Goal: Task Accomplishment & Management: Manage account settings

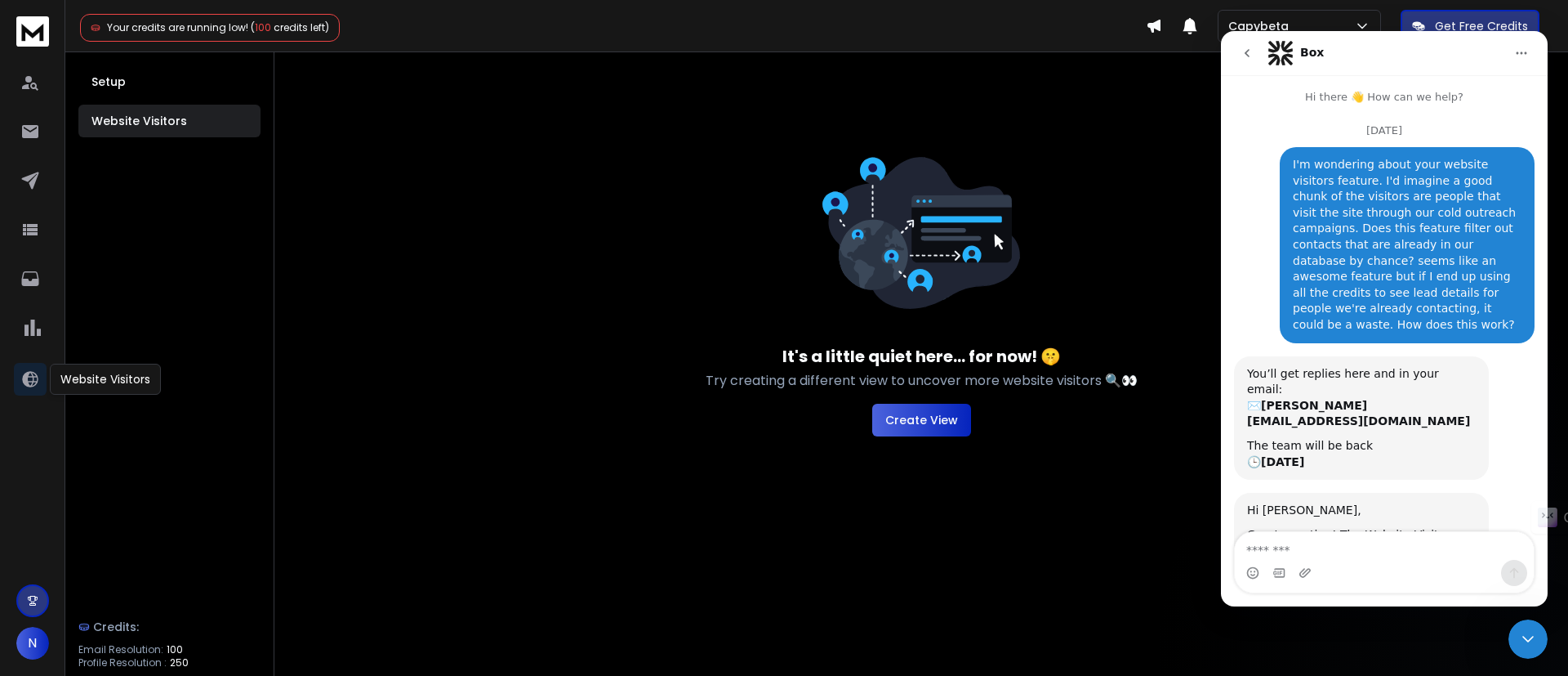
scroll to position [3, 0]
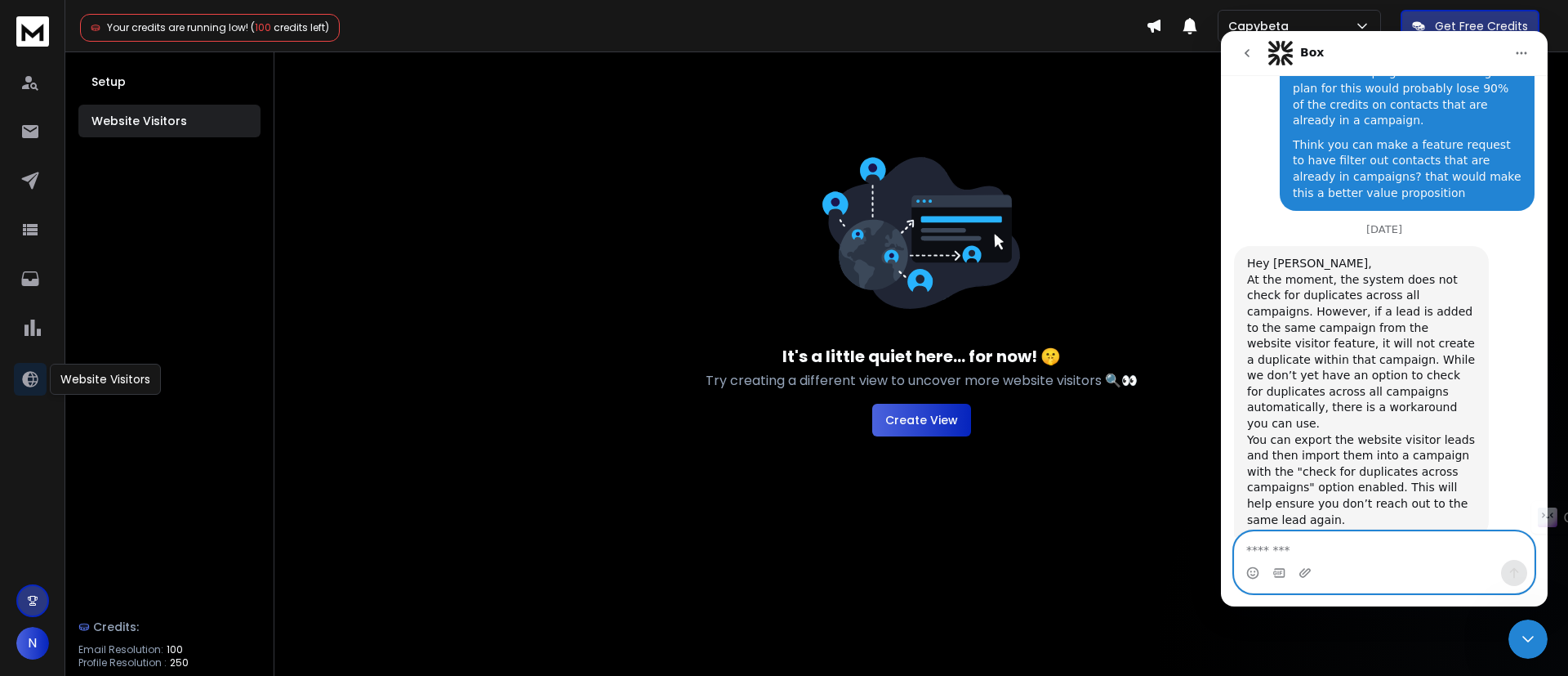
click at [1262, 549] on textarea "Message…" at bounding box center [1384, 545] width 299 height 28
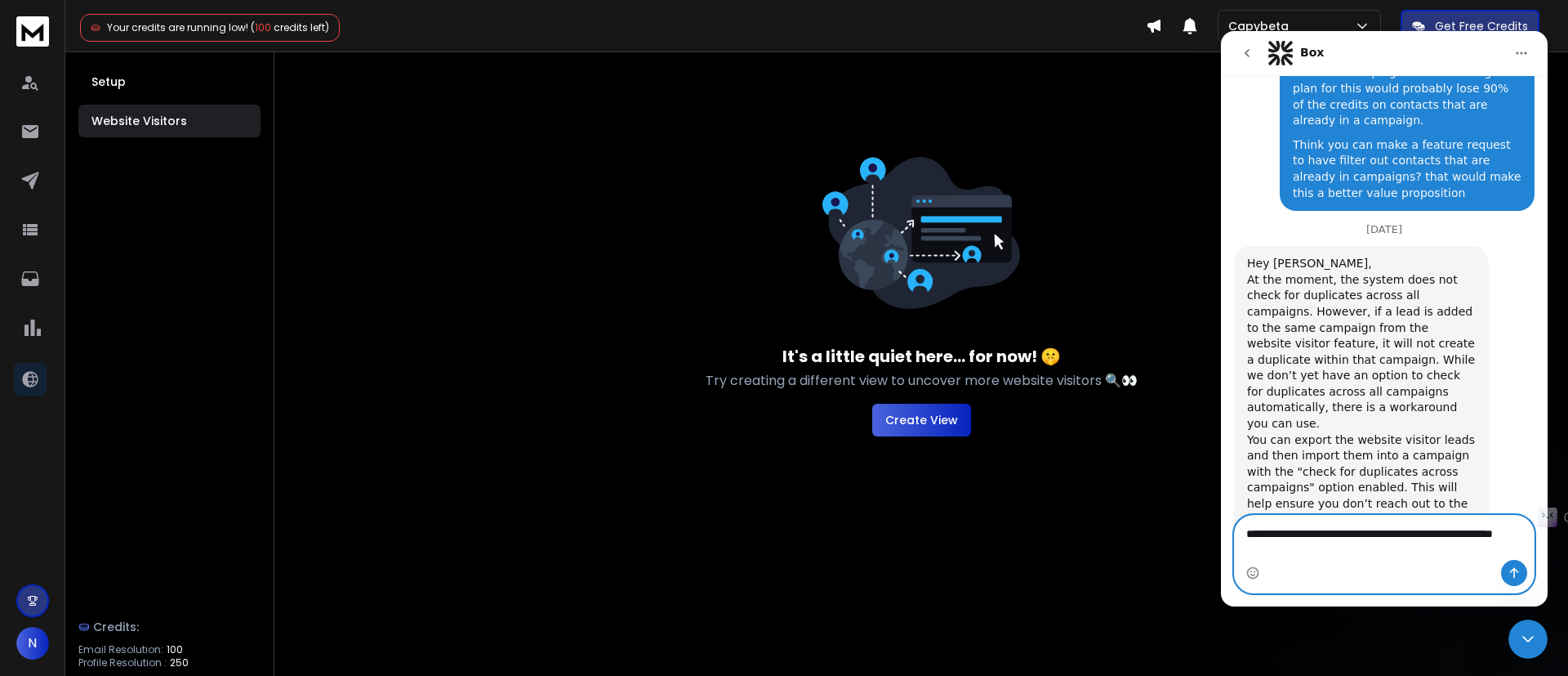
scroll to position [805, 0]
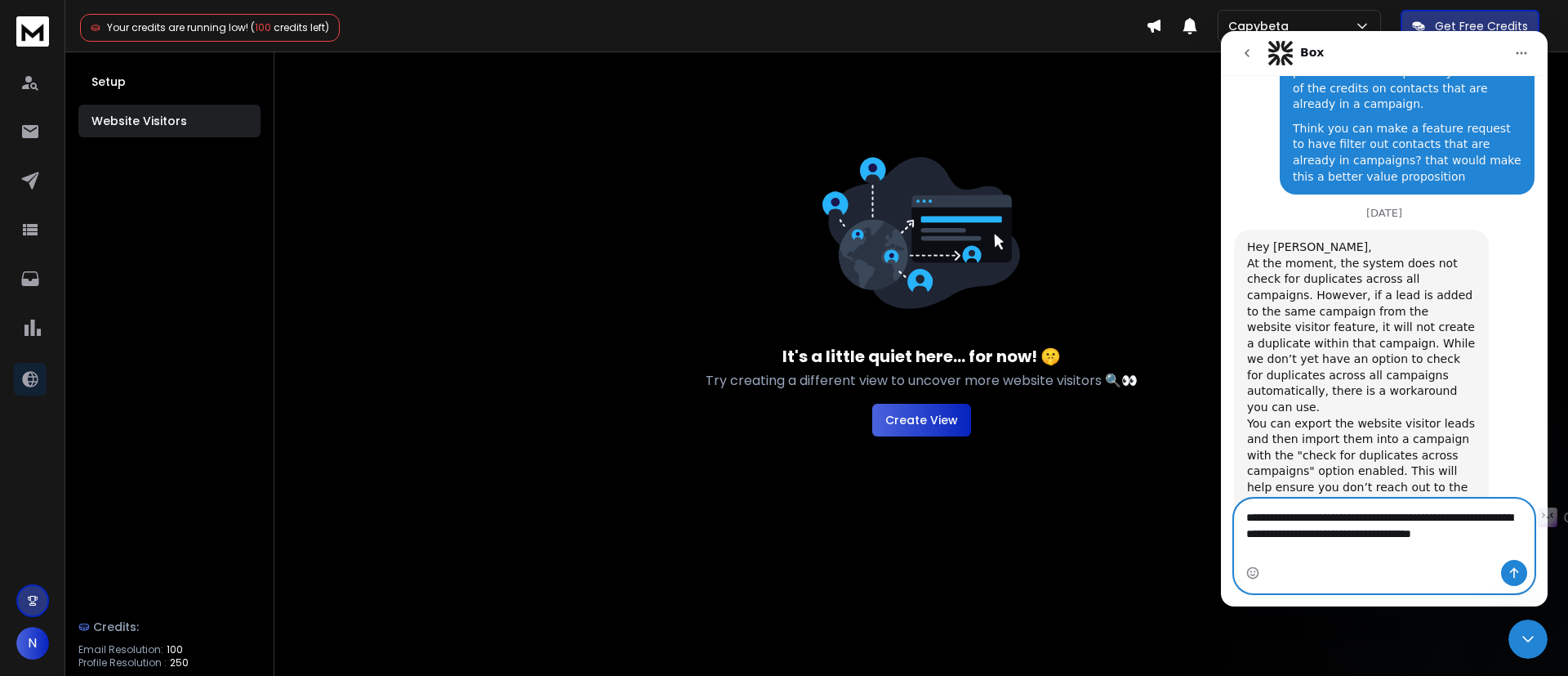
type textarea "**********"
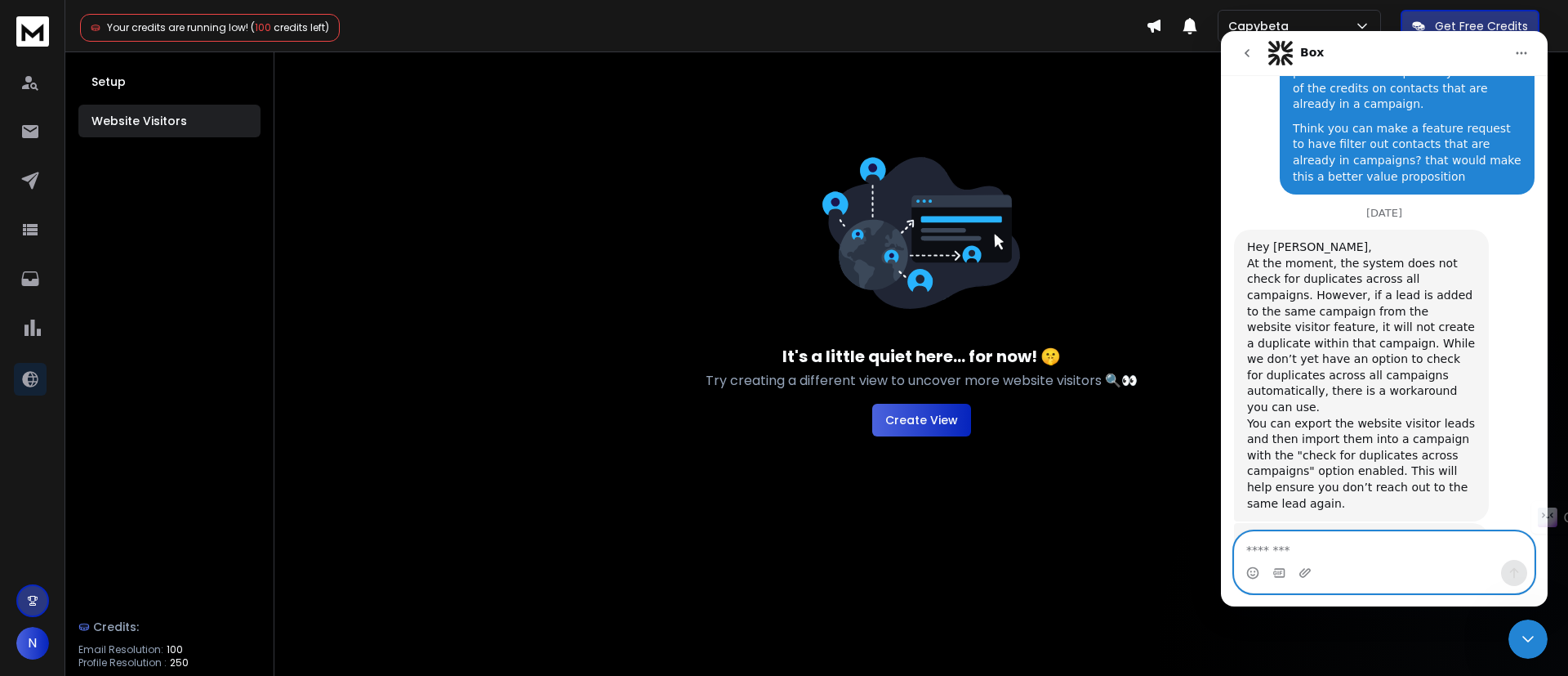
scroll to position [870, 0]
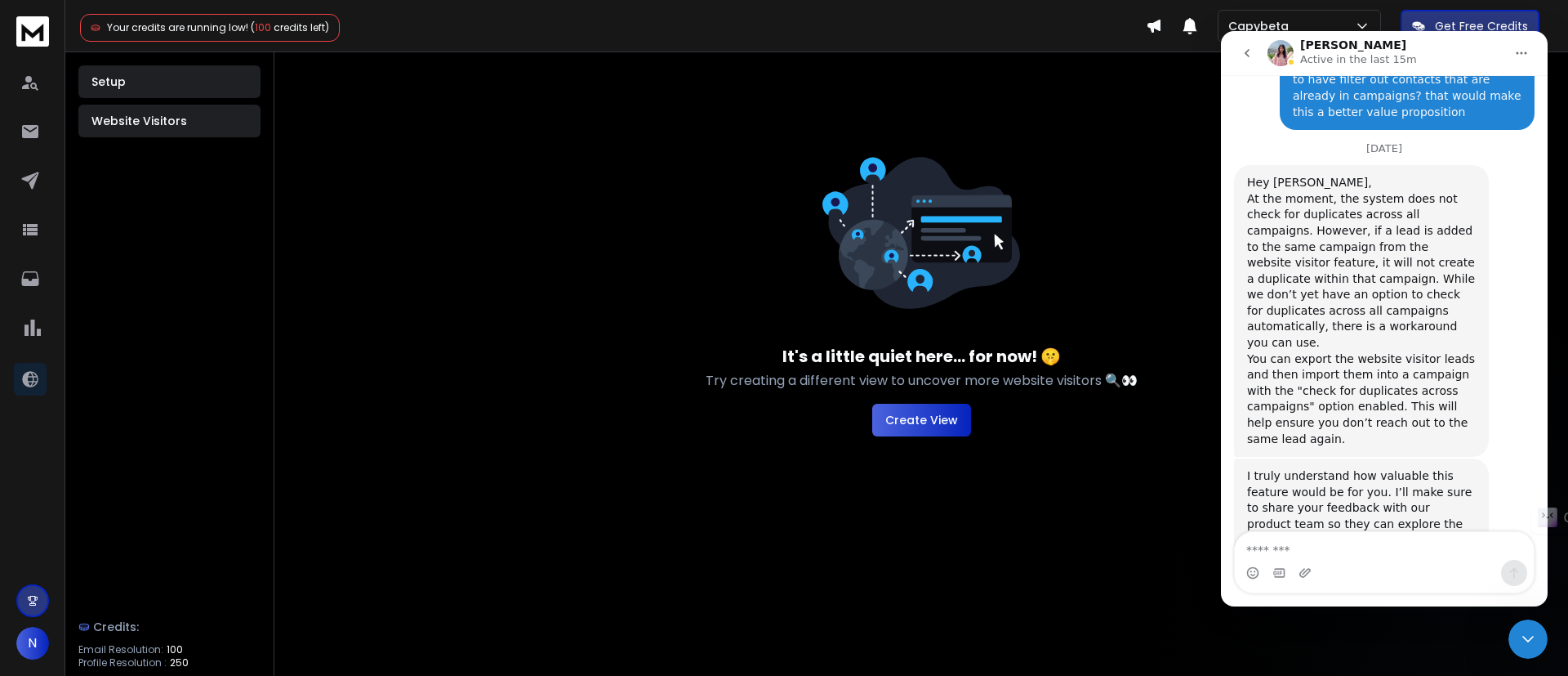
click at [102, 87] on button "Setup" at bounding box center [169, 82] width 182 height 32
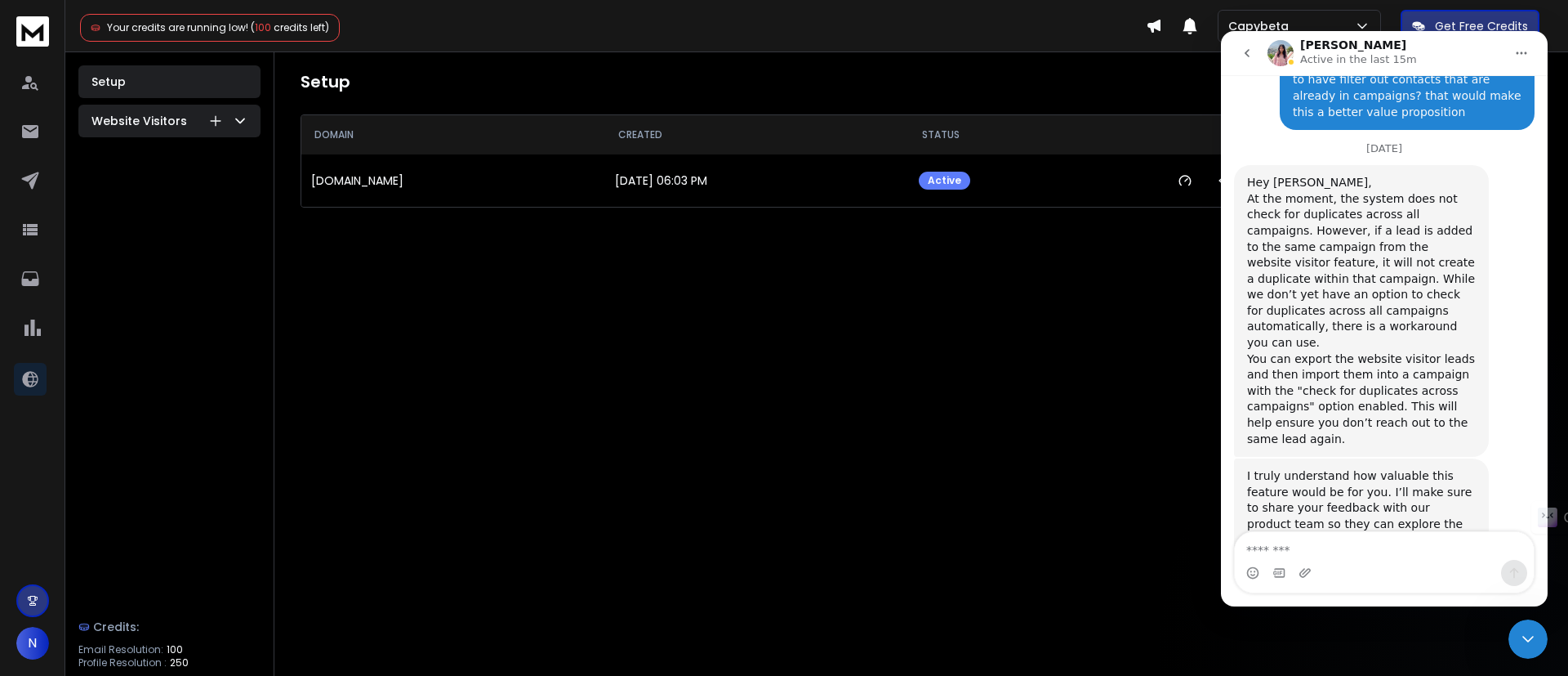
click at [115, 126] on button "Website Visitors" at bounding box center [169, 121] width 182 height 32
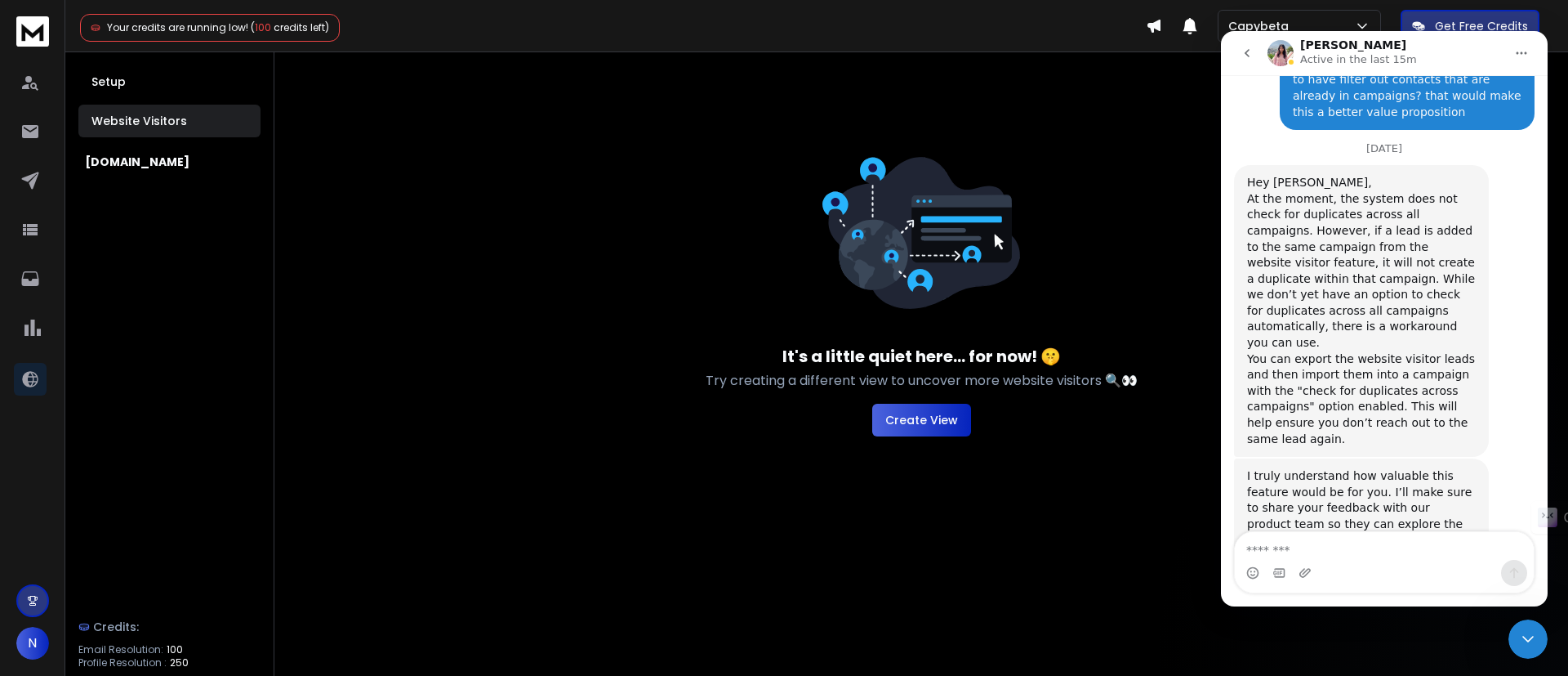
click at [1522, 641] on icon "Close Intercom Messenger" at bounding box center [1529, 639] width 20 height 20
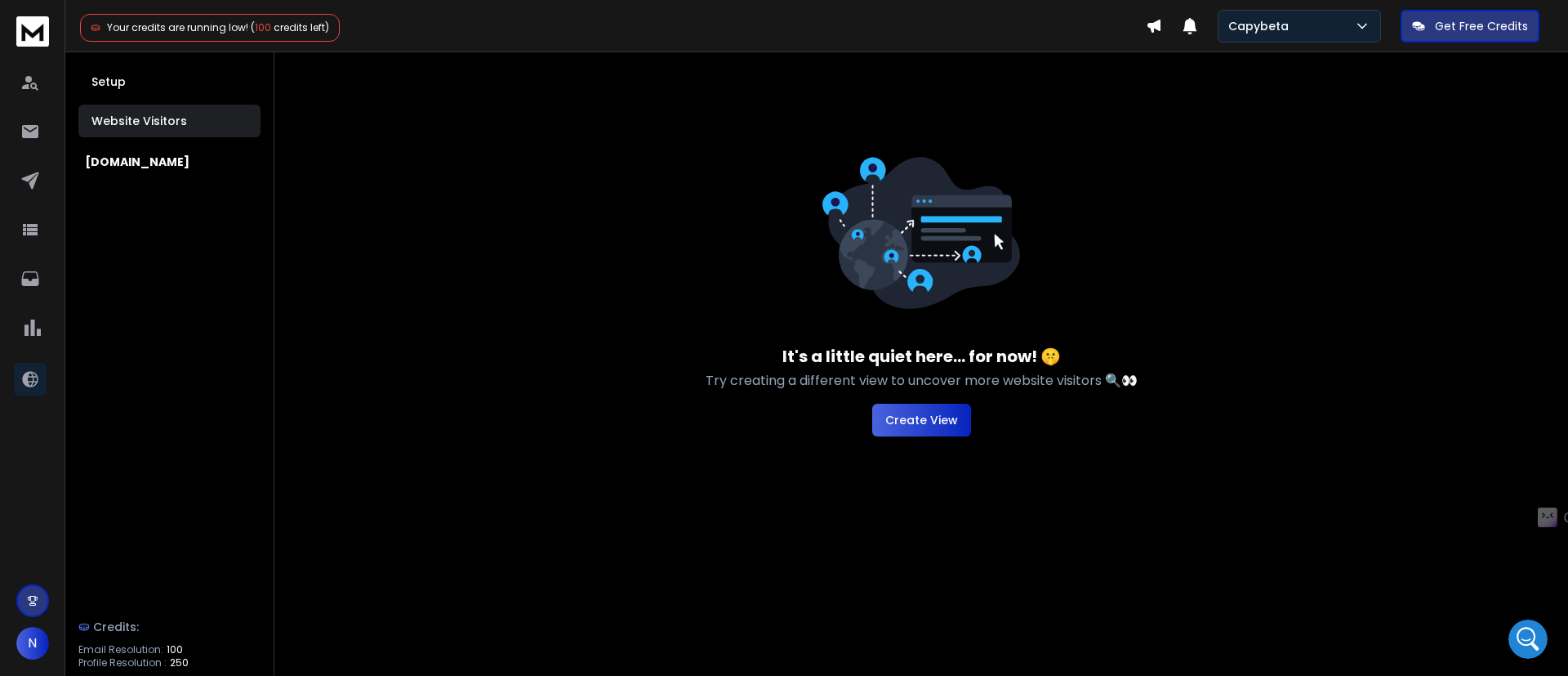
click at [1274, 23] on p "Capybeta" at bounding box center [1262, 26] width 67 height 16
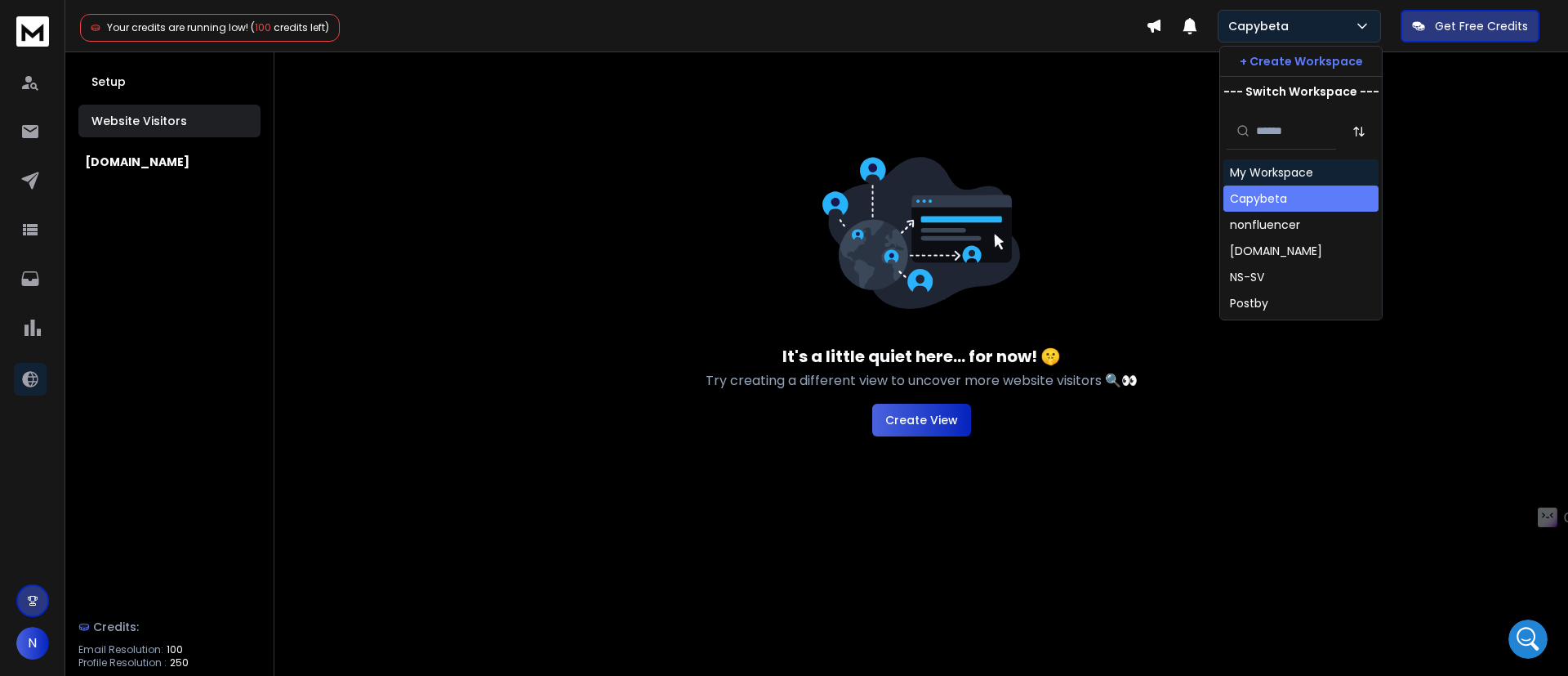
click at [1274, 23] on p "Capybeta" at bounding box center [1262, 26] width 67 height 16
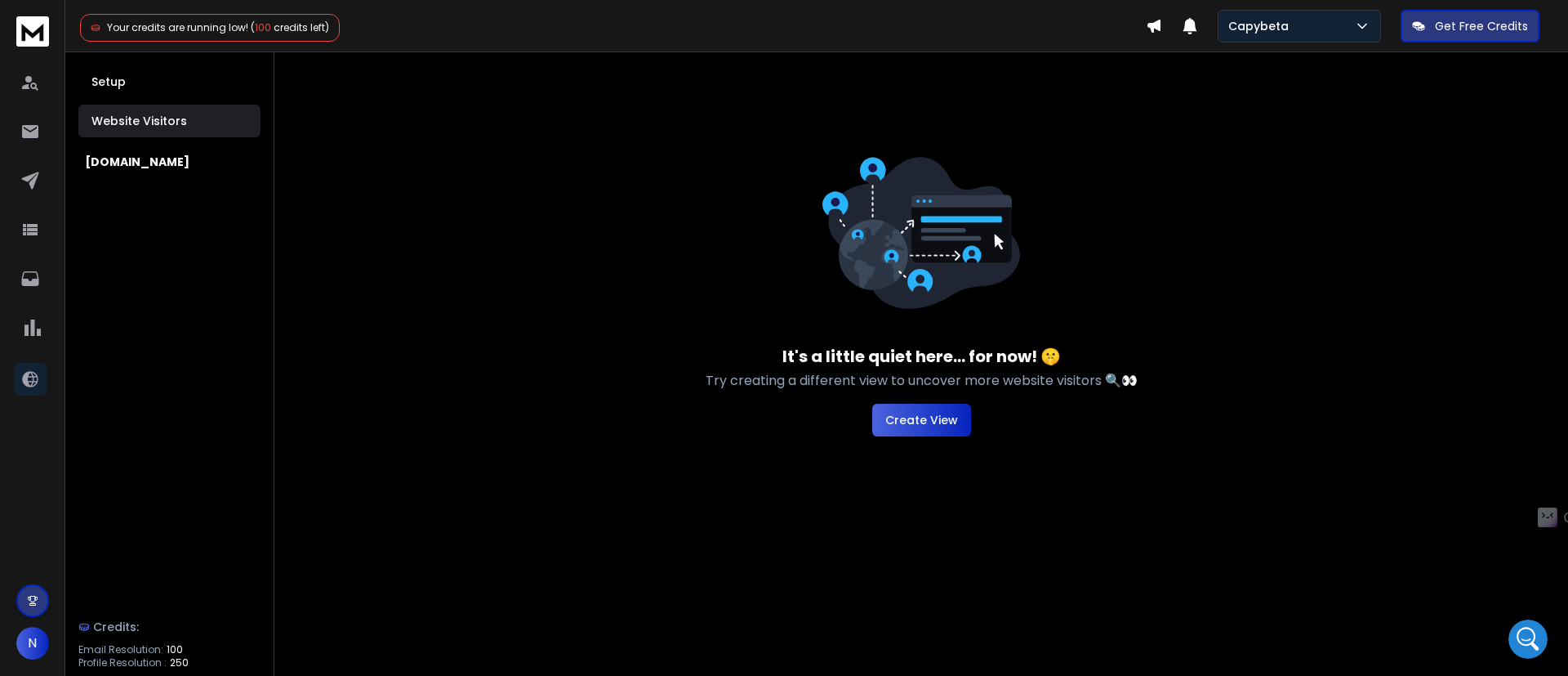
click at [1274, 23] on p "Capybeta" at bounding box center [1262, 26] width 67 height 16
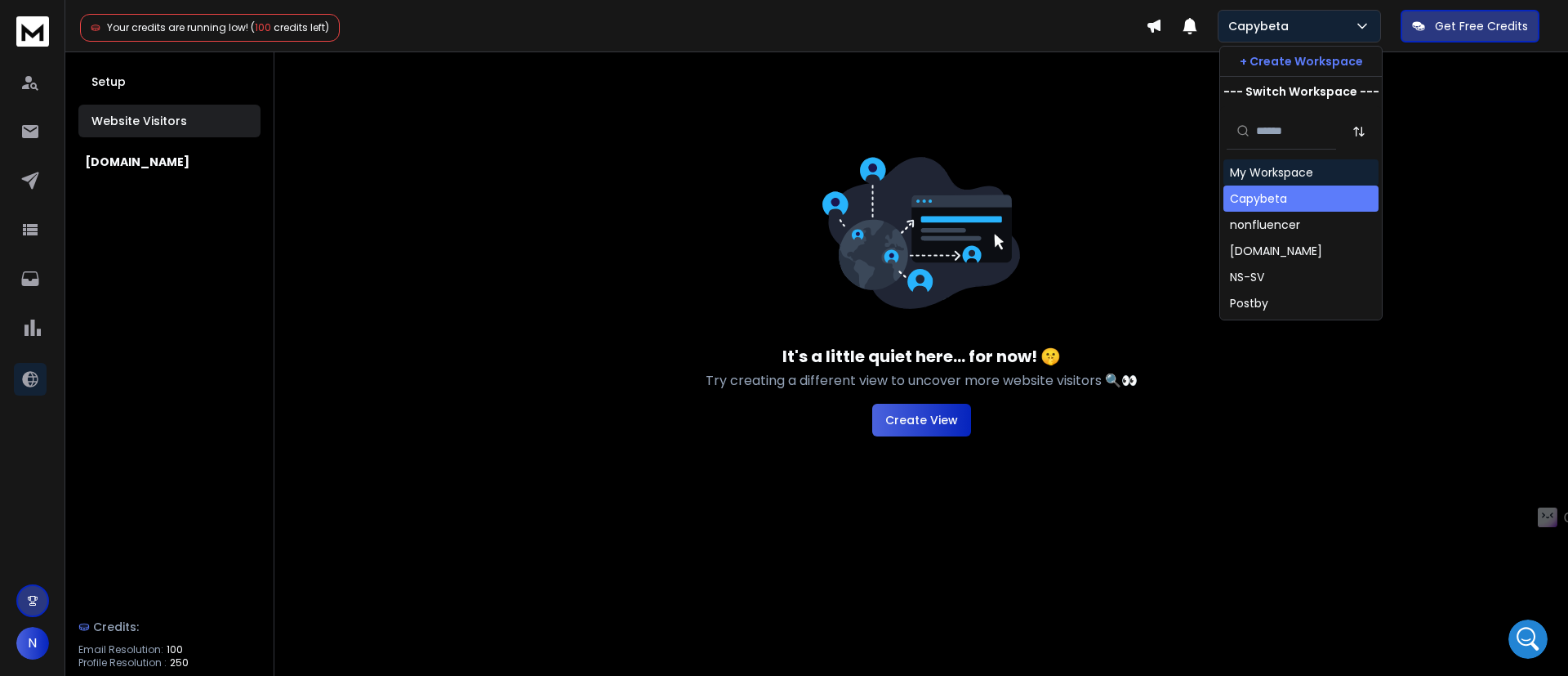
click at [1274, 23] on p "Capybeta" at bounding box center [1262, 26] width 67 height 16
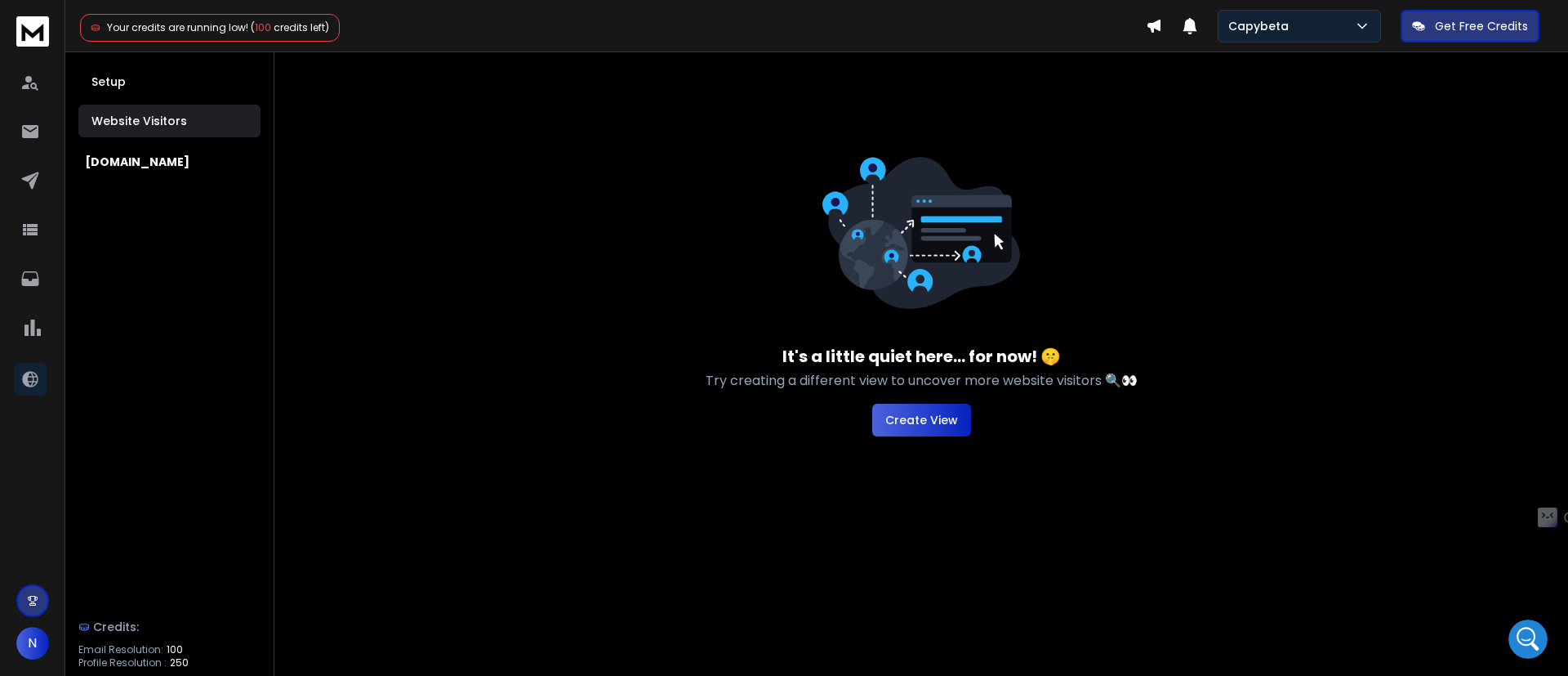
click at [1274, 23] on p "Capybeta" at bounding box center [1262, 26] width 67 height 16
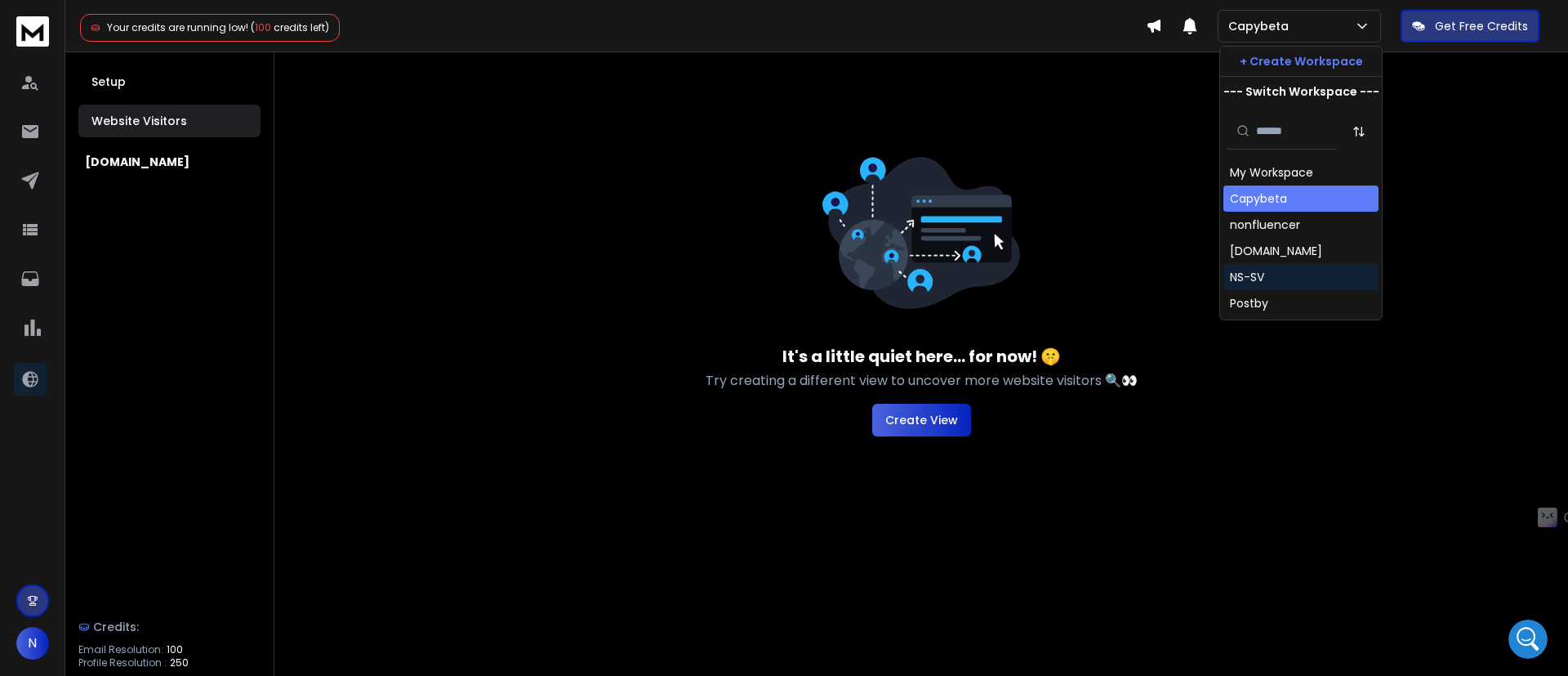
click at [1253, 270] on div "NS-SV" at bounding box center [1247, 277] width 34 height 16
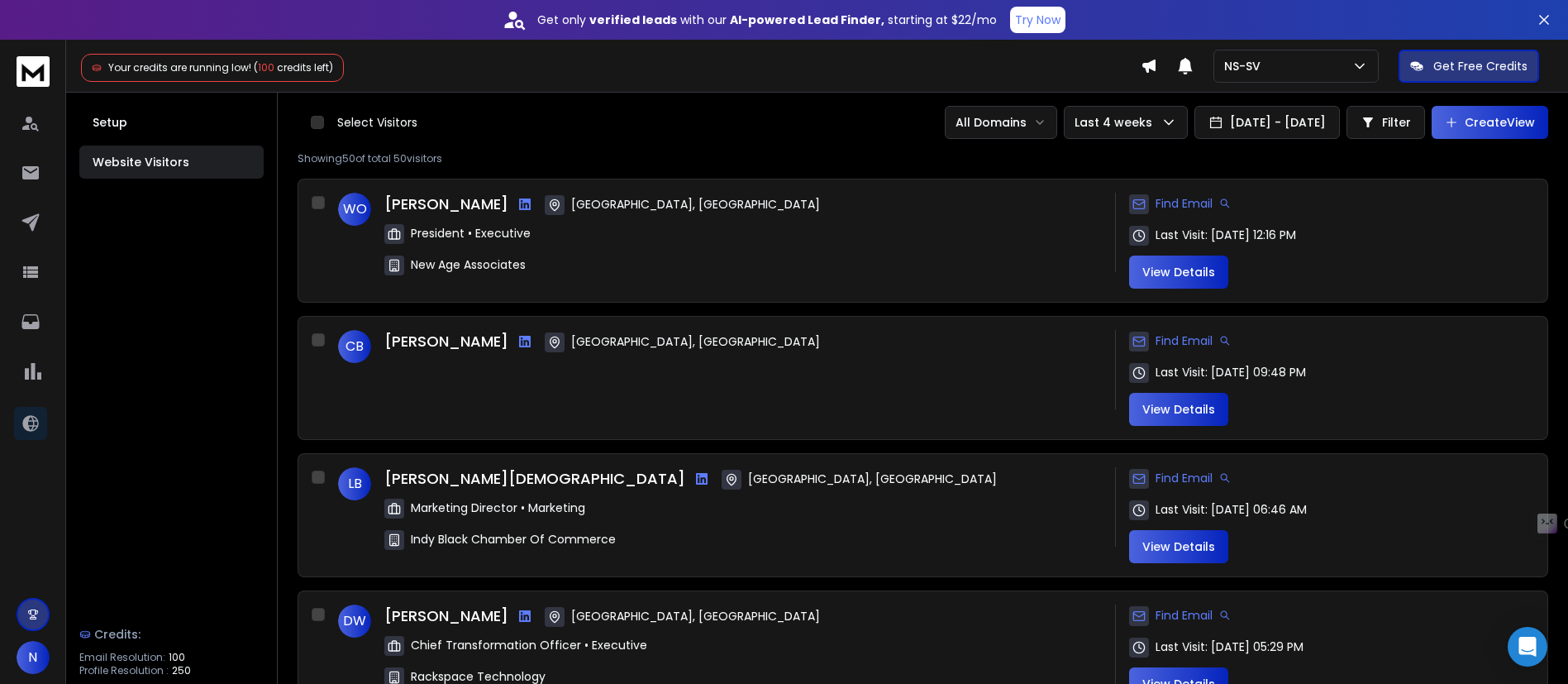
click at [1018, 15] on p "Try Now" at bounding box center [1037, 20] width 45 height 16
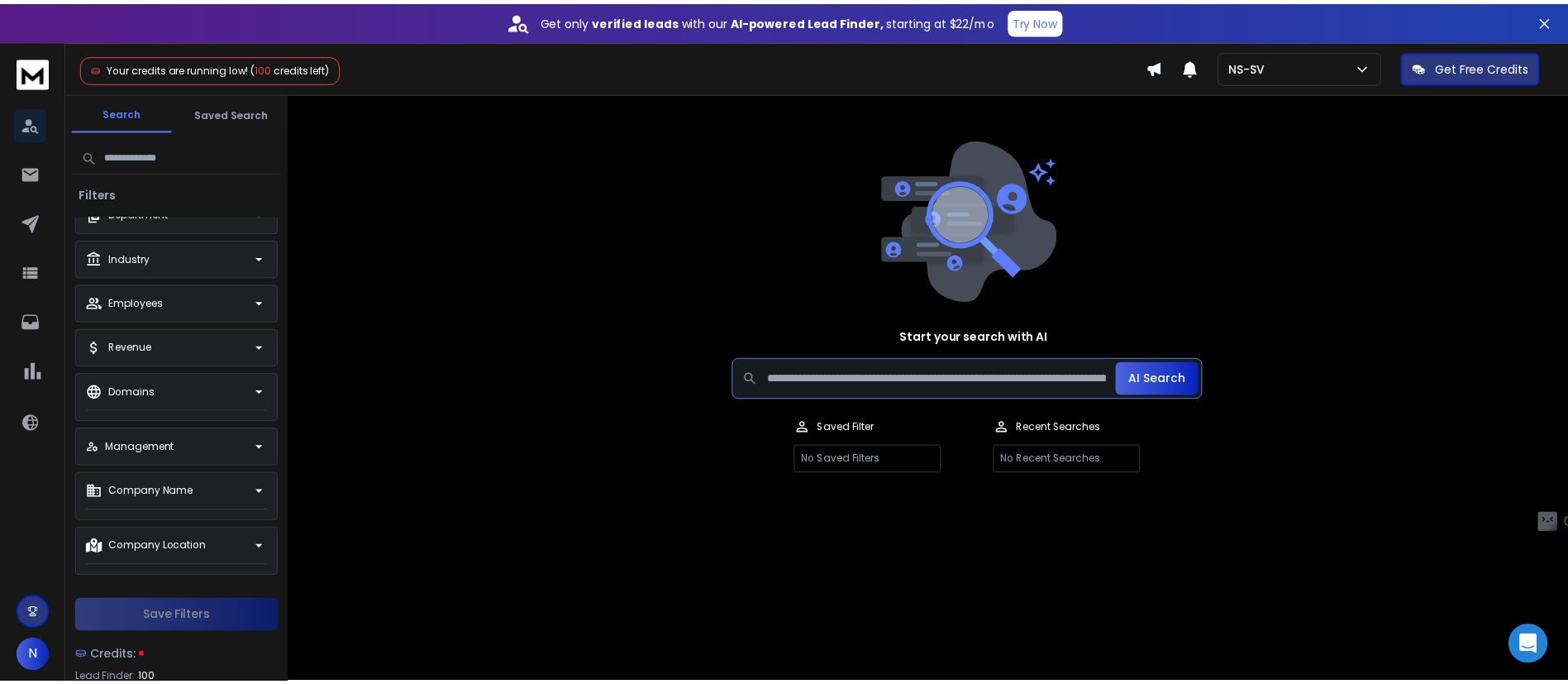
scroll to position [132, 0]
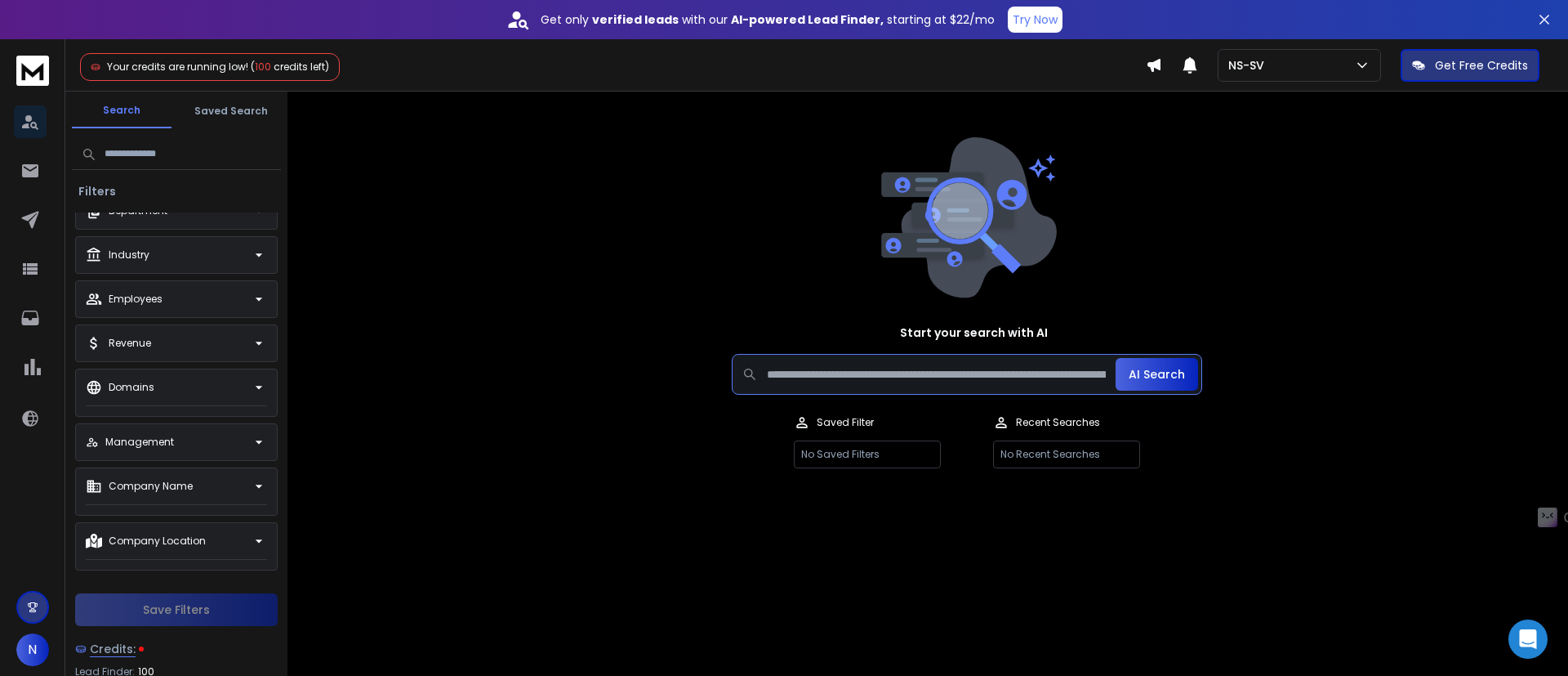
click at [124, 650] on span "Credits:" at bounding box center [112, 649] width 46 height 16
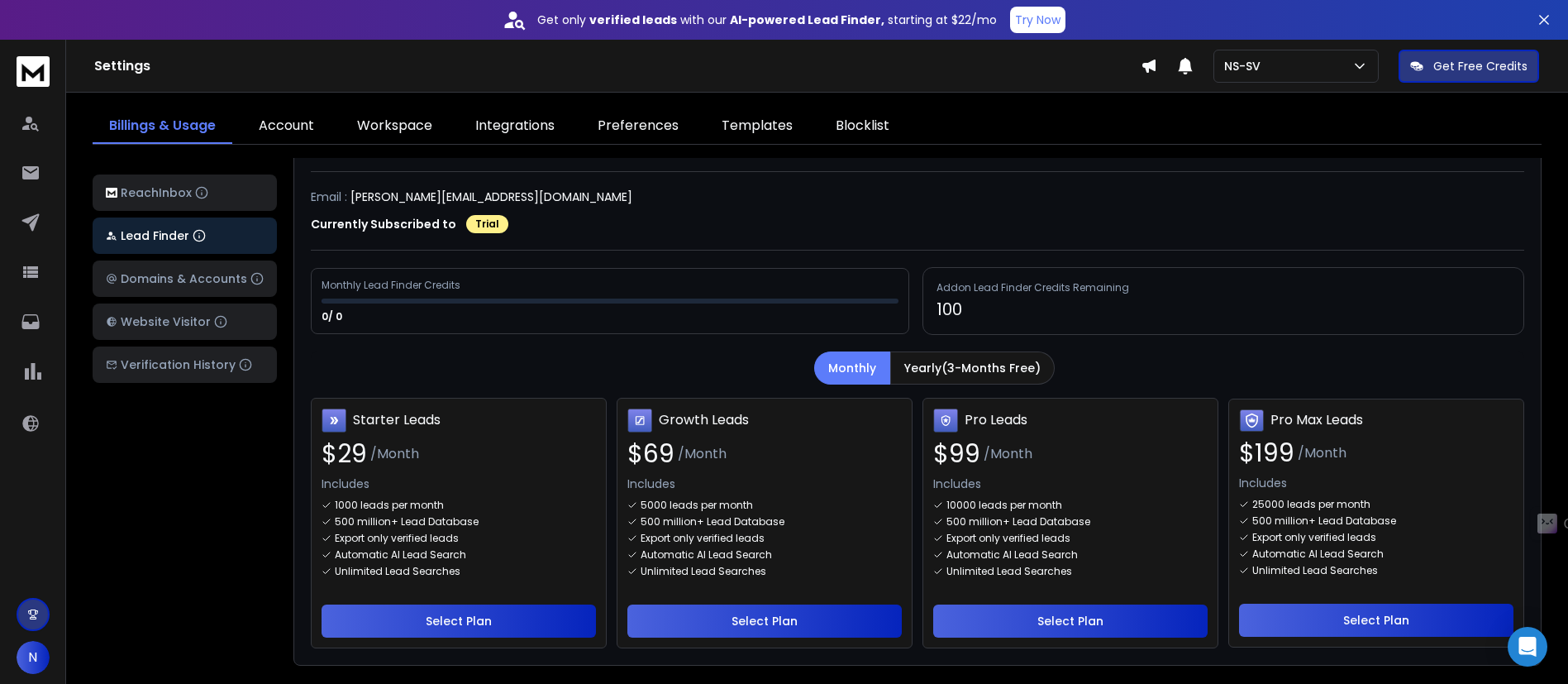
scroll to position [69, 0]
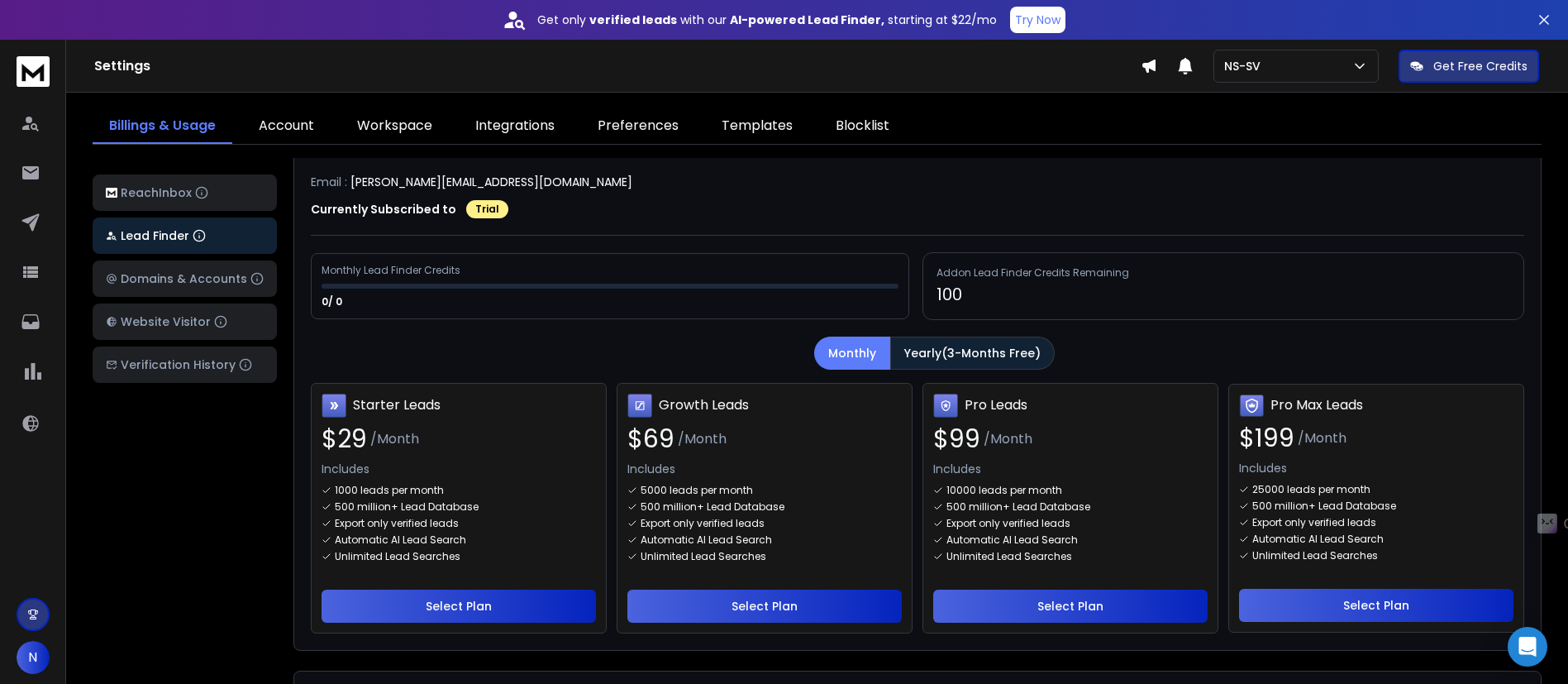
click at [937, 348] on button "Yearly(3-Months Free)" at bounding box center [972, 353] width 164 height 33
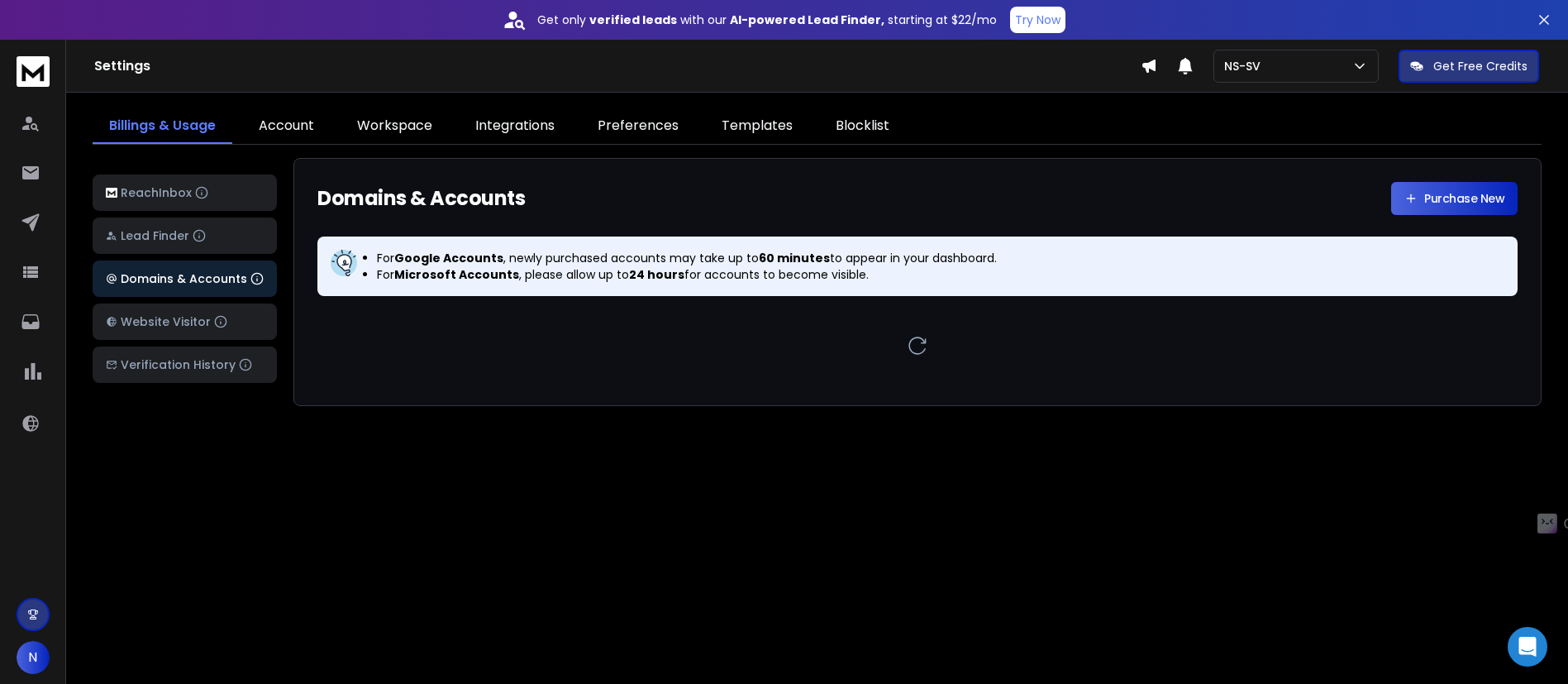
click at [206, 282] on button "Domains & Accounts" at bounding box center [184, 278] width 184 height 36
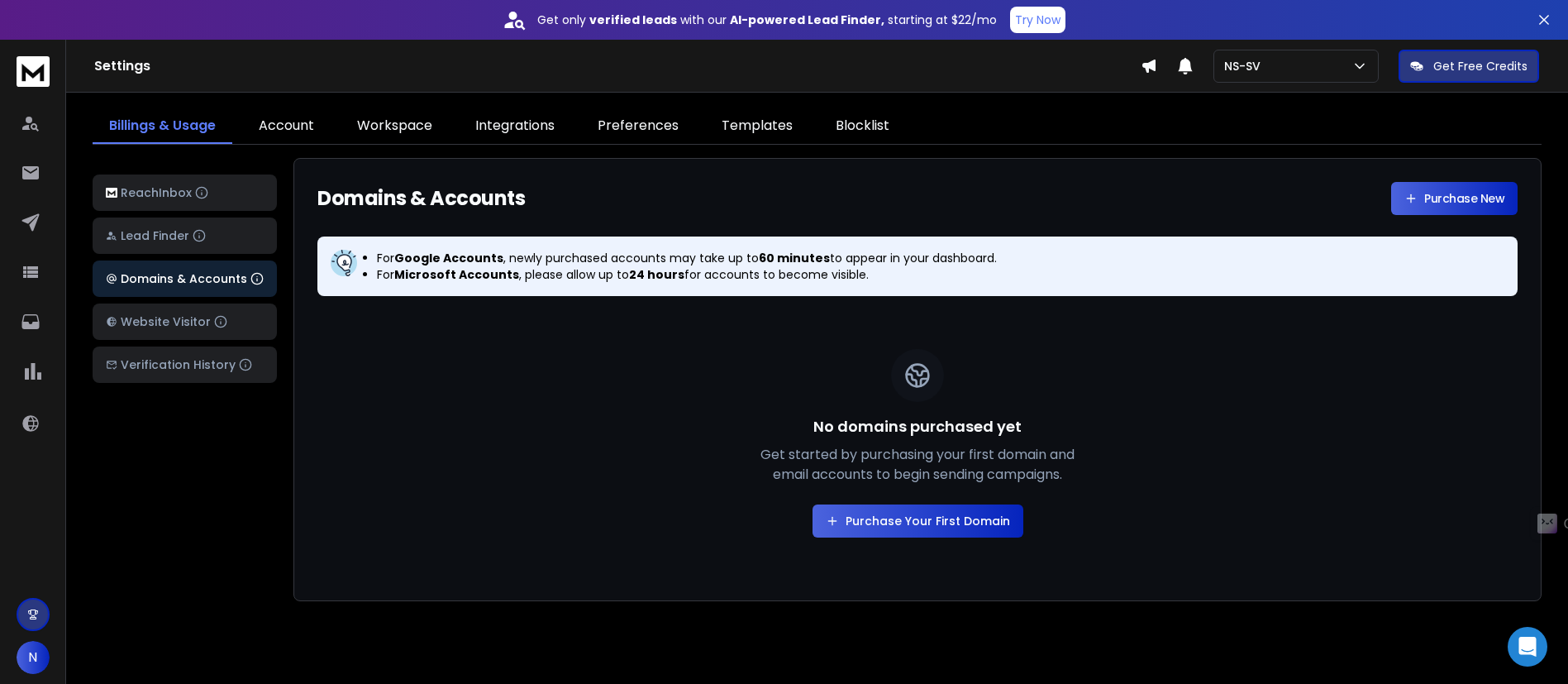
click at [915, 538] on link "Purchase Your First Domain" at bounding box center [918, 521] width 210 height 33
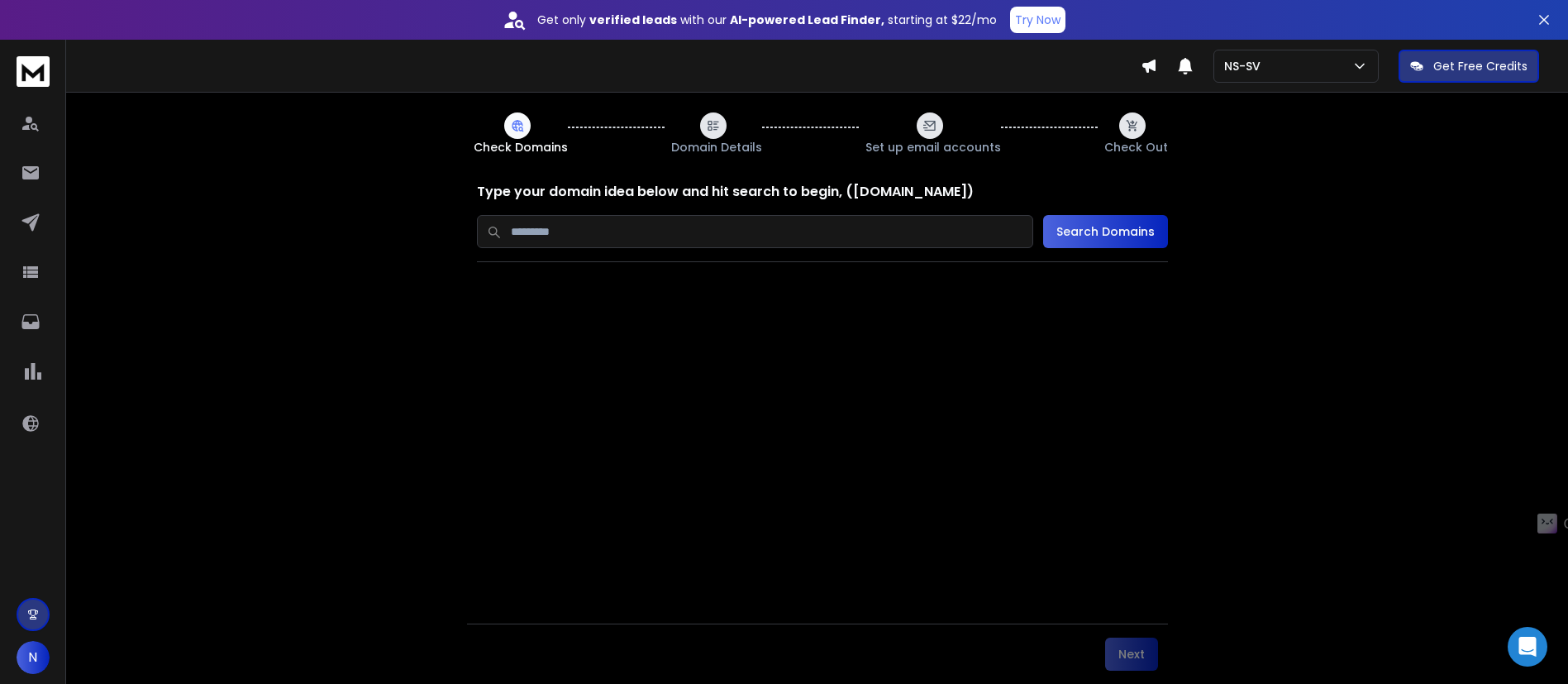
scroll to position [93, 0]
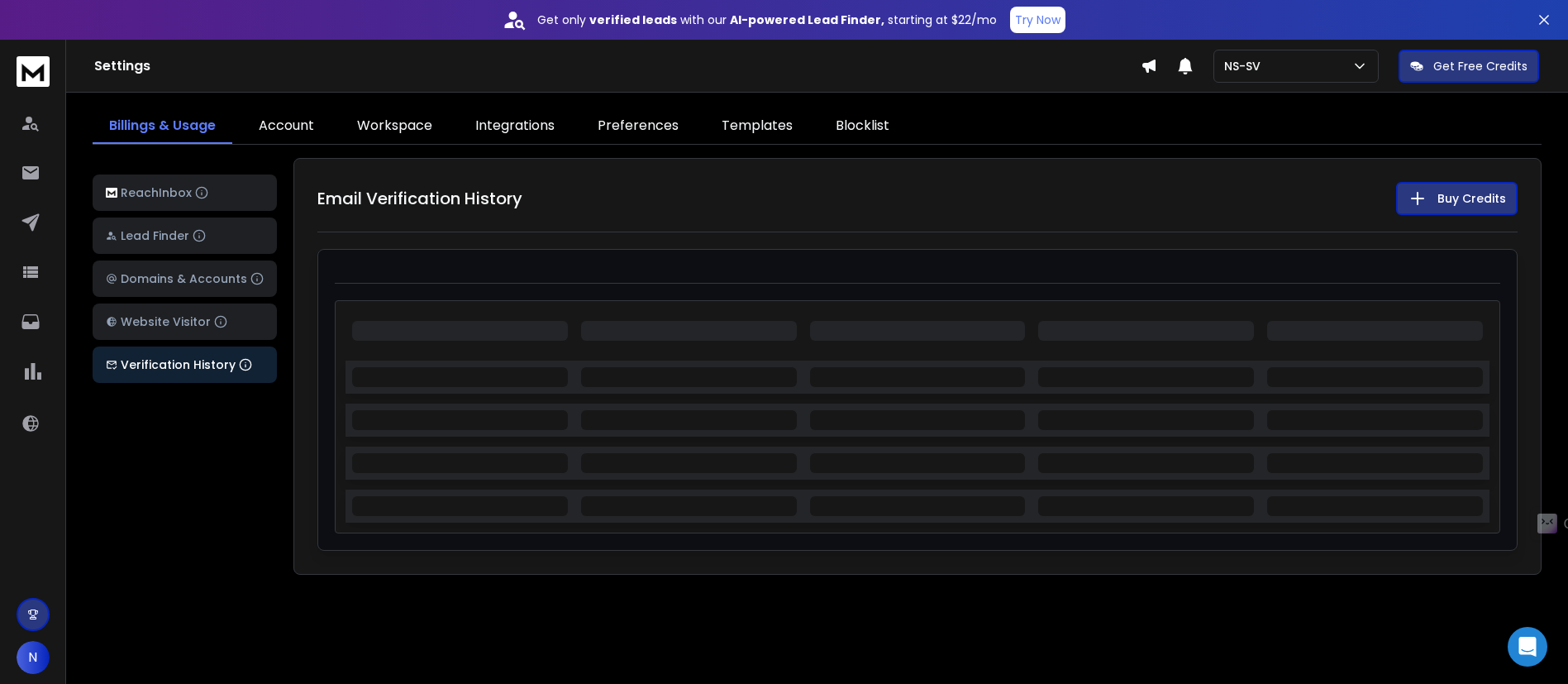
click at [198, 364] on button "Verification History" at bounding box center [184, 365] width 184 height 36
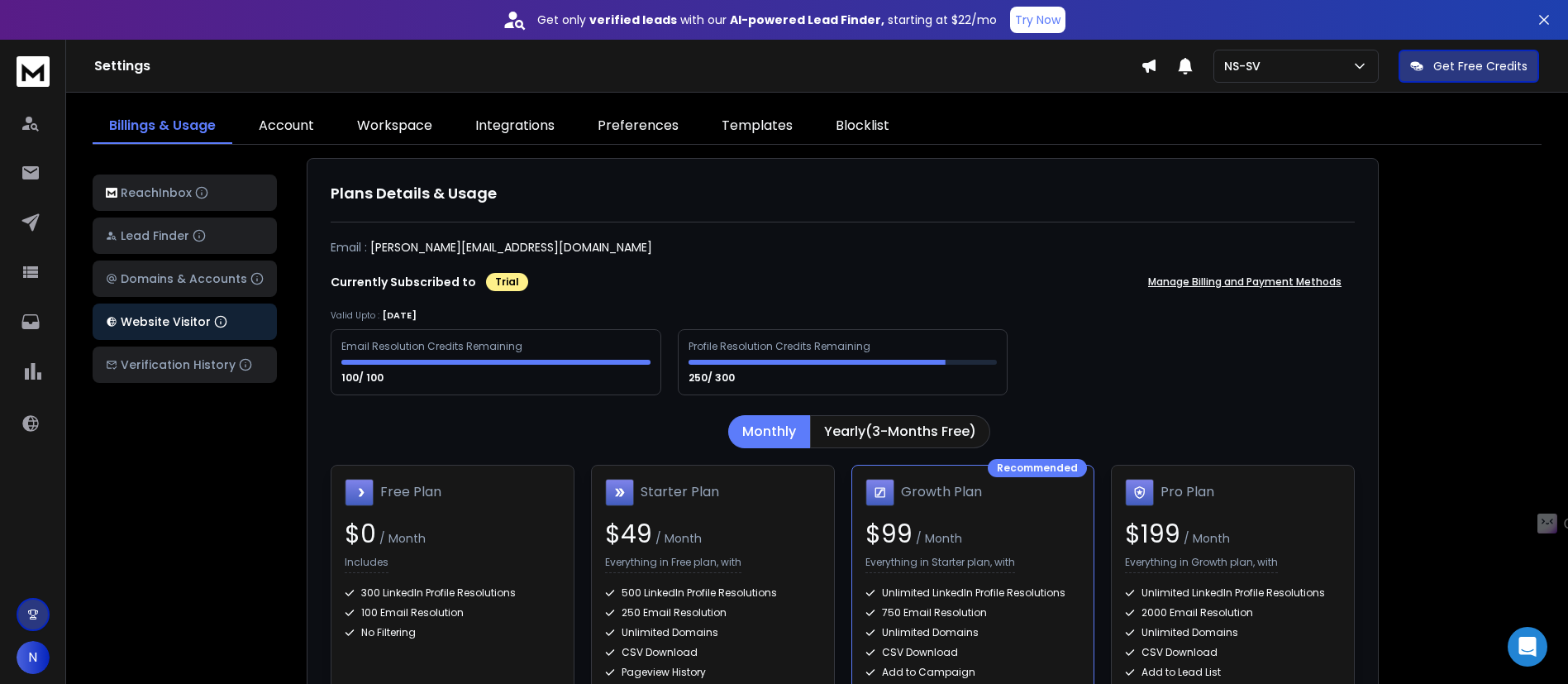
click at [171, 304] on button "Website Visitor" at bounding box center [184, 322] width 184 height 36
click at [33, 165] on icon at bounding box center [31, 173] width 20 height 20
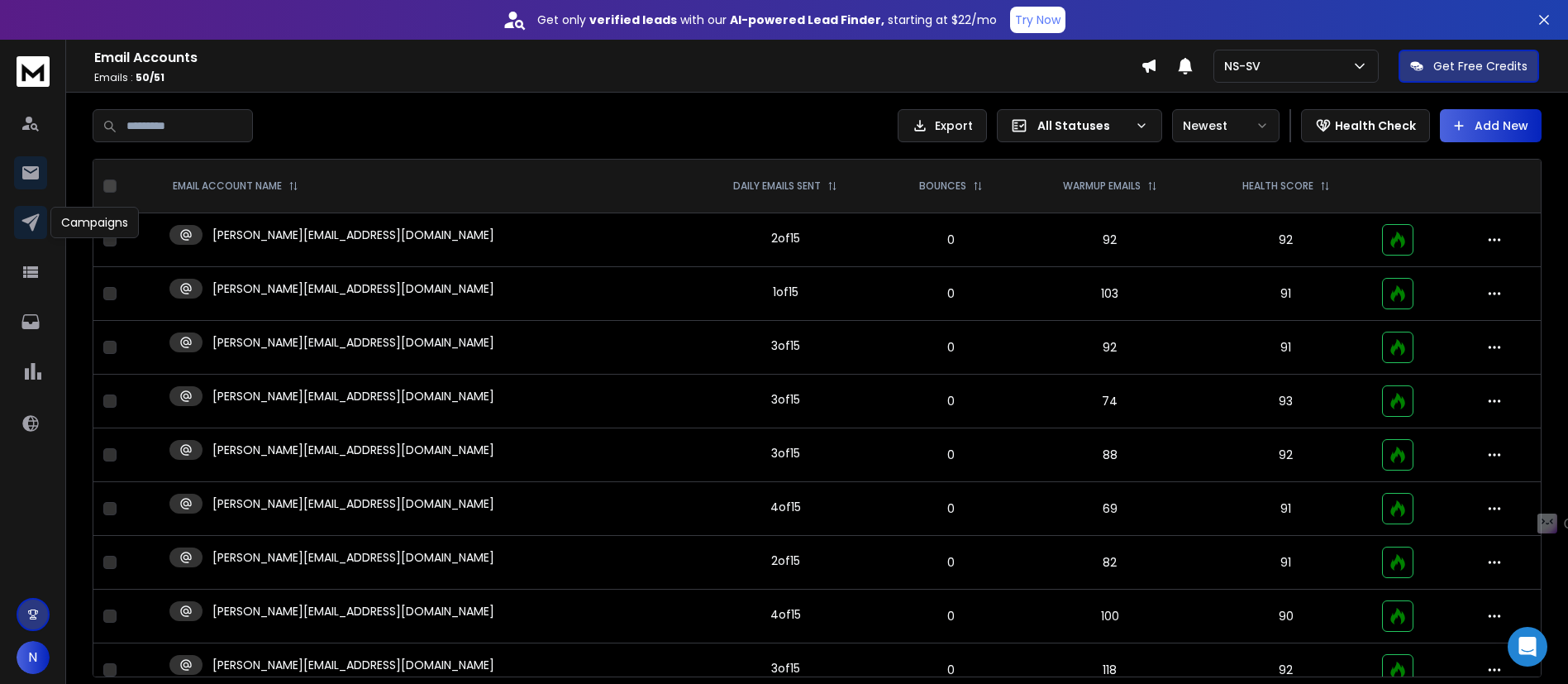
click at [22, 224] on icon at bounding box center [31, 222] width 20 height 20
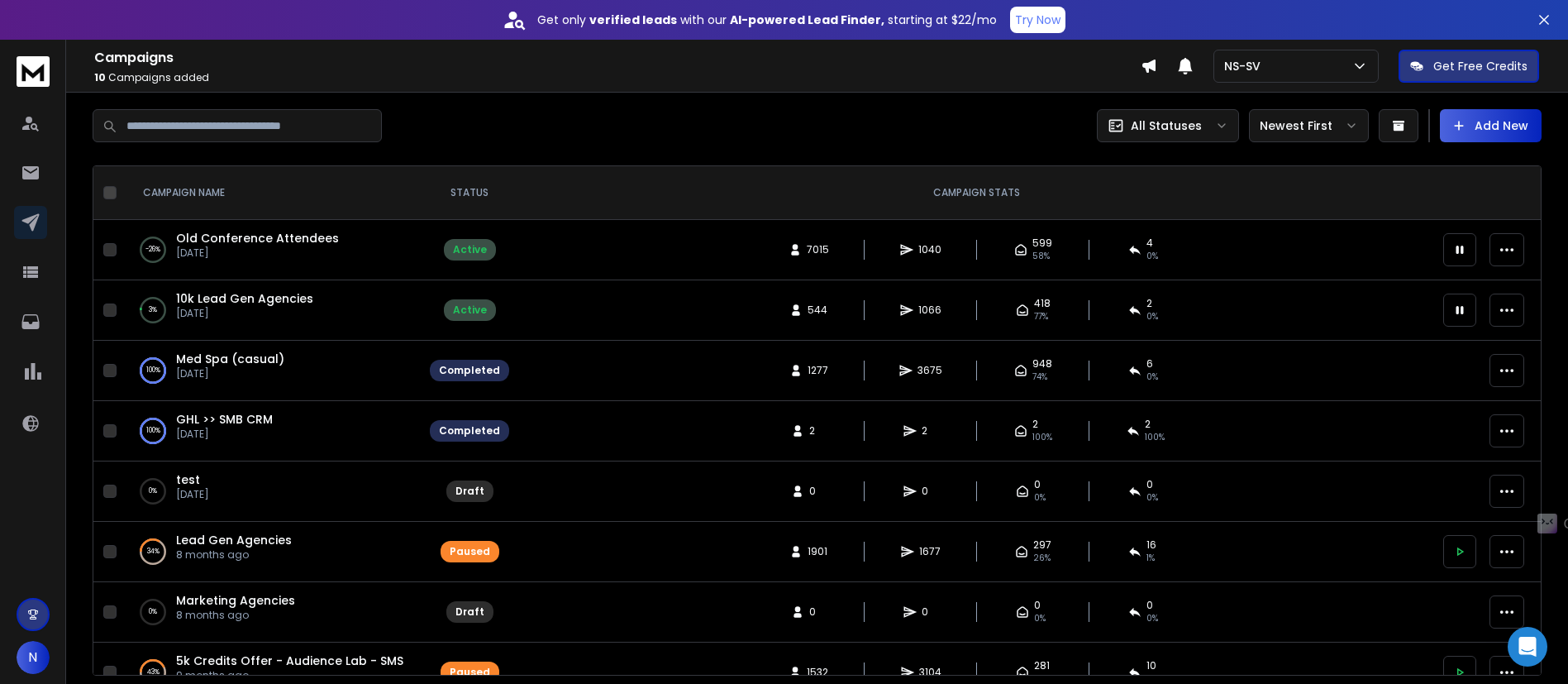
click at [277, 235] on span "Old Conference Attendees" at bounding box center [258, 238] width 163 height 16
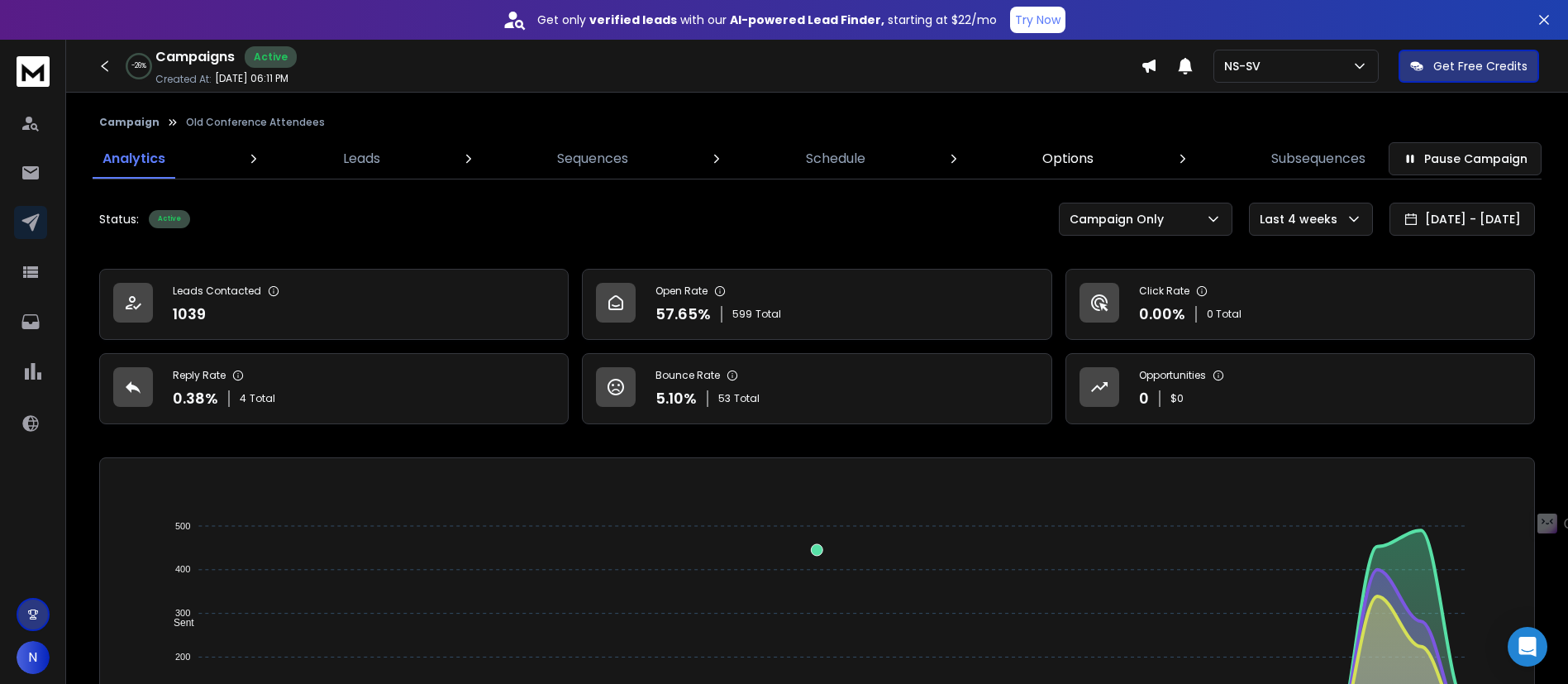
click at [1064, 155] on p "Options" at bounding box center [1067, 159] width 52 height 20
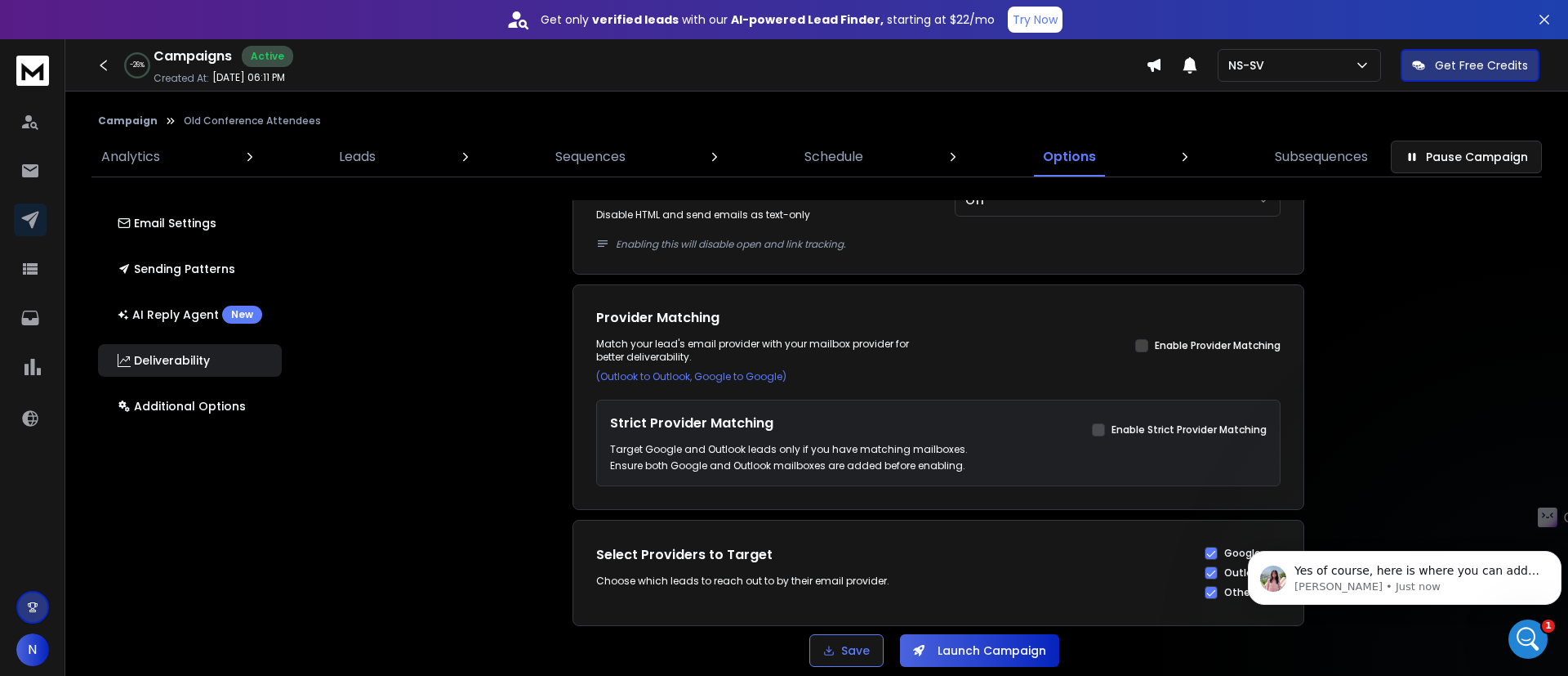
click at [1527, 633] on icon "Open Intercom Messenger" at bounding box center [1529, 639] width 27 height 27
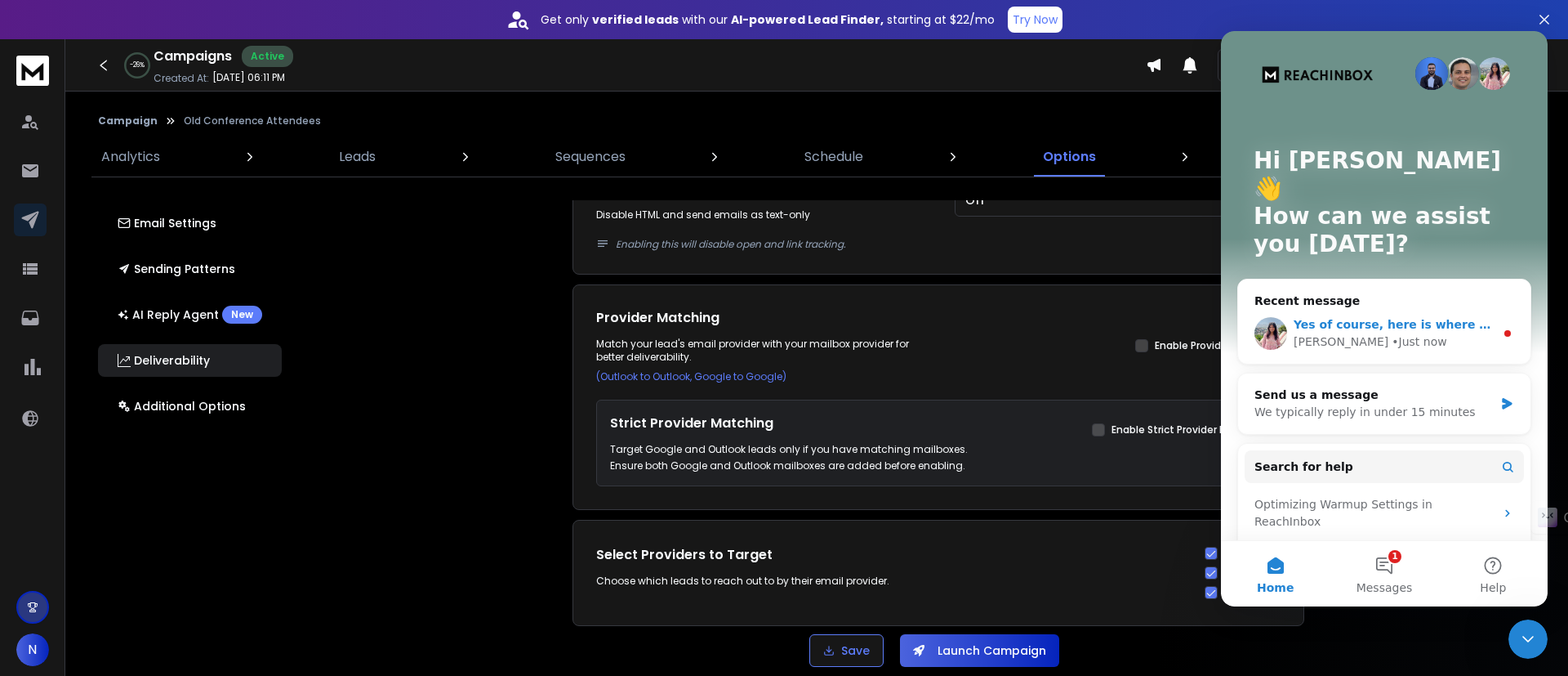
click at [1363, 318] on span "Yes of course, here is where you can add this request: [URL][DOMAIN_NAME]" at bounding box center [1542, 325] width 497 height 13
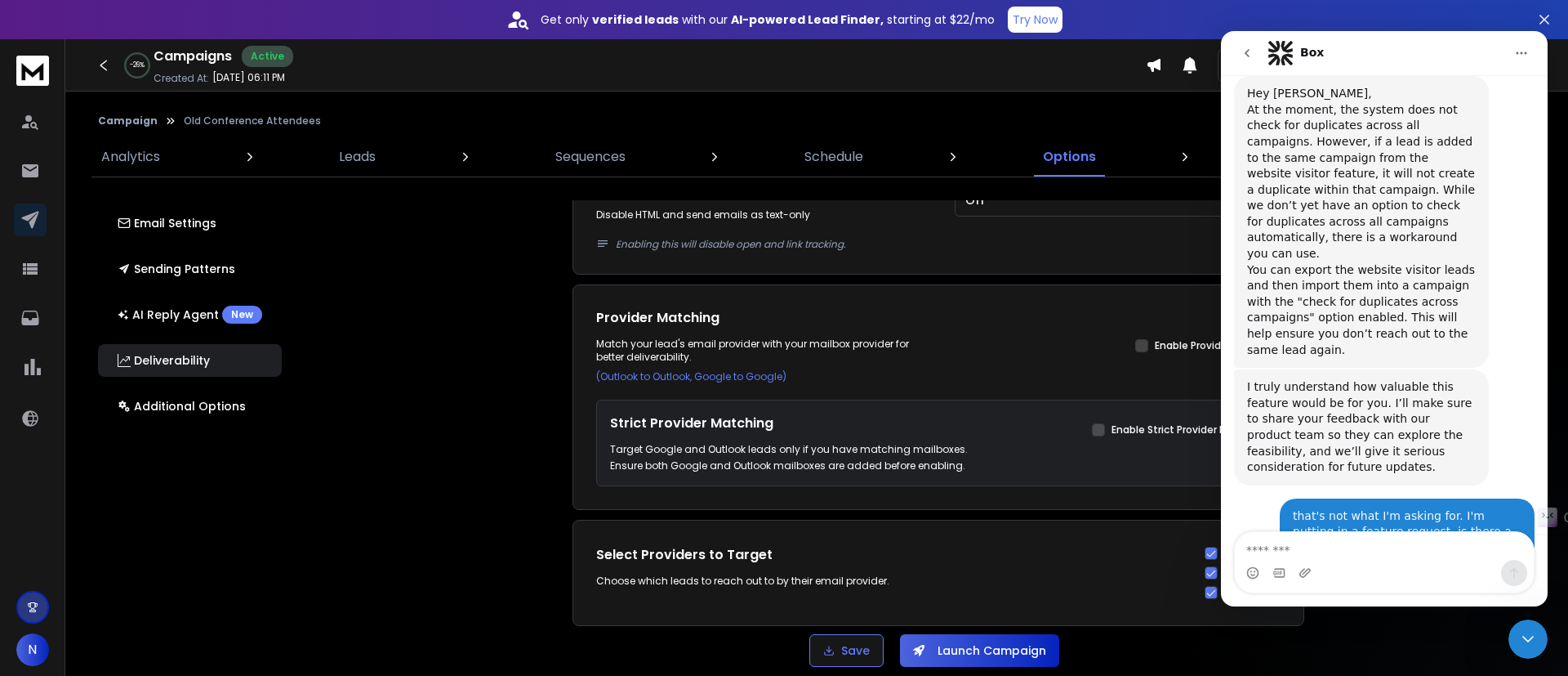
scroll to position [961, 0]
click at [1357, 630] on link "[URL][DOMAIN_NAME]" at bounding box center [1408, 637] width 127 height 13
click at [1528, 641] on icon "Close Intercom Messenger" at bounding box center [1528, 638] width 12 height 6
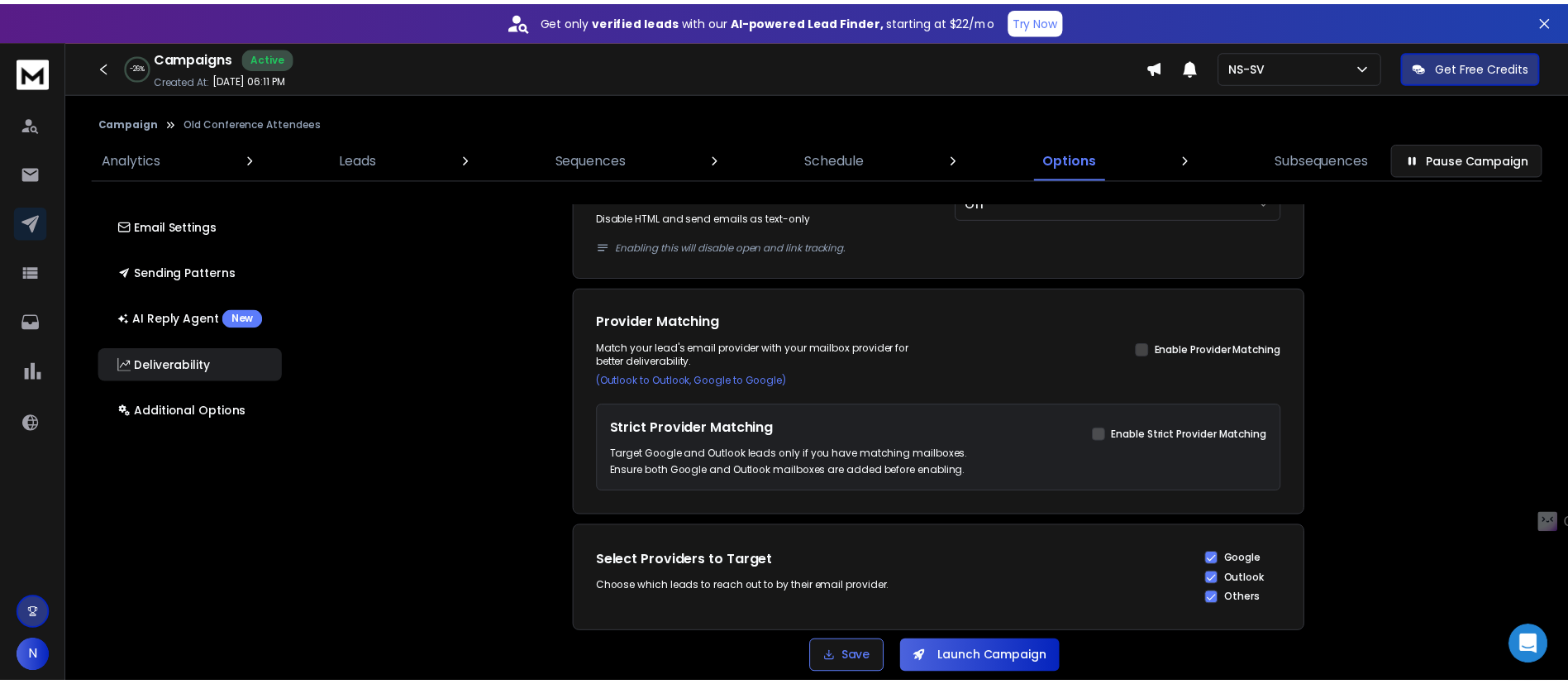
scroll to position [945, 0]
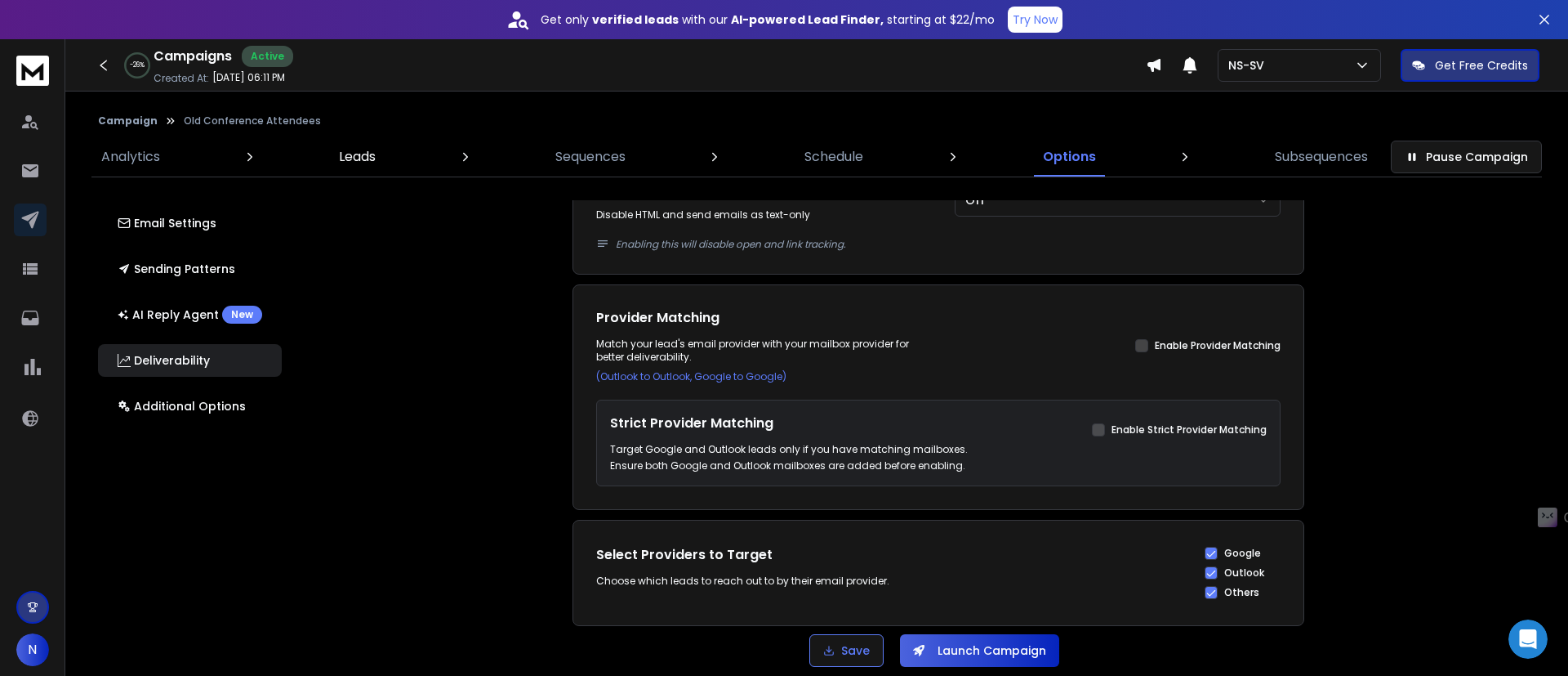
click at [348, 144] on link "Leads" at bounding box center [357, 157] width 56 height 39
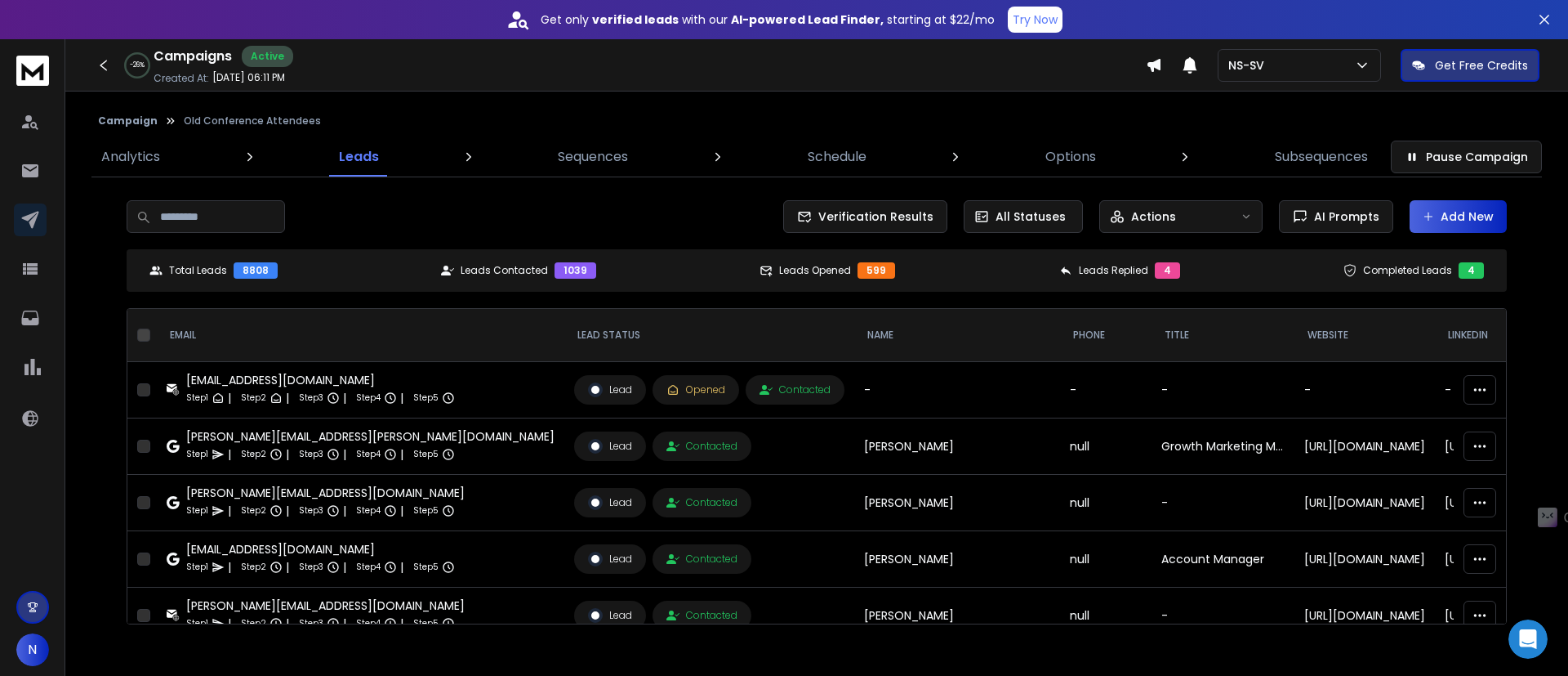
click at [1451, 209] on button "Add New" at bounding box center [1458, 216] width 97 height 32
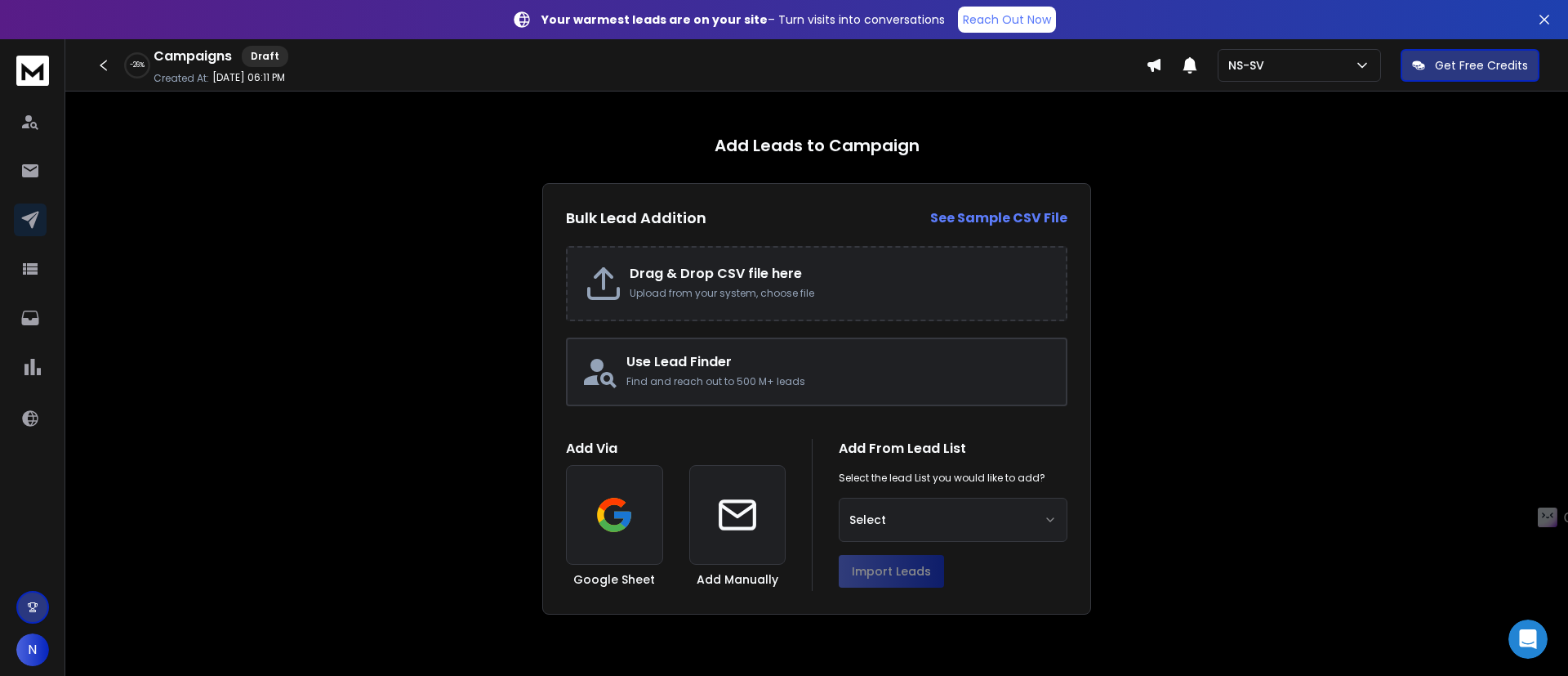
click at [722, 282] on h2 "Drag & Drop CSV file here" at bounding box center [840, 273] width 420 height 20
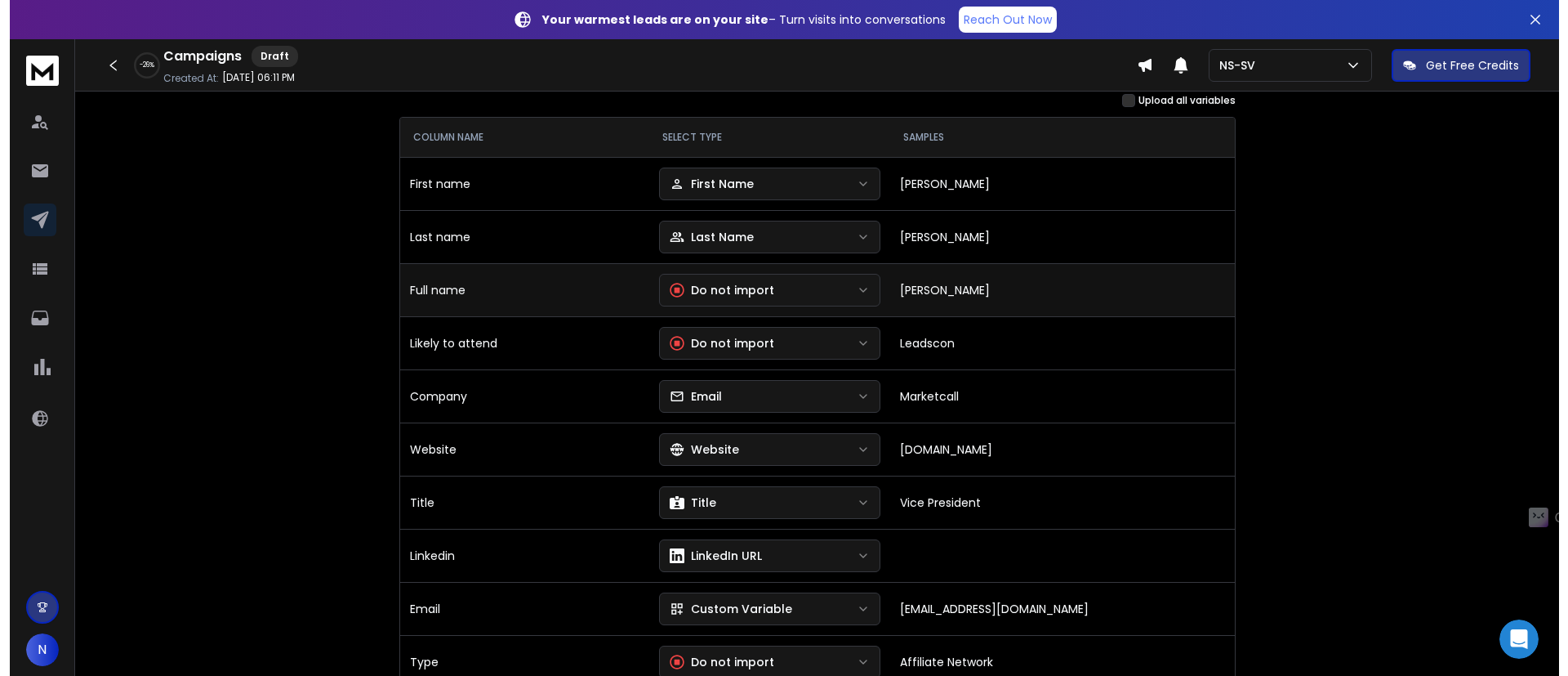
scroll to position [260, 0]
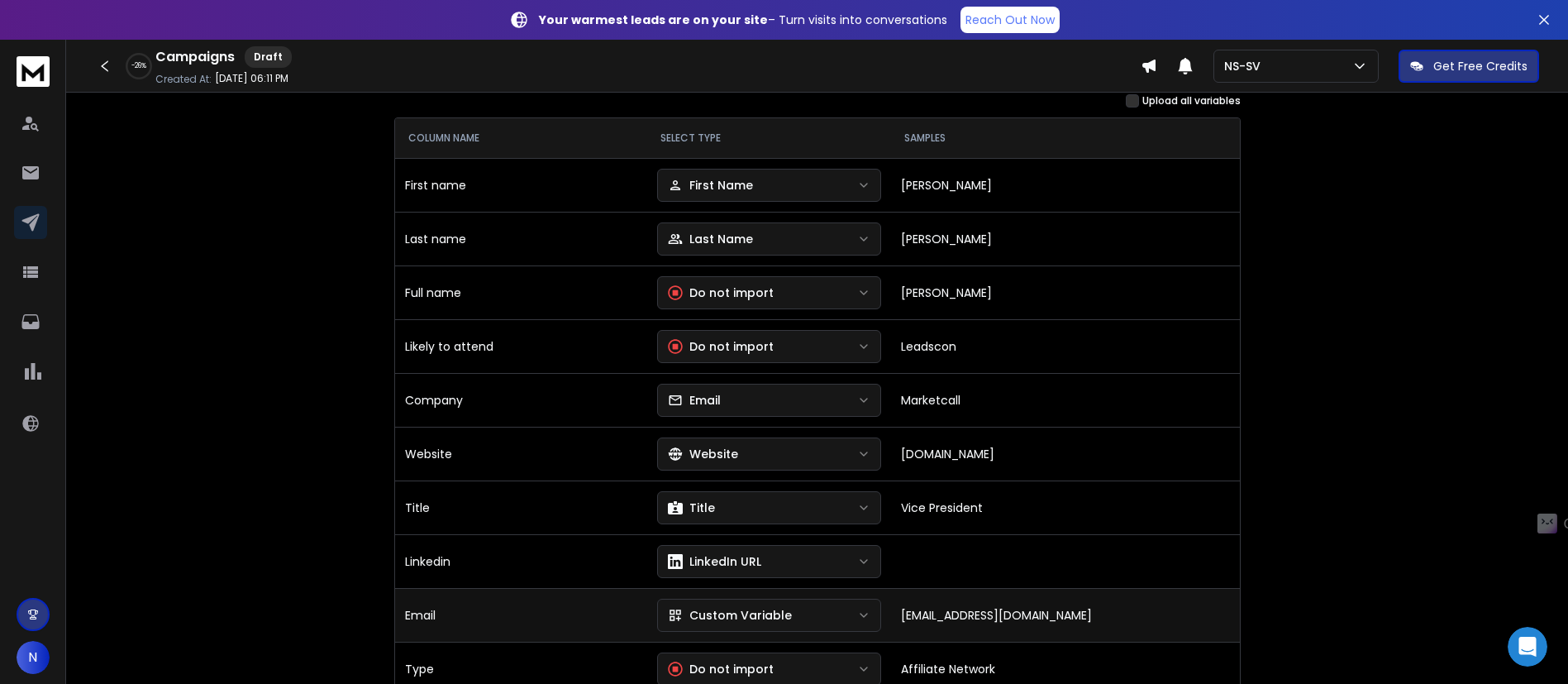
click at [745, 607] on div "Custom Variable" at bounding box center [730, 615] width 124 height 16
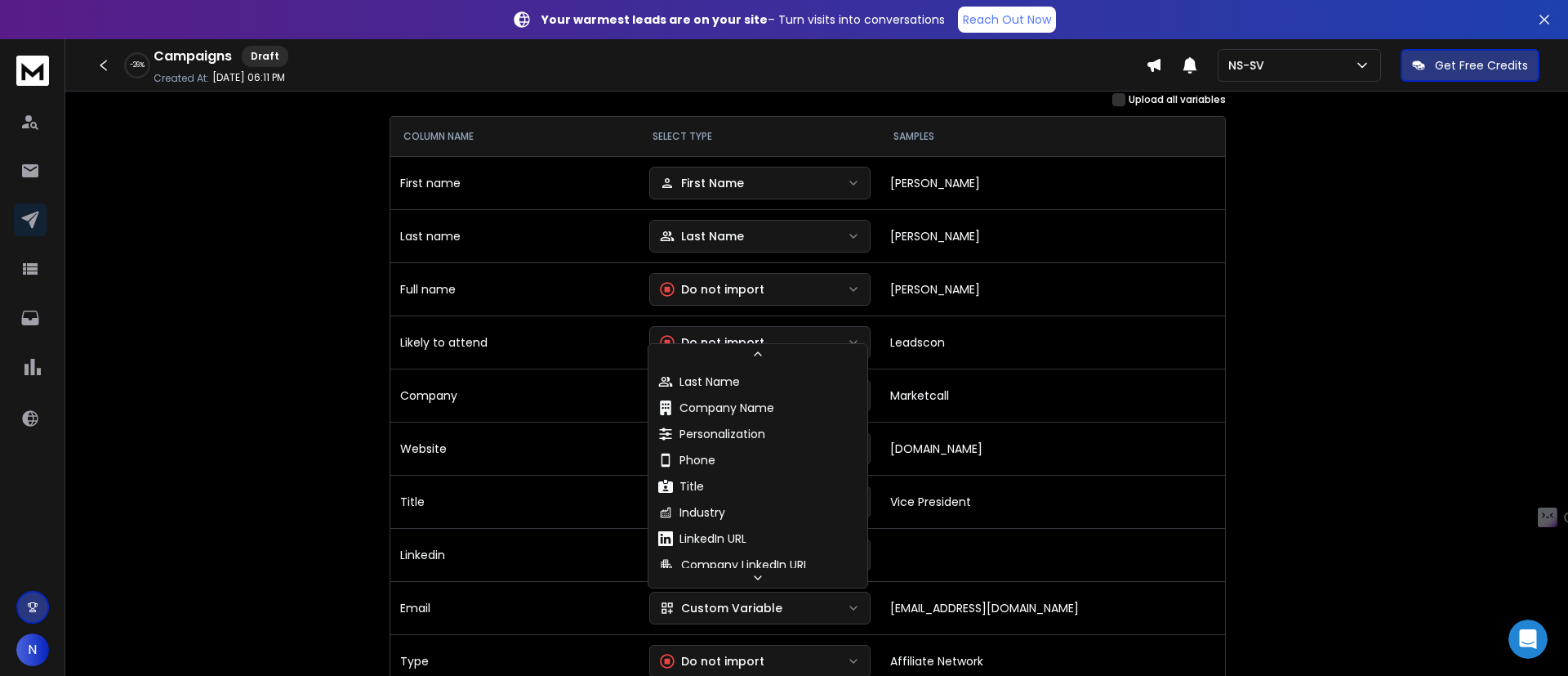
scroll to position [0, 0]
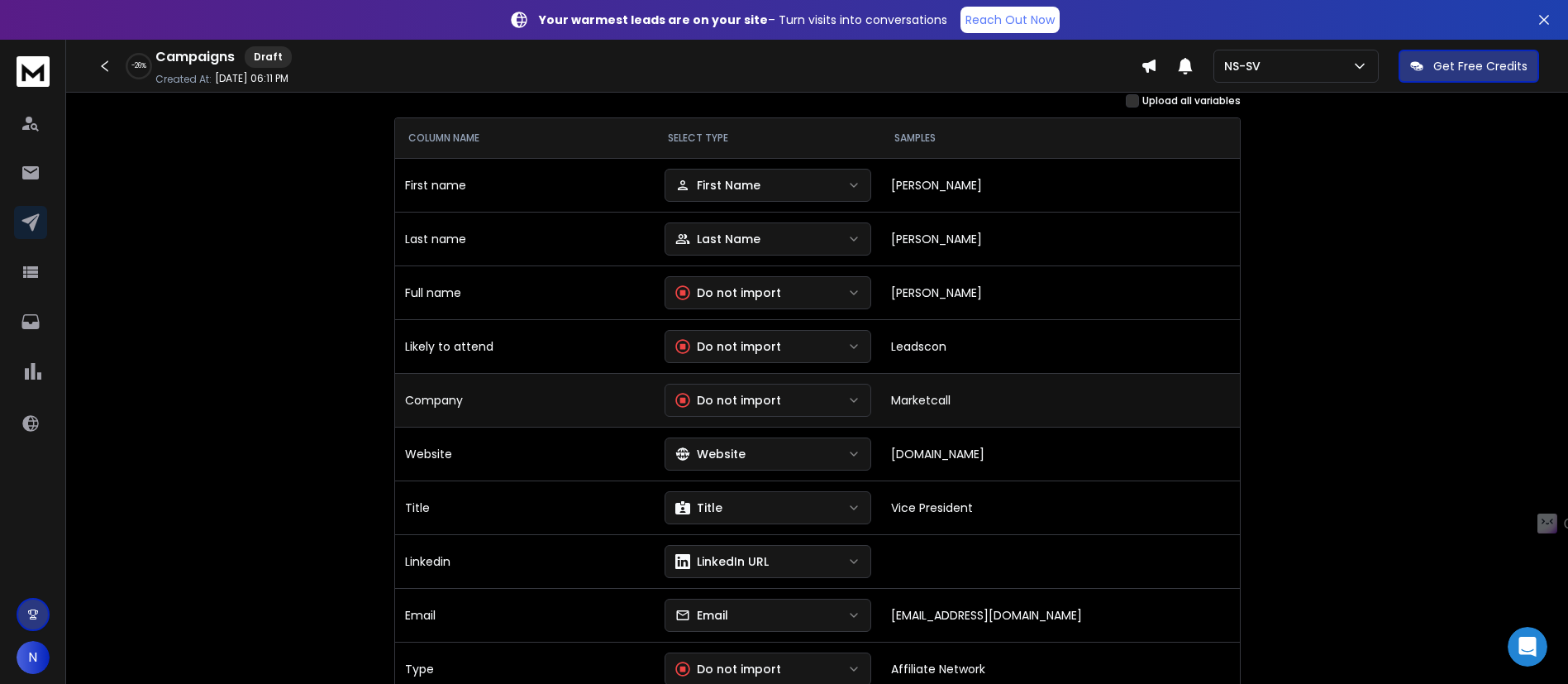
click at [720, 409] on button "Do not import" at bounding box center [768, 400] width 207 height 33
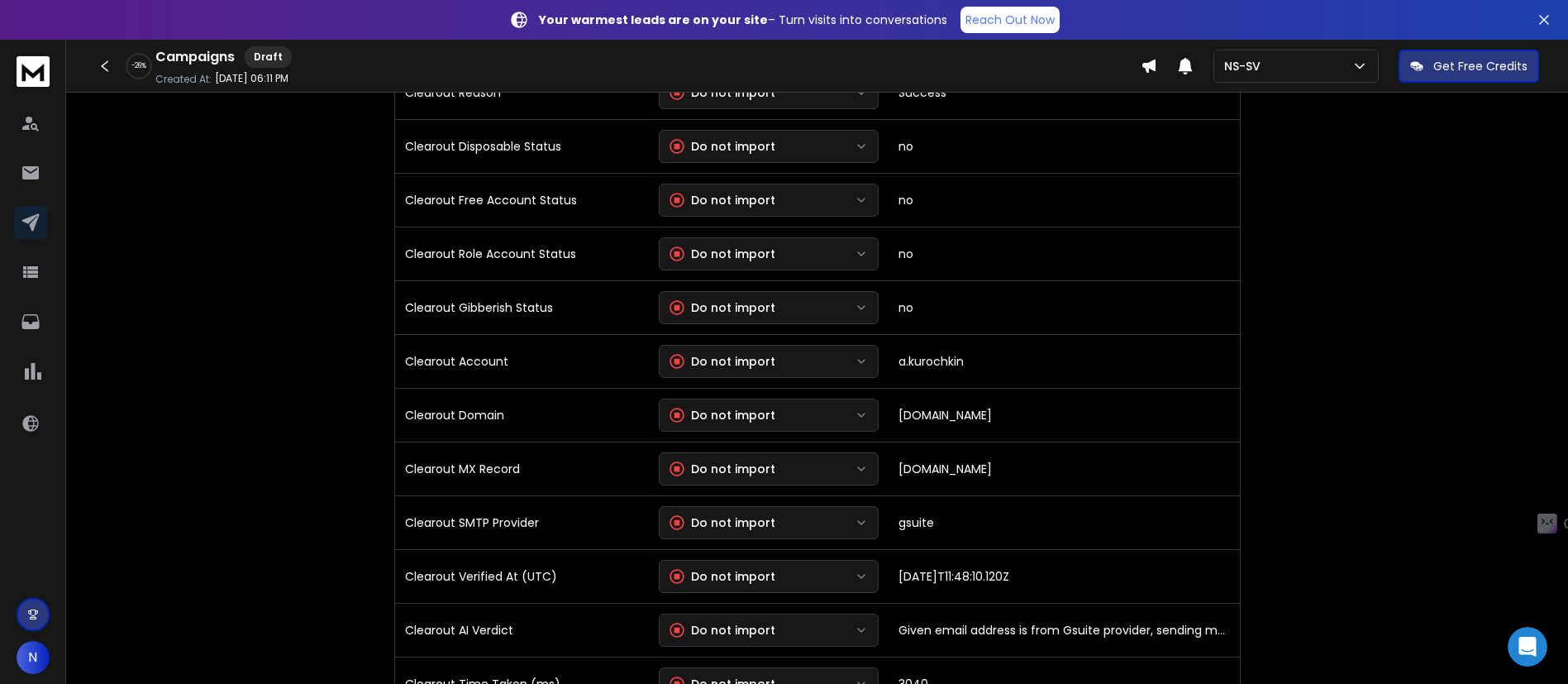
scroll to position [1338, 0]
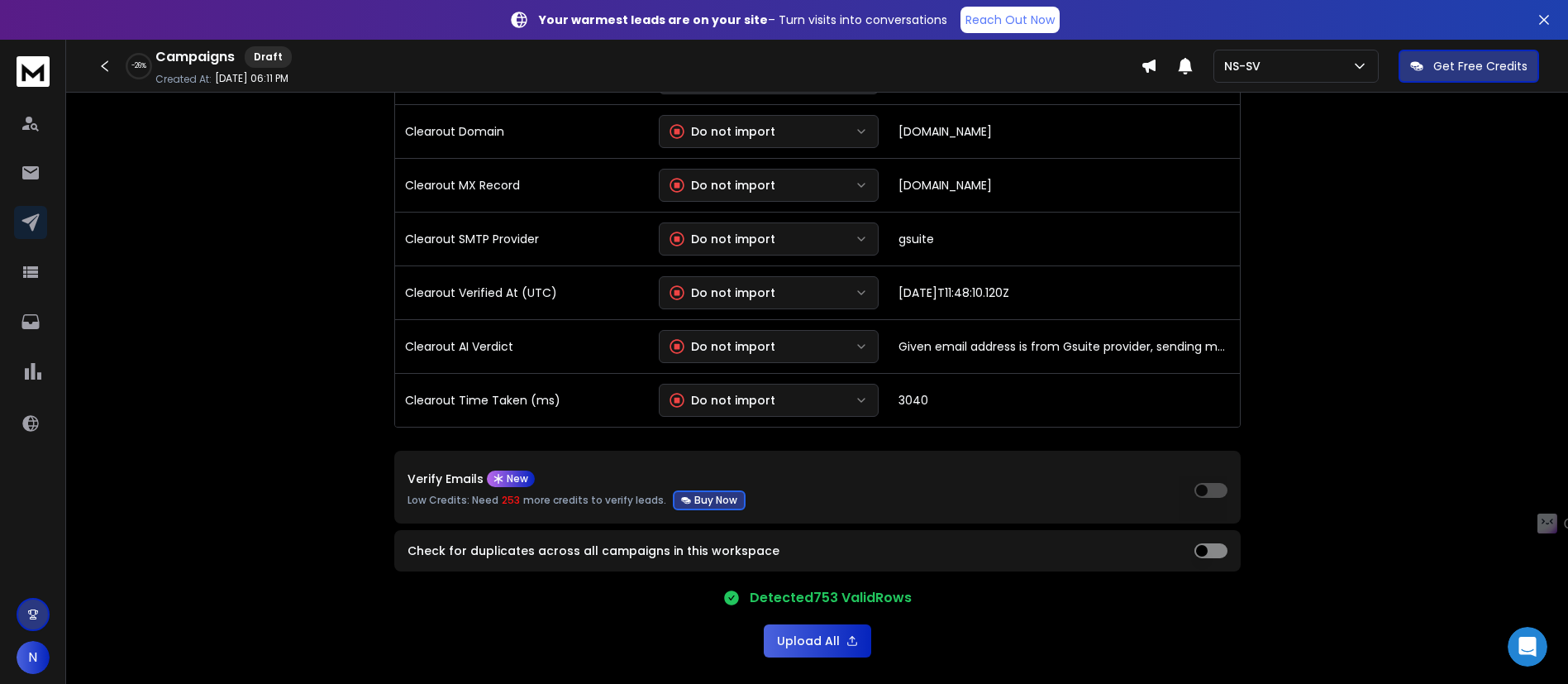
click at [813, 649] on button "Upload All" at bounding box center [817, 640] width 108 height 33
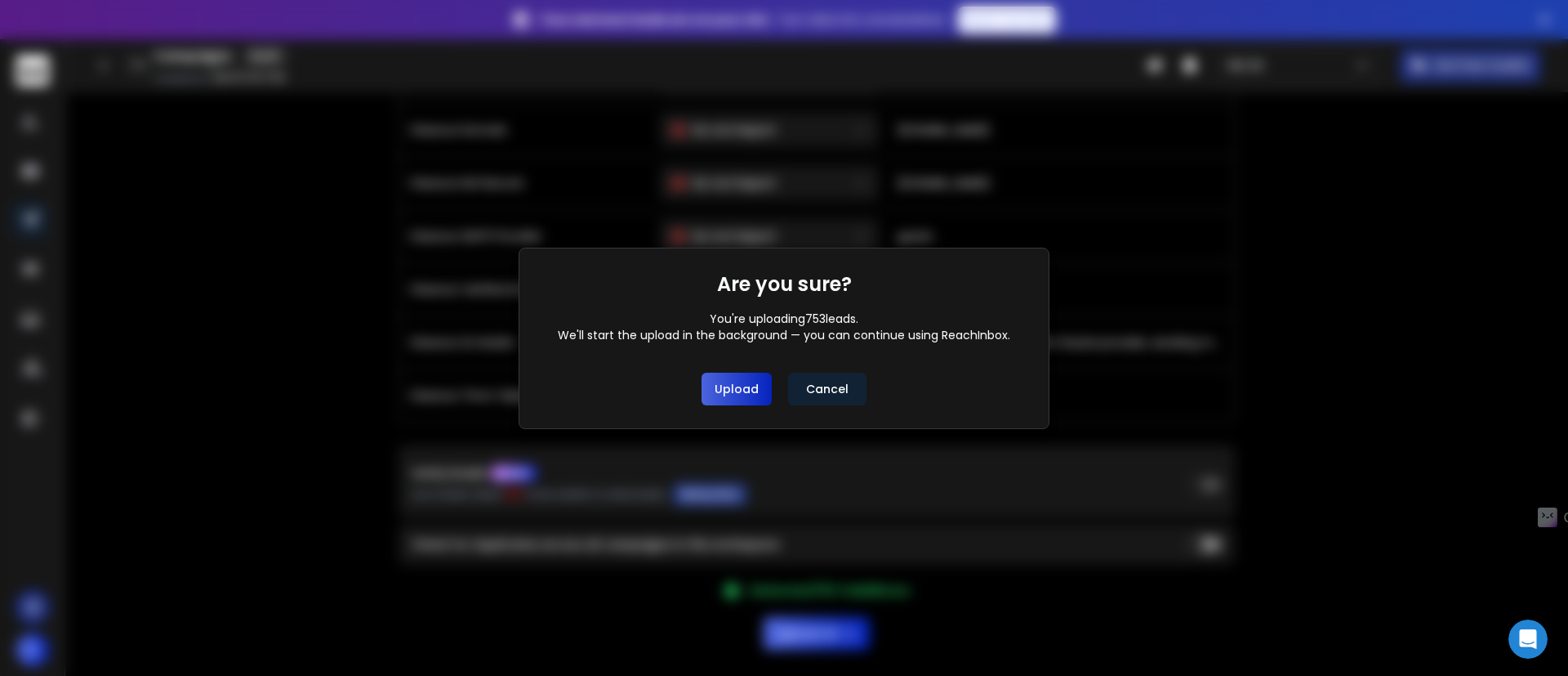
click at [732, 389] on button "Upload" at bounding box center [737, 389] width 70 height 32
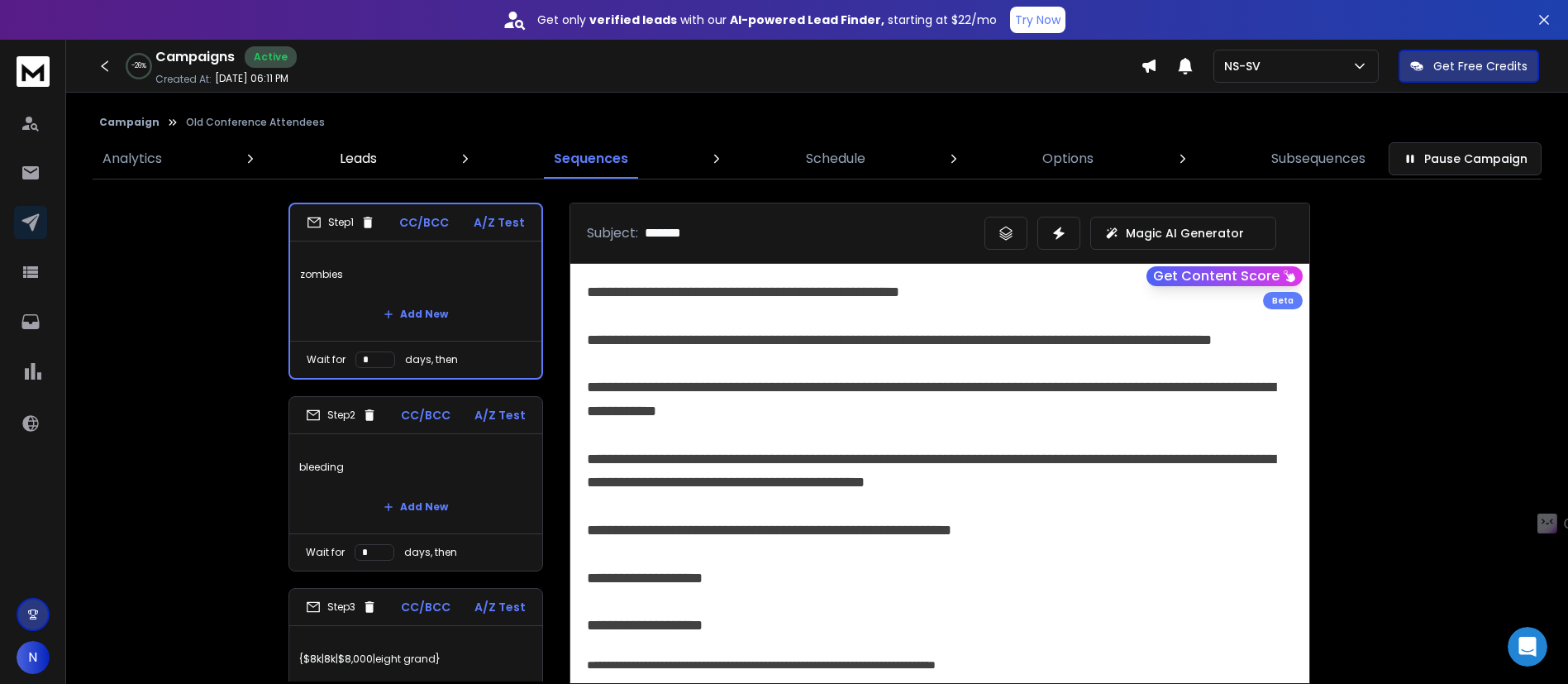
click at [350, 158] on p "Leads" at bounding box center [358, 159] width 37 height 20
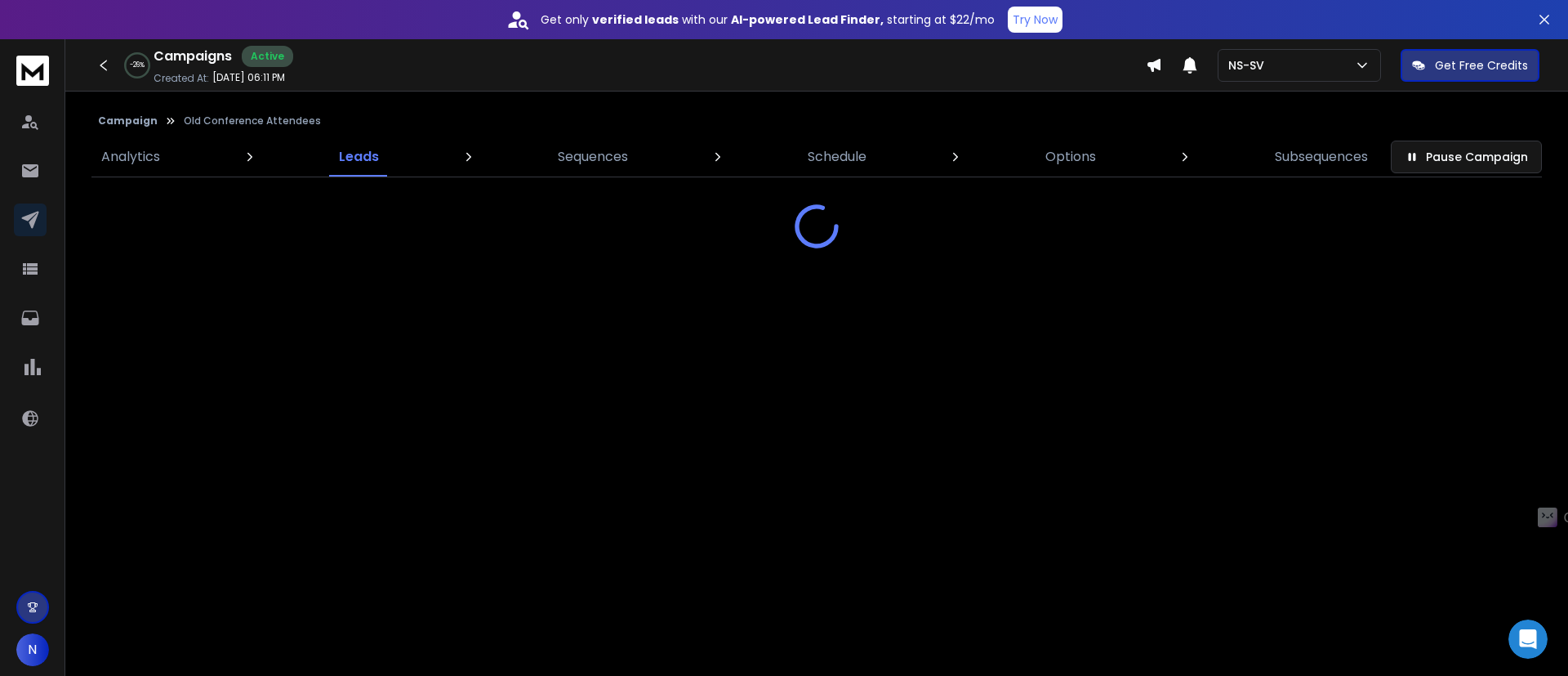
click at [346, 156] on p "Leads" at bounding box center [358, 157] width 40 height 20
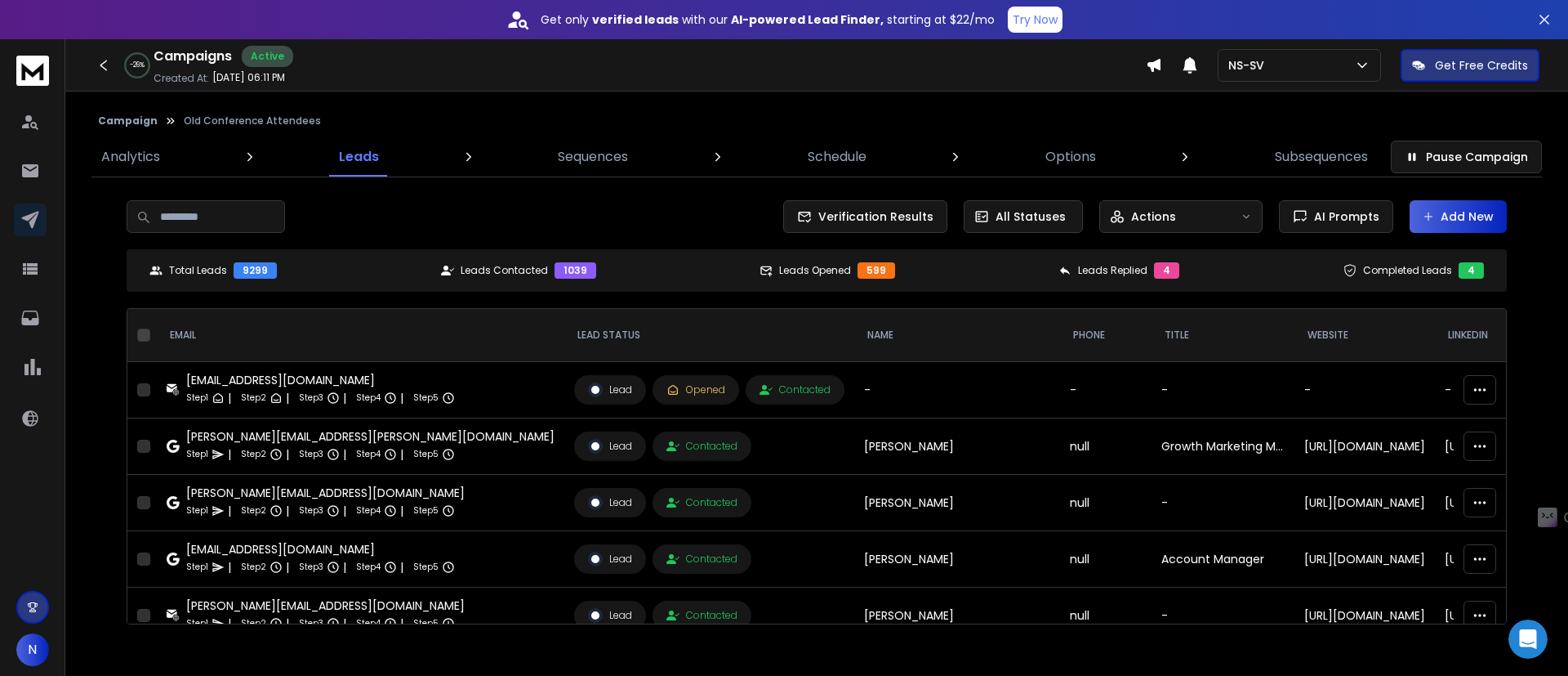
click at [1454, 213] on button "Add New" at bounding box center [1458, 216] width 97 height 32
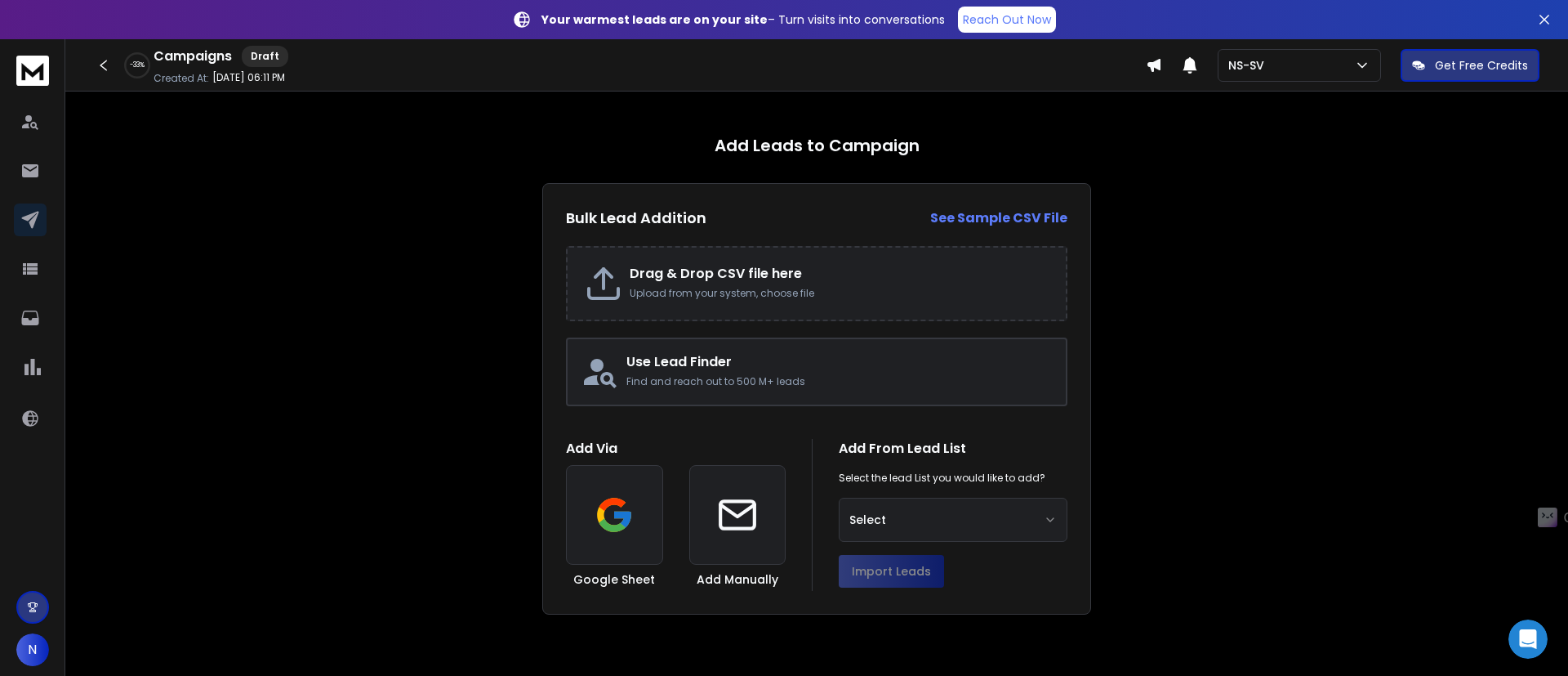
click at [691, 276] on h2 "Drag & Drop CSV file here" at bounding box center [840, 273] width 420 height 20
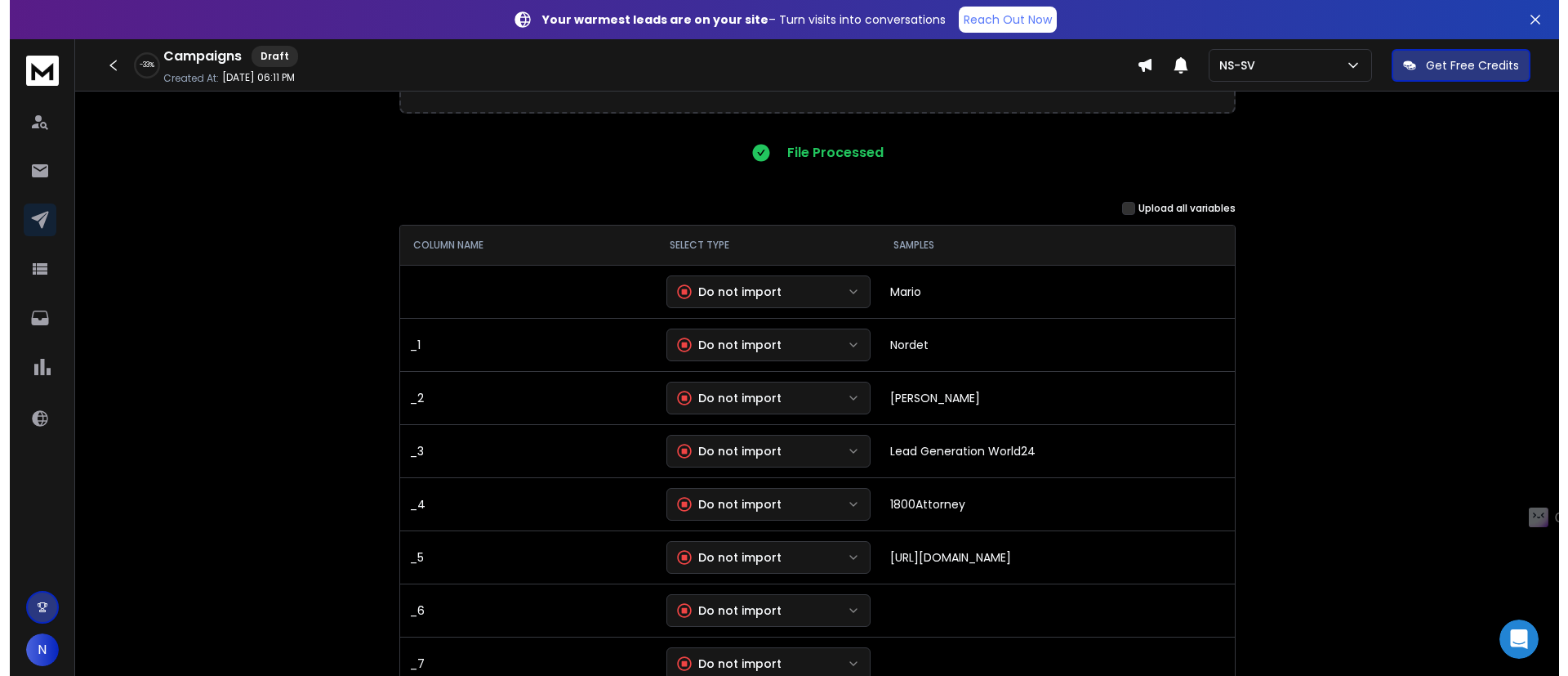
scroll to position [154, 0]
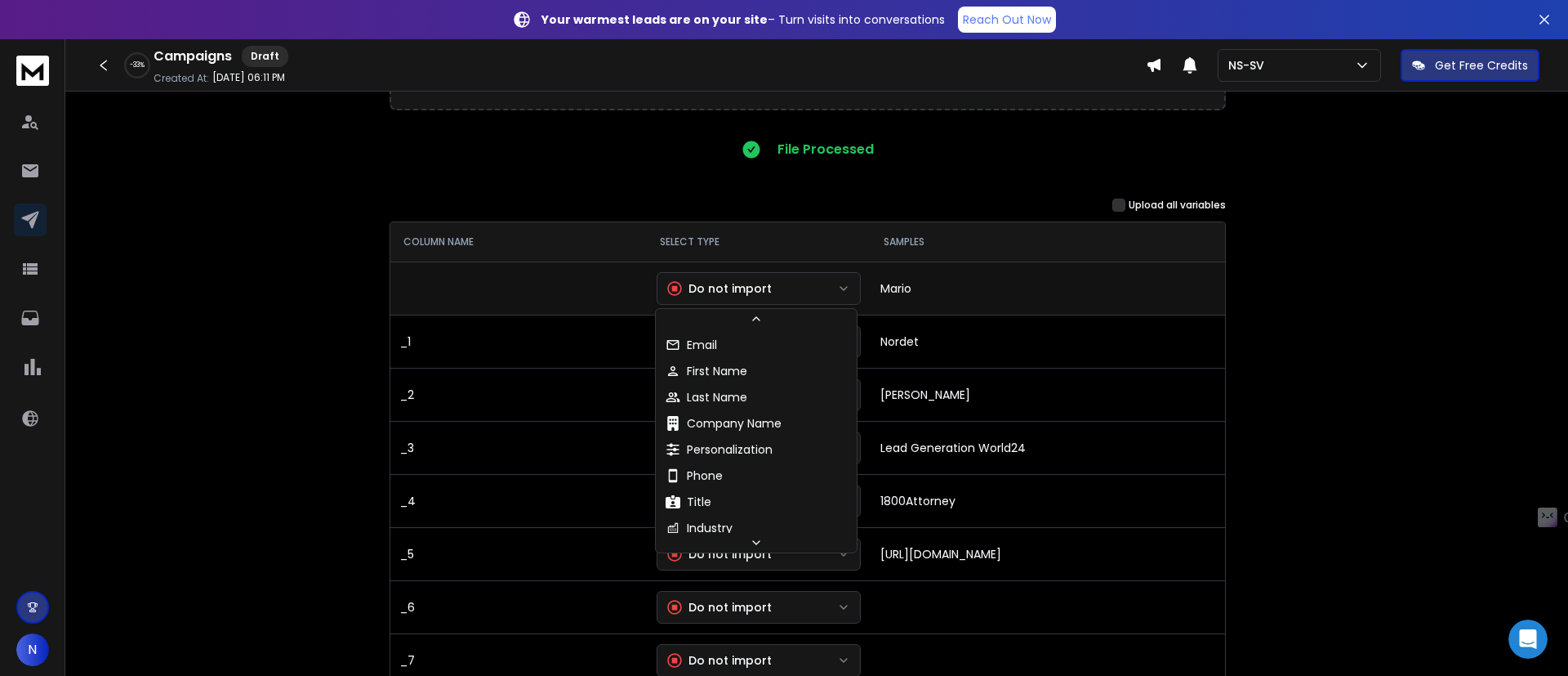
click at [730, 299] on button "Do not import" at bounding box center [759, 289] width 204 height 32
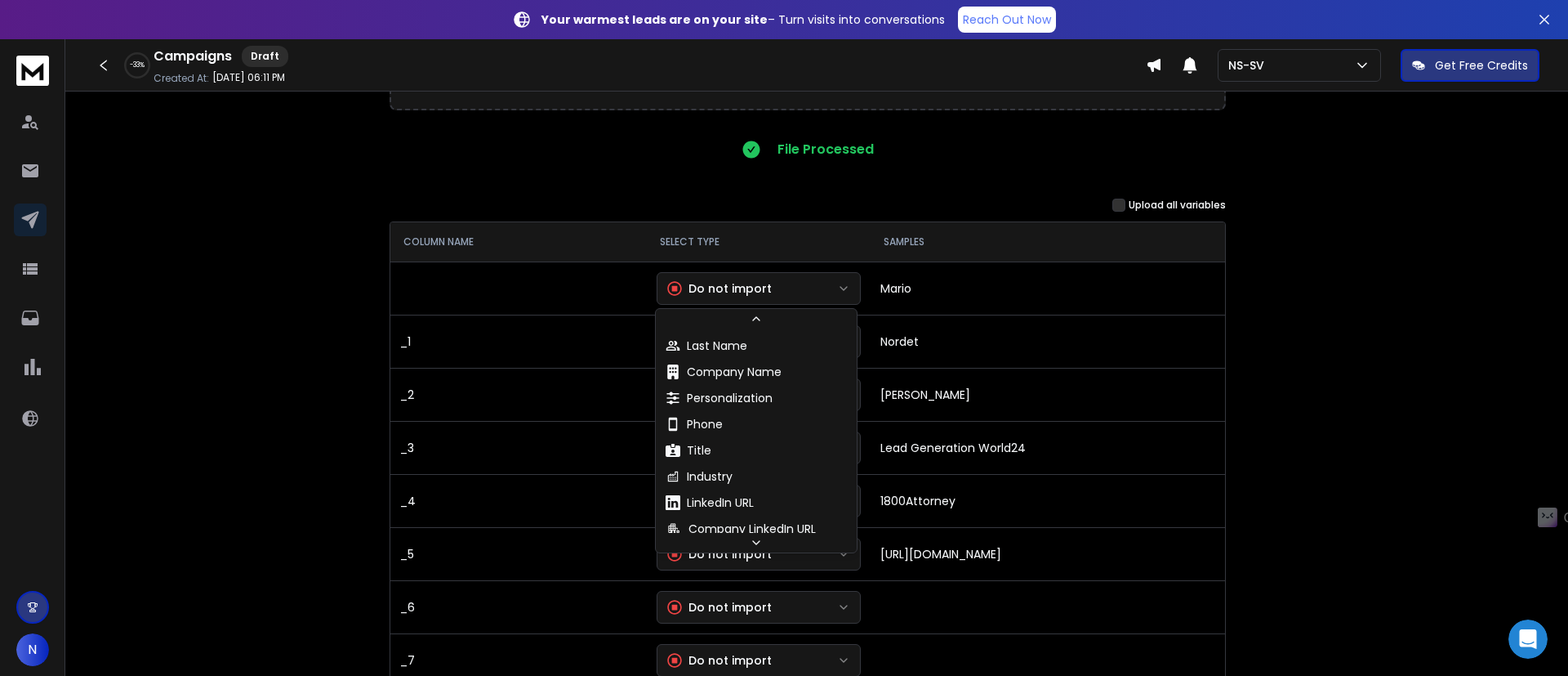
scroll to position [0, 0]
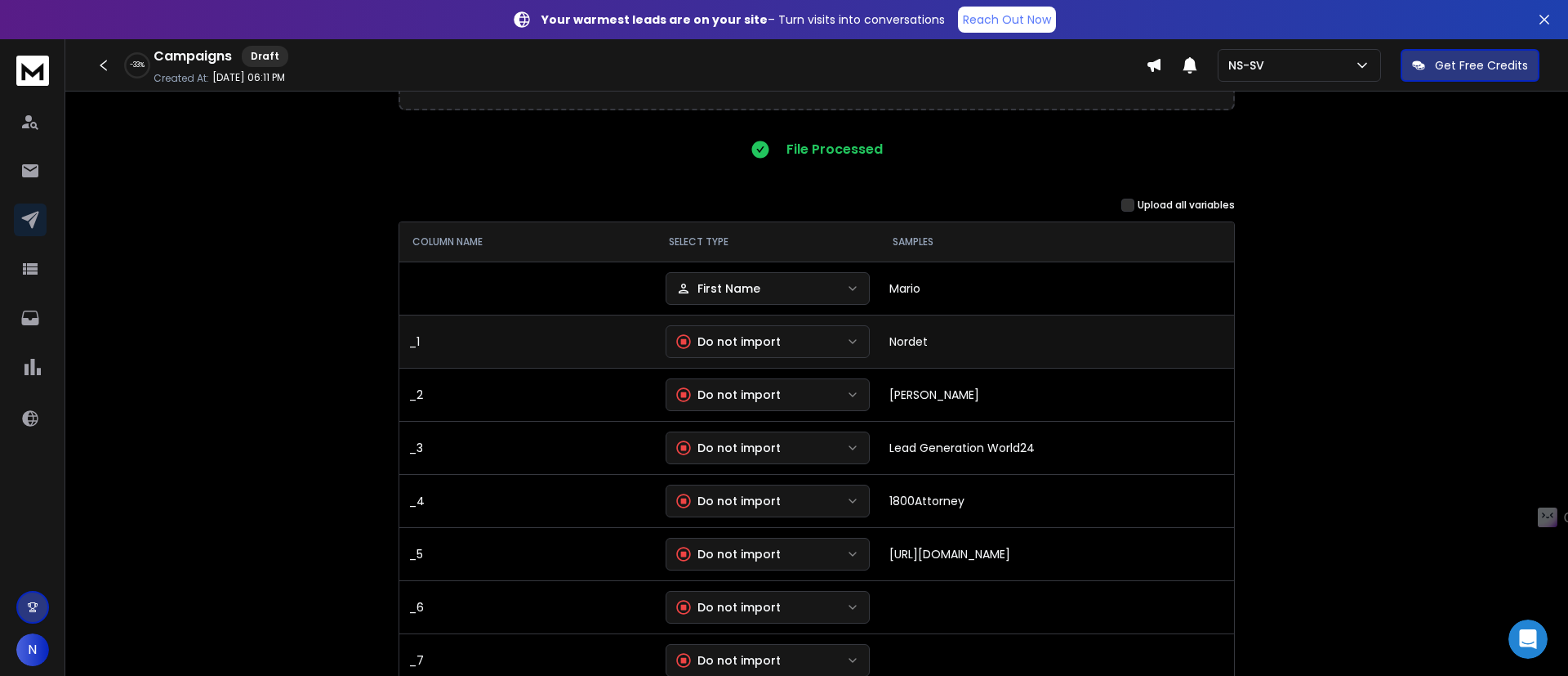
click at [715, 347] on div "Do not import" at bounding box center [728, 342] width 105 height 16
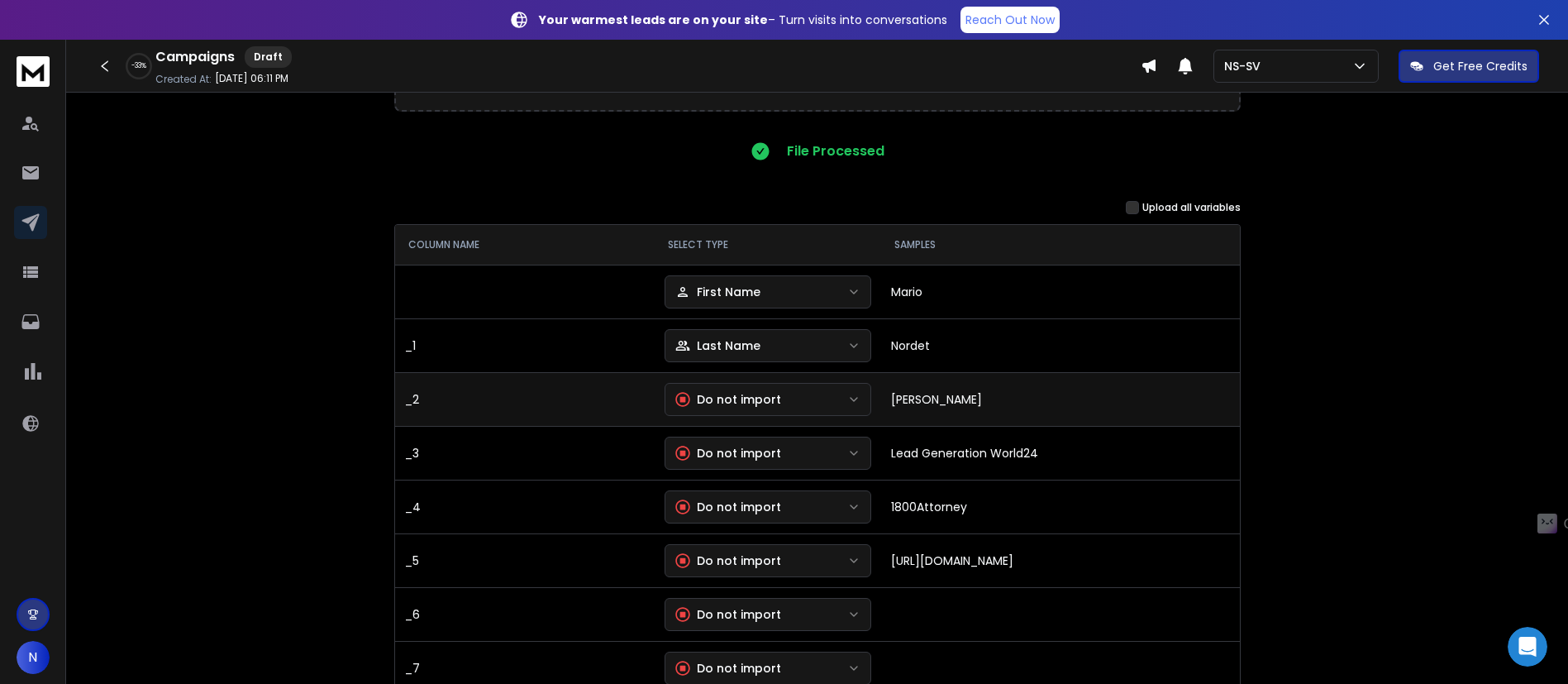
click at [725, 403] on div "Do not import" at bounding box center [728, 399] width 106 height 16
click at [932, 394] on td "[PERSON_NAME]" at bounding box center [1061, 398] width 359 height 54
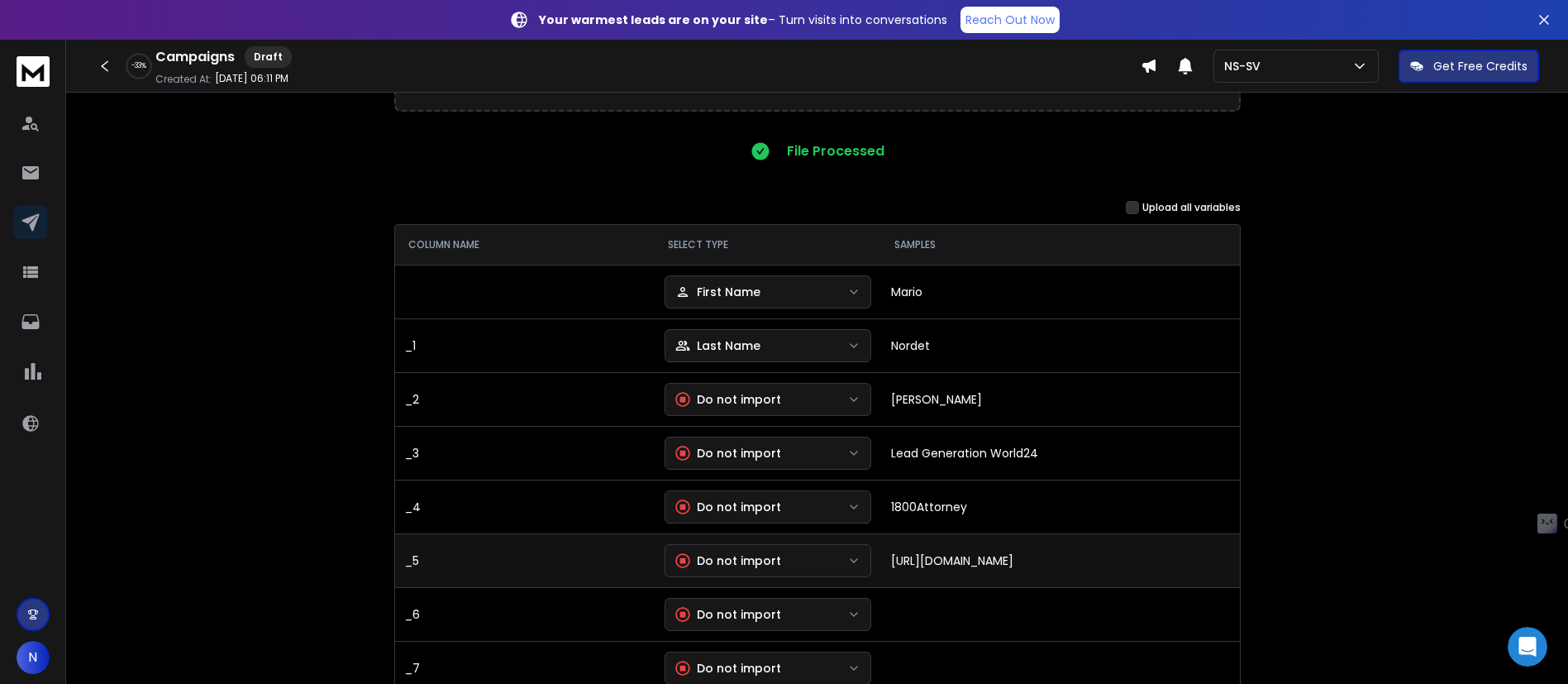
click at [743, 565] on div "Do not import" at bounding box center [728, 561] width 106 height 16
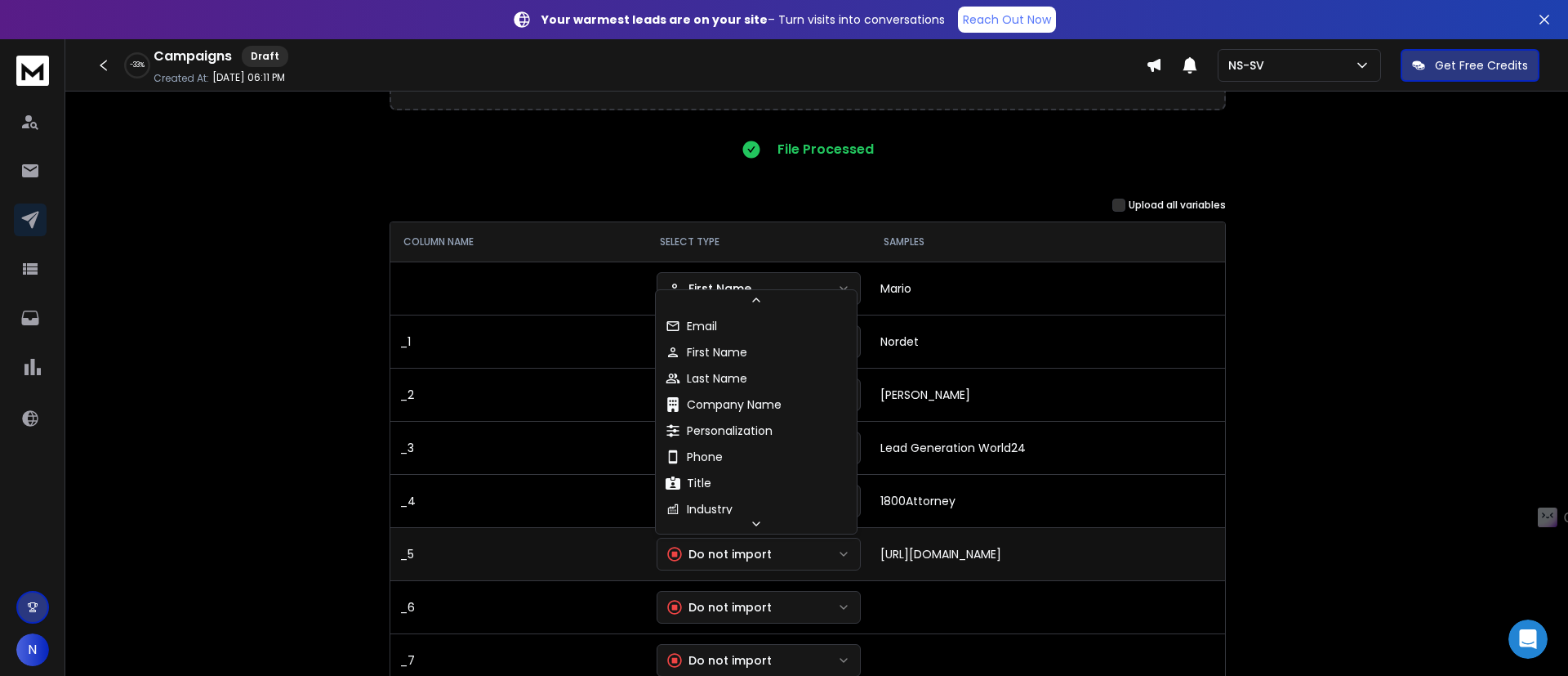
scroll to position [165, 0]
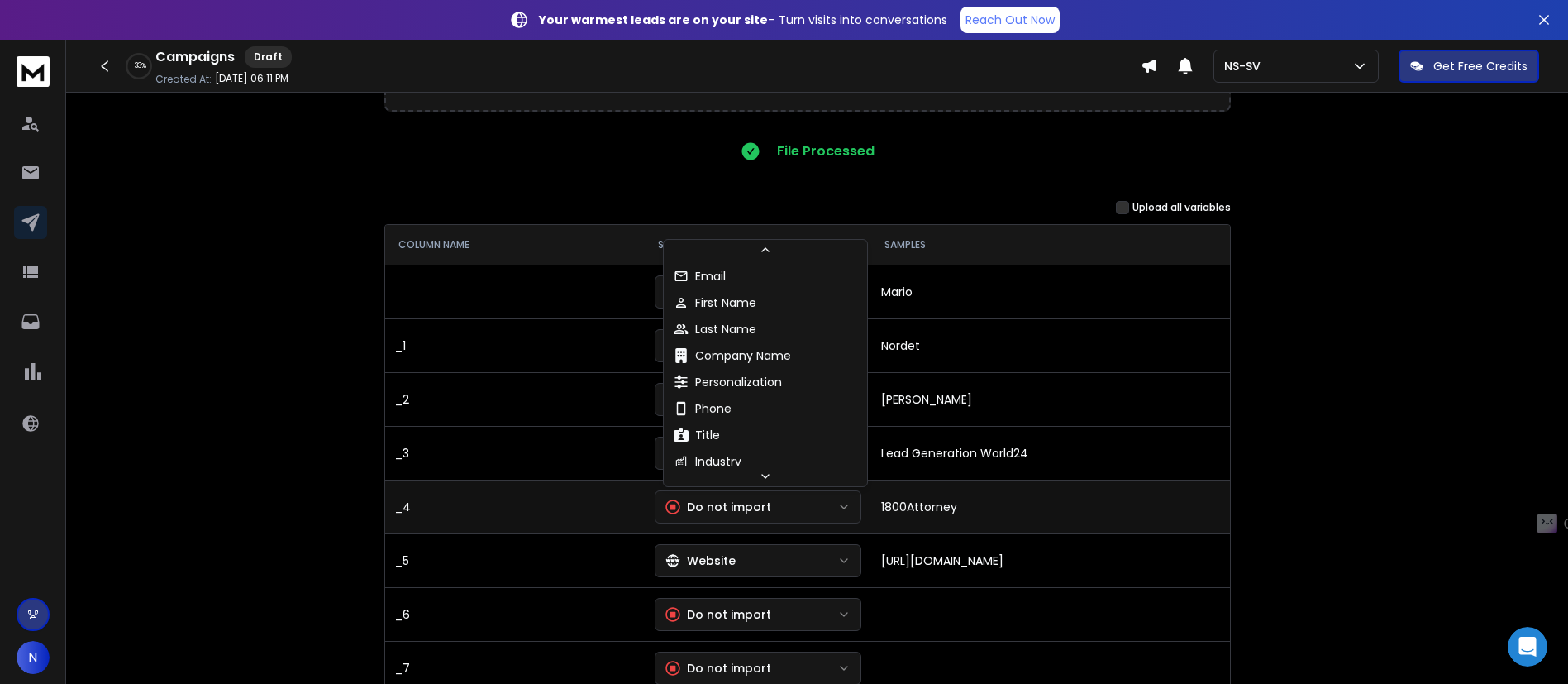
click at [737, 506] on div "Do not import" at bounding box center [718, 507] width 106 height 16
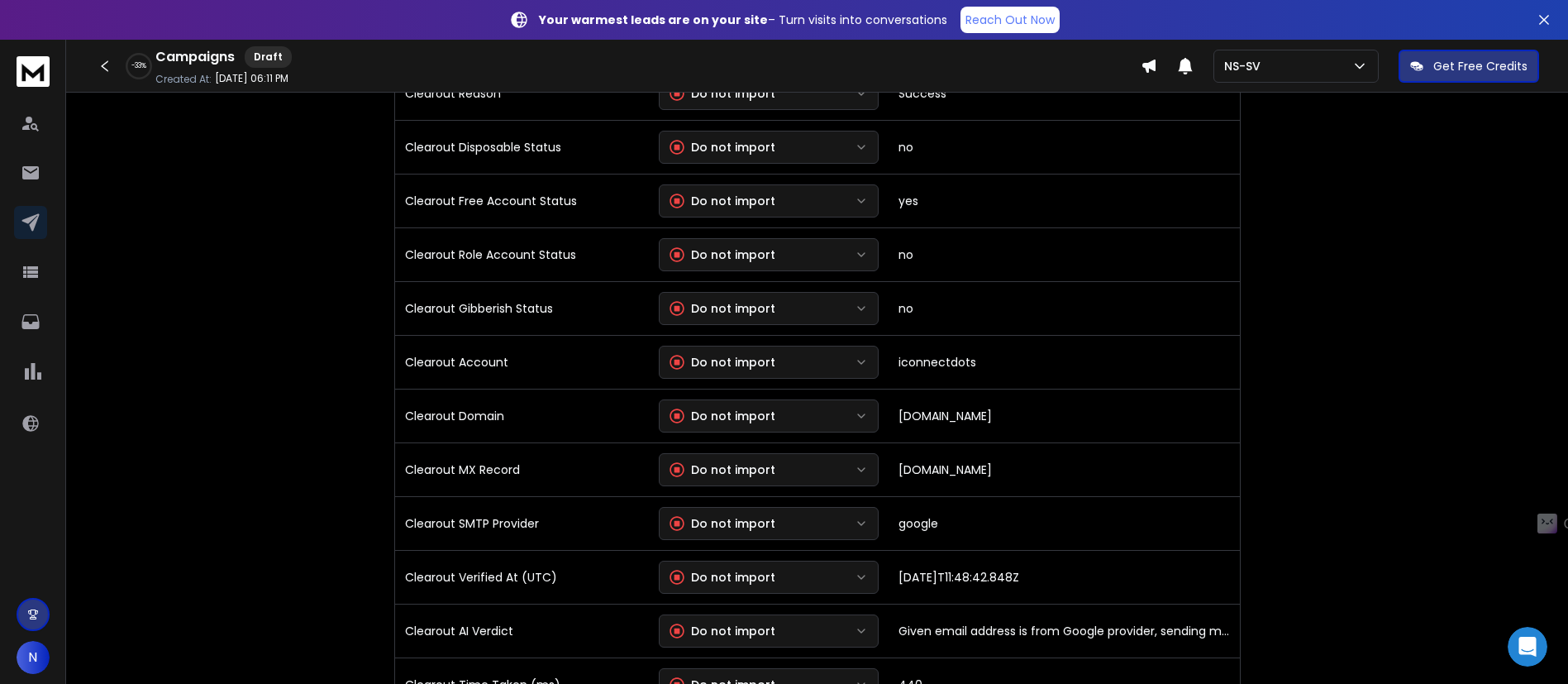
scroll to position [1285, 0]
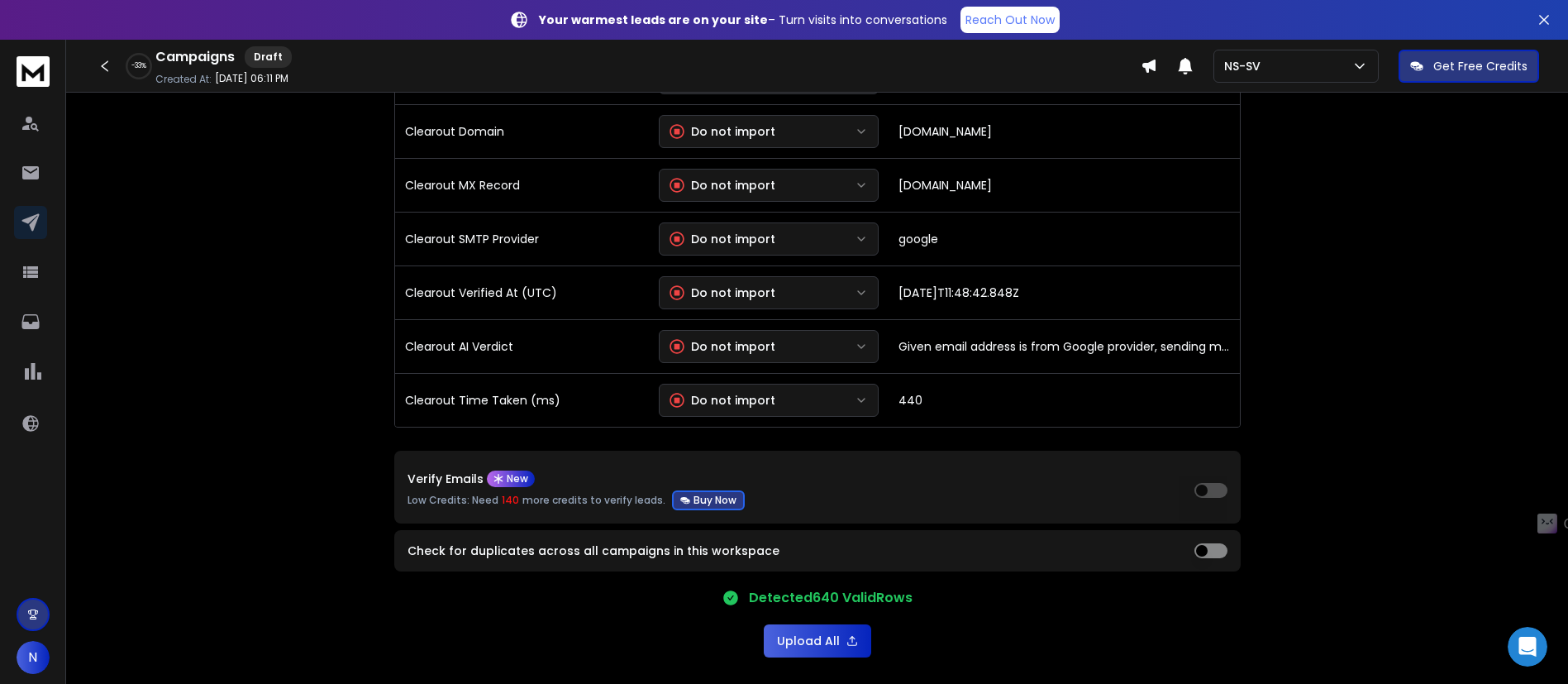
click at [813, 640] on button "Upload All" at bounding box center [817, 640] width 108 height 33
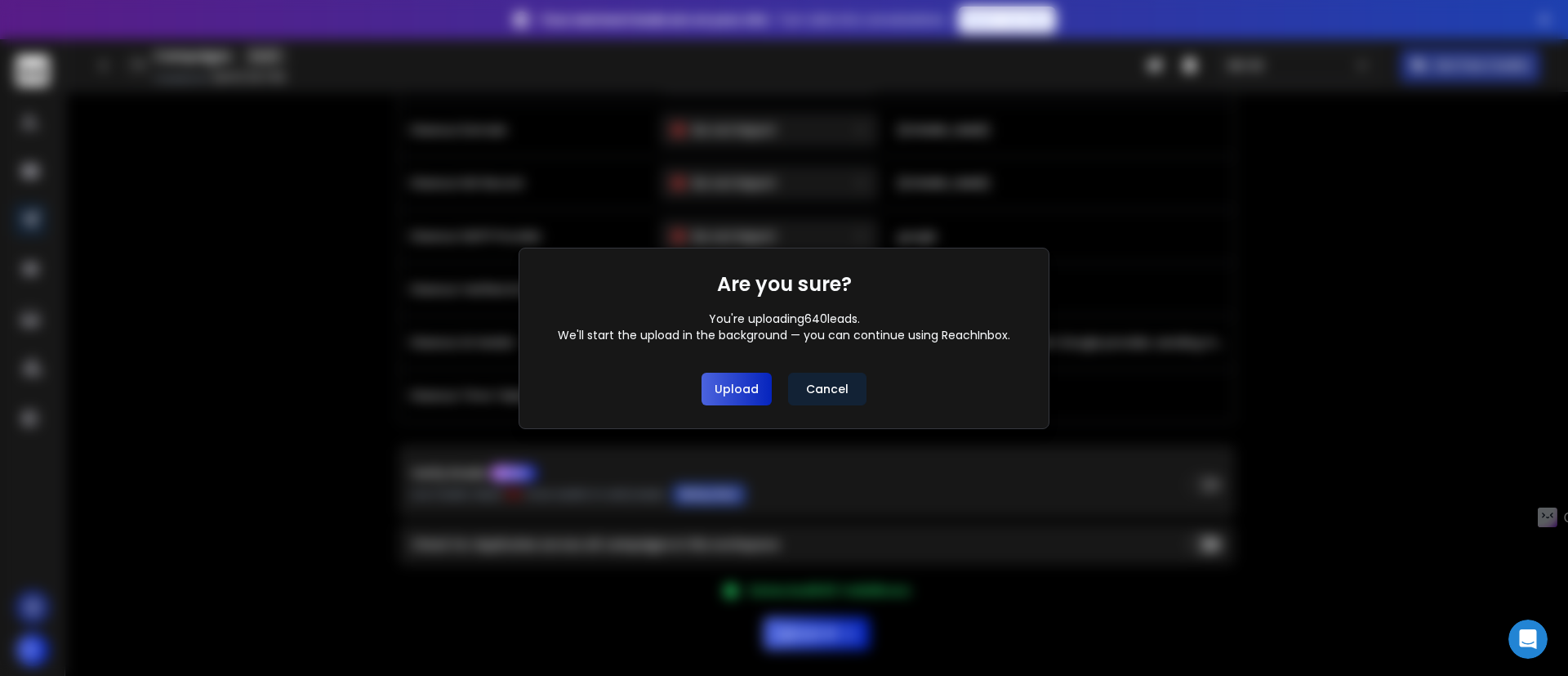
click at [739, 386] on button "Upload" at bounding box center [737, 389] width 70 height 32
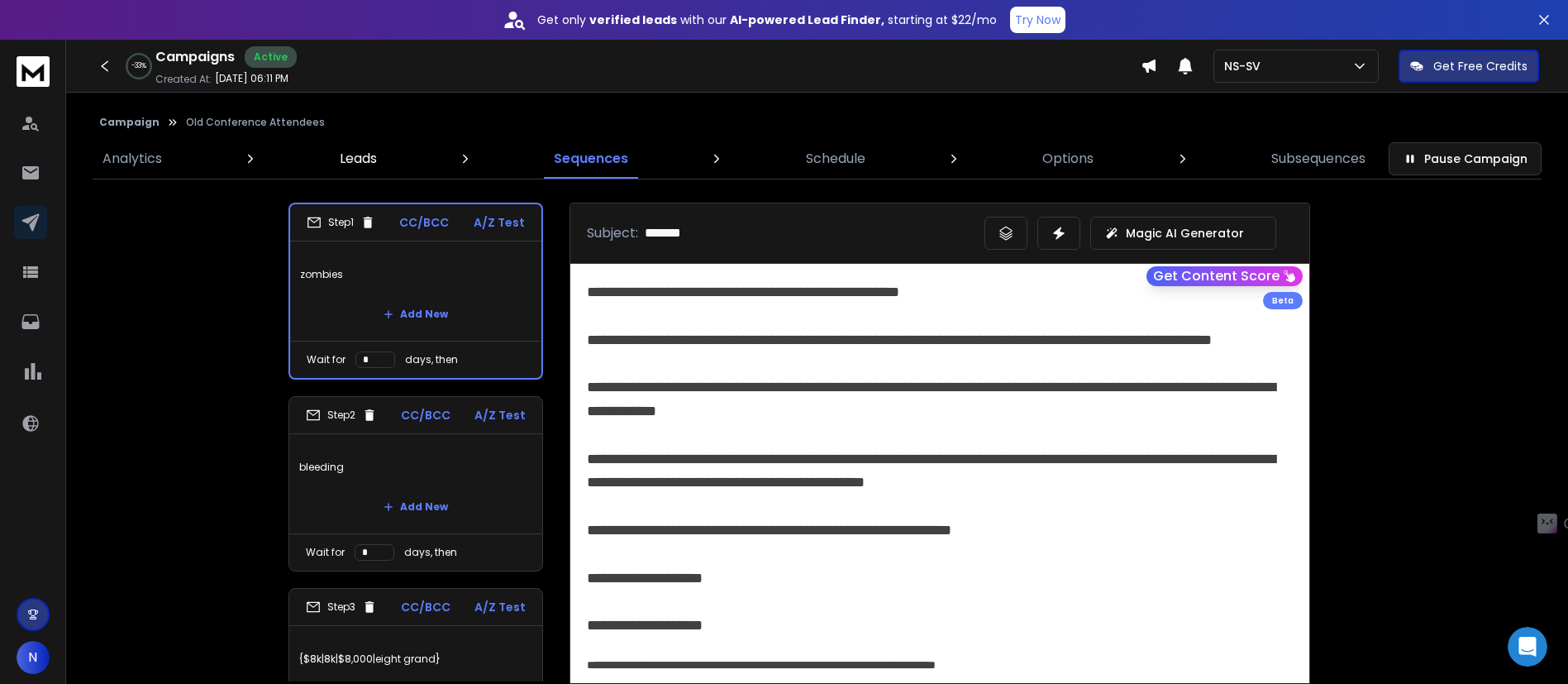
click at [357, 162] on p "Leads" at bounding box center [358, 159] width 37 height 20
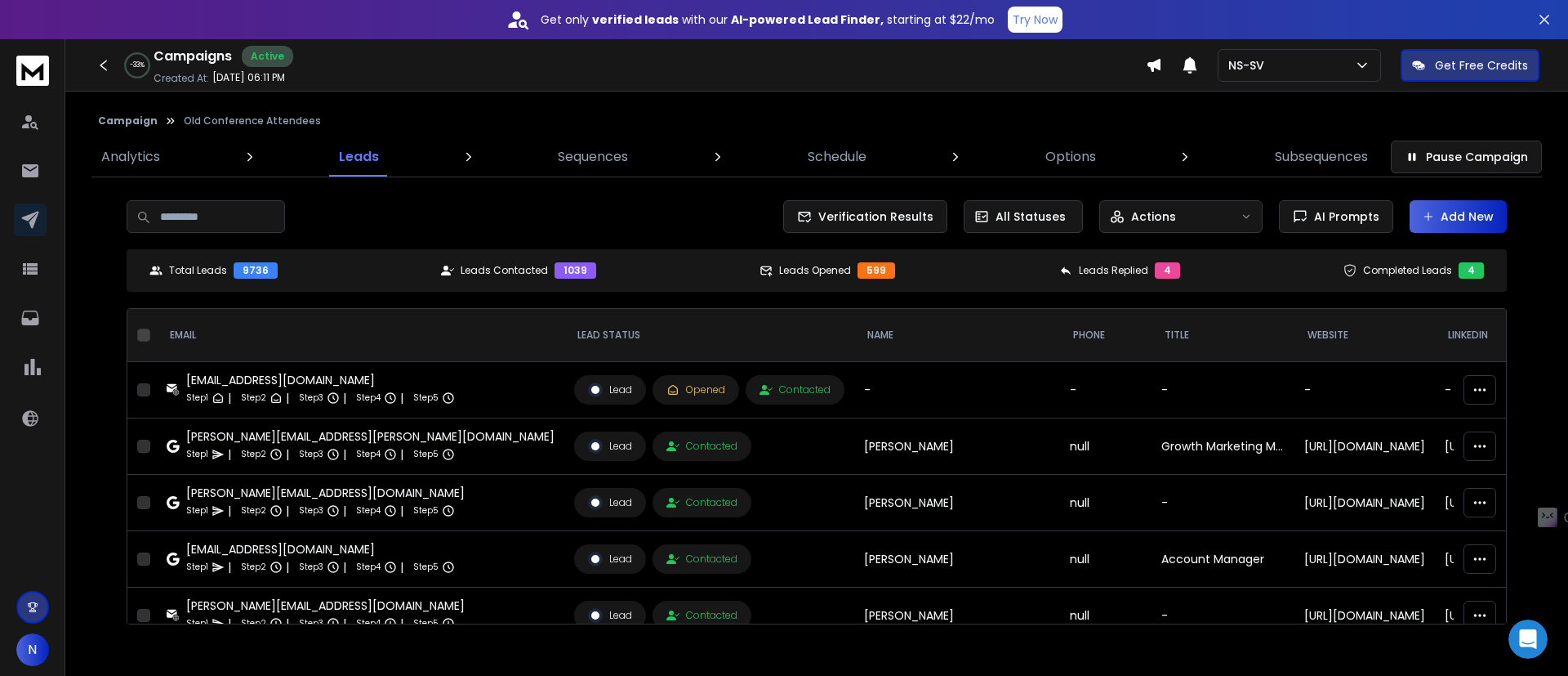
click at [1462, 212] on button "Add New" at bounding box center [1458, 216] width 97 height 32
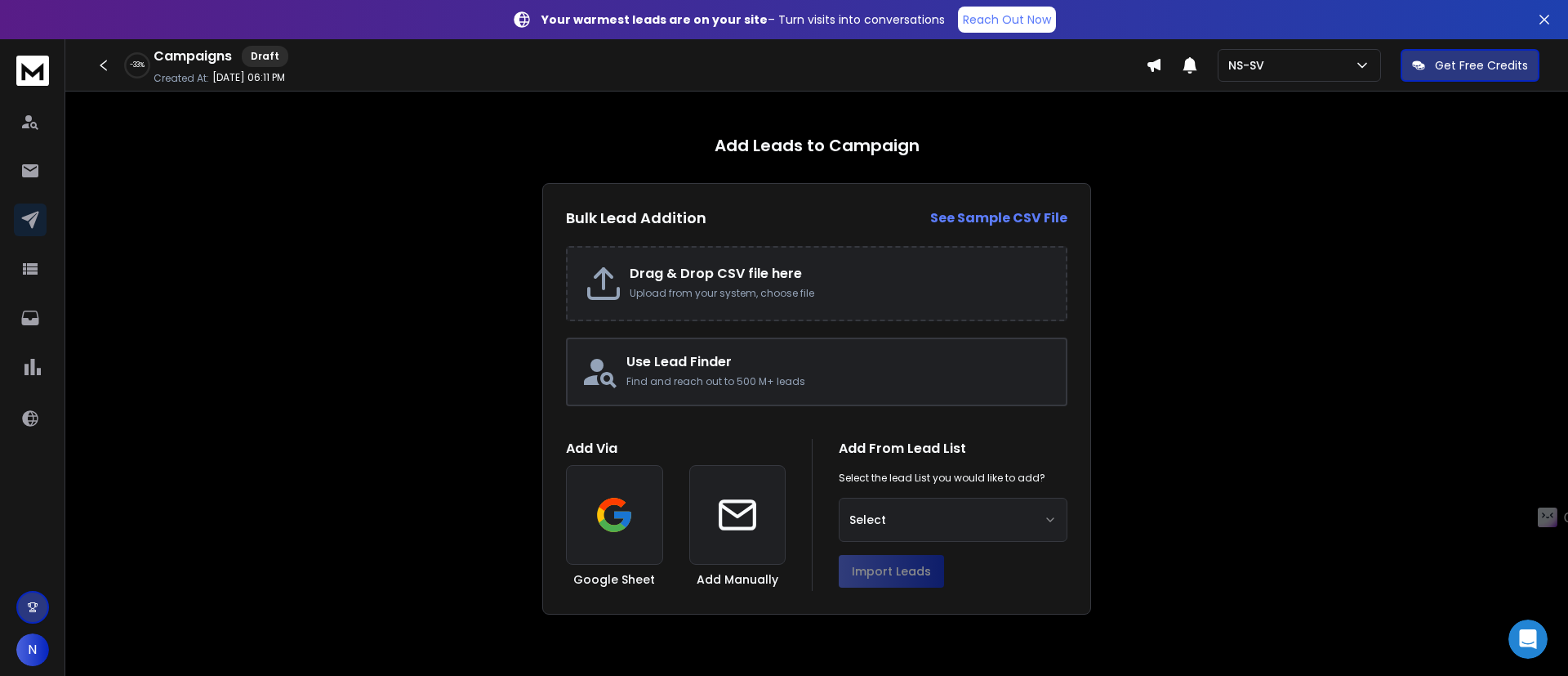
click at [713, 272] on h2 "Drag & Drop CSV file here" at bounding box center [840, 273] width 420 height 20
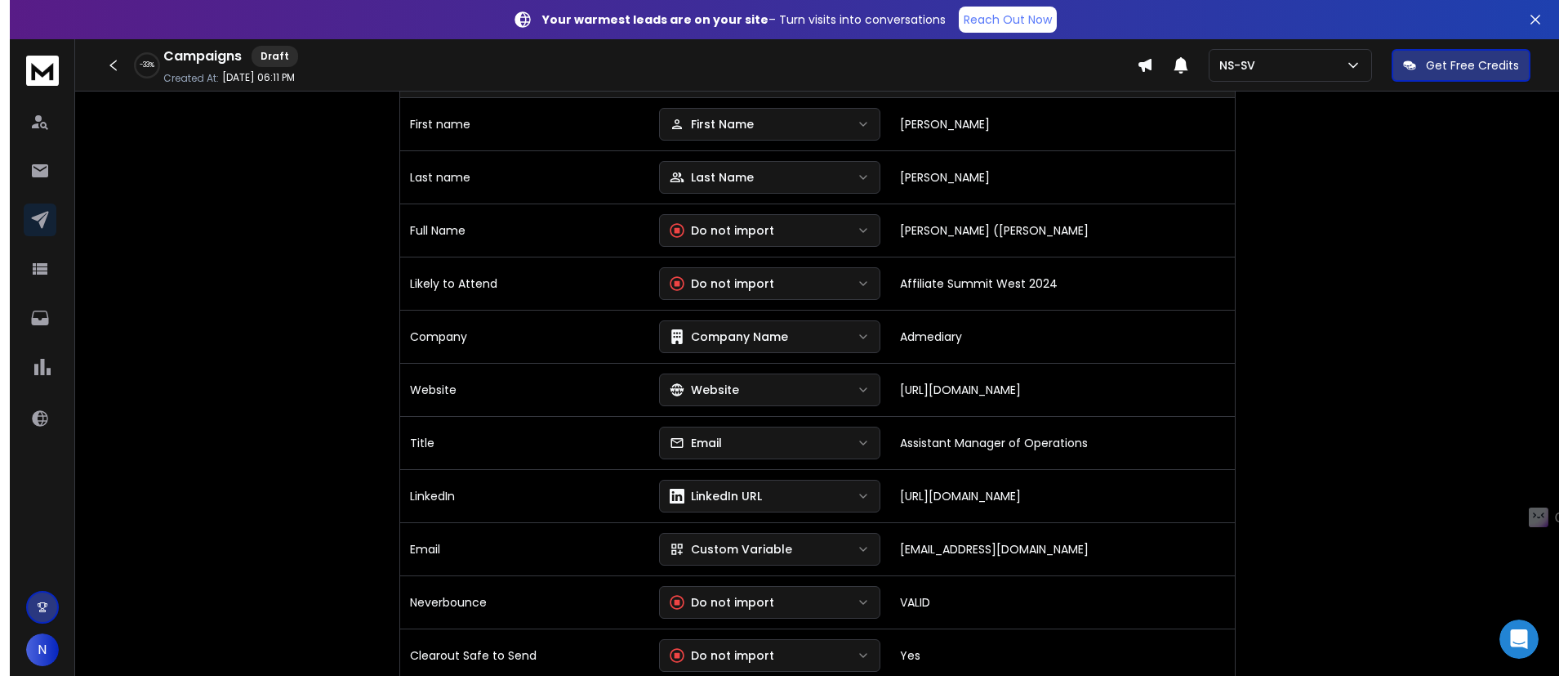
scroll to position [320, 0]
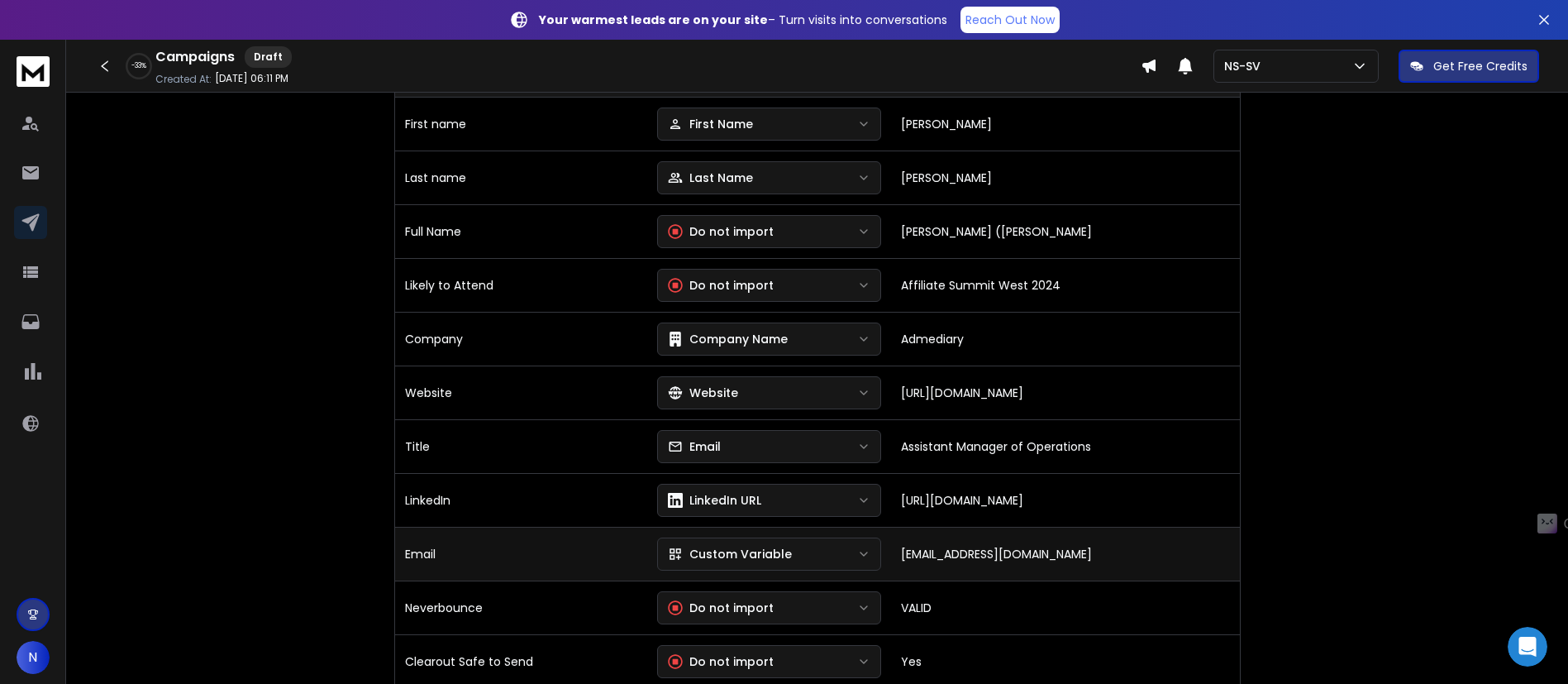
click at [751, 553] on div "Custom Variable" at bounding box center [730, 554] width 124 height 16
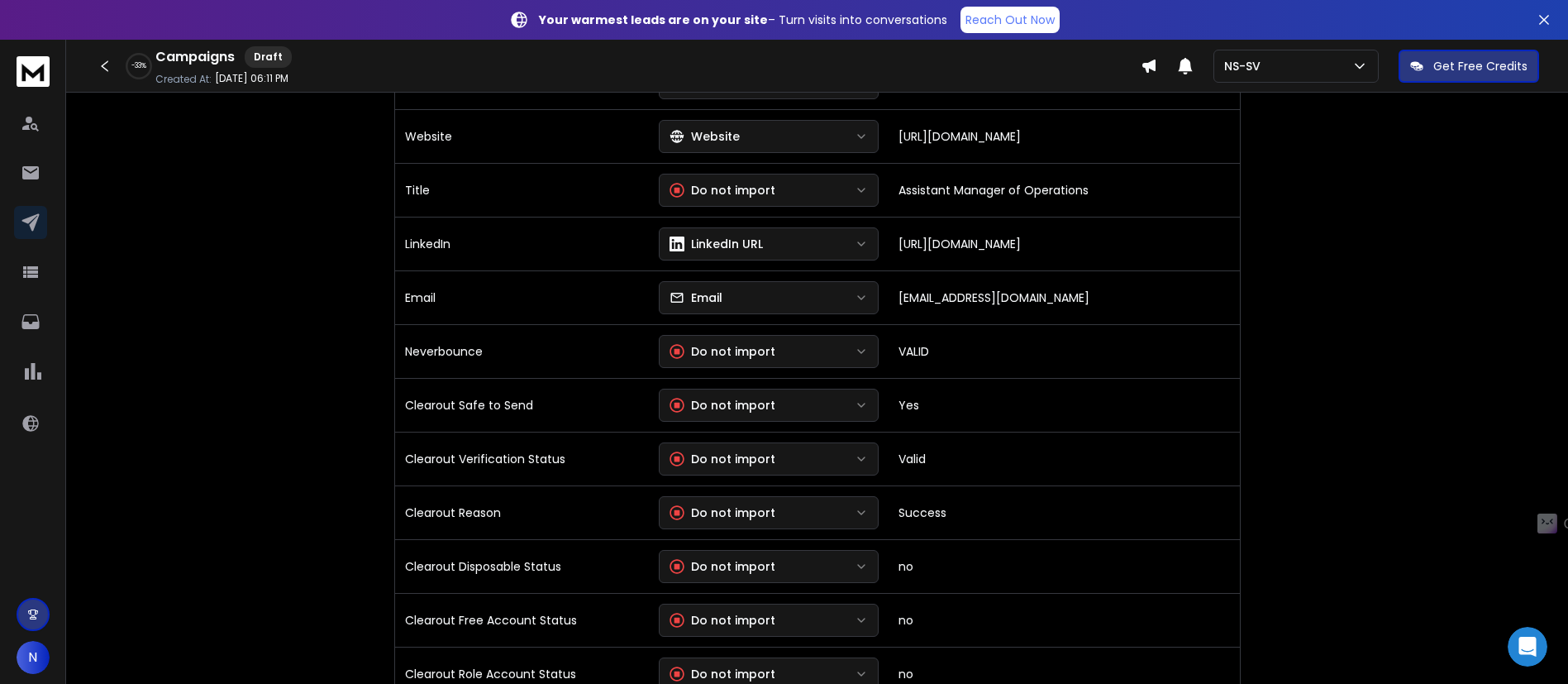
scroll to position [1285, 0]
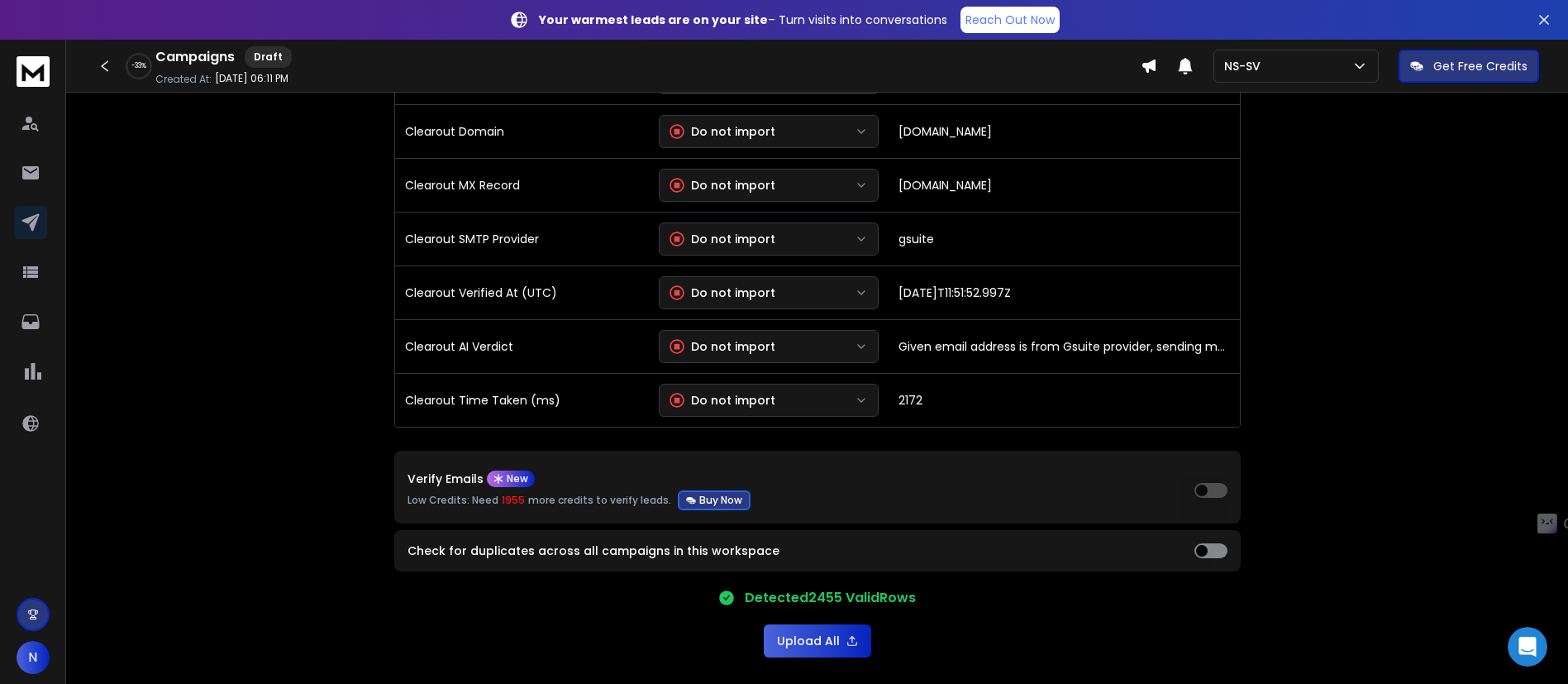
click at [822, 633] on button "Upload All" at bounding box center [817, 640] width 108 height 33
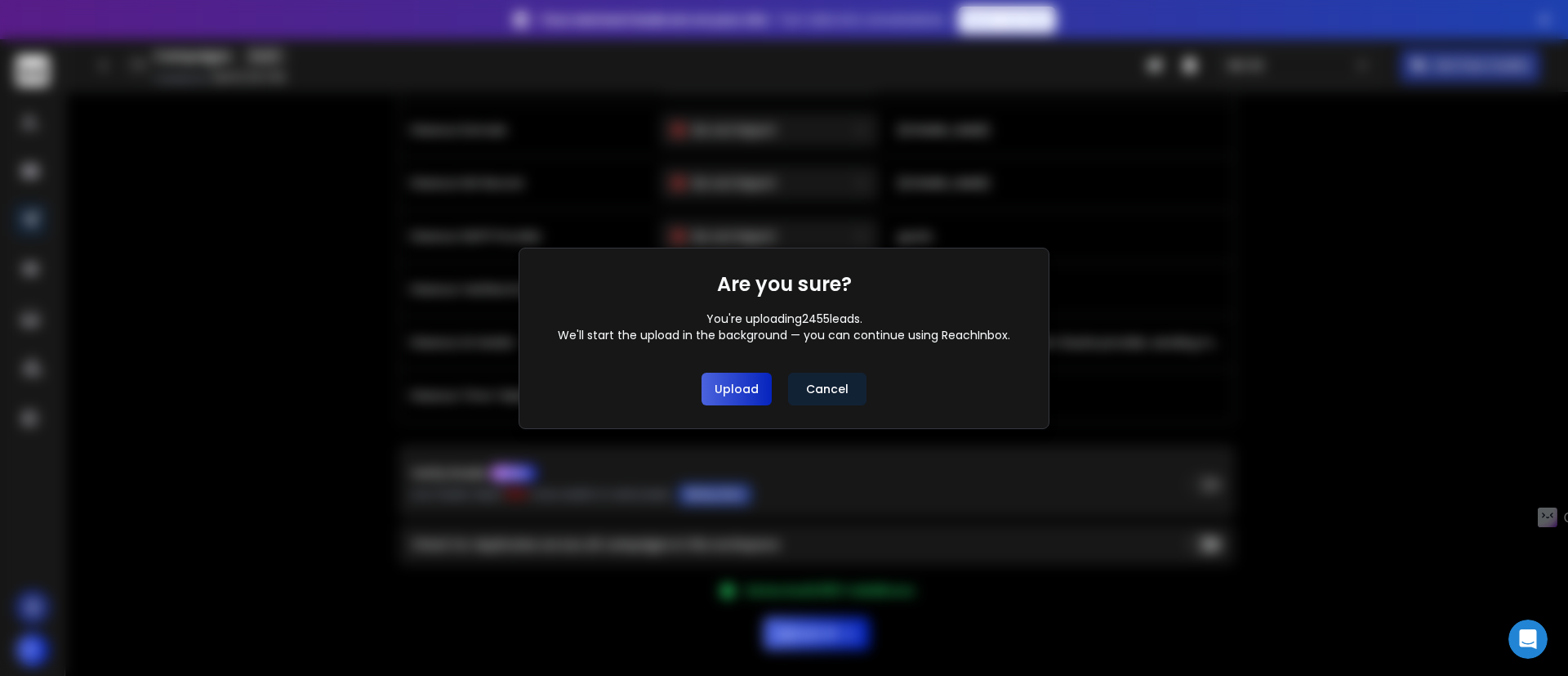
click at [724, 392] on button "Upload" at bounding box center [737, 389] width 70 height 32
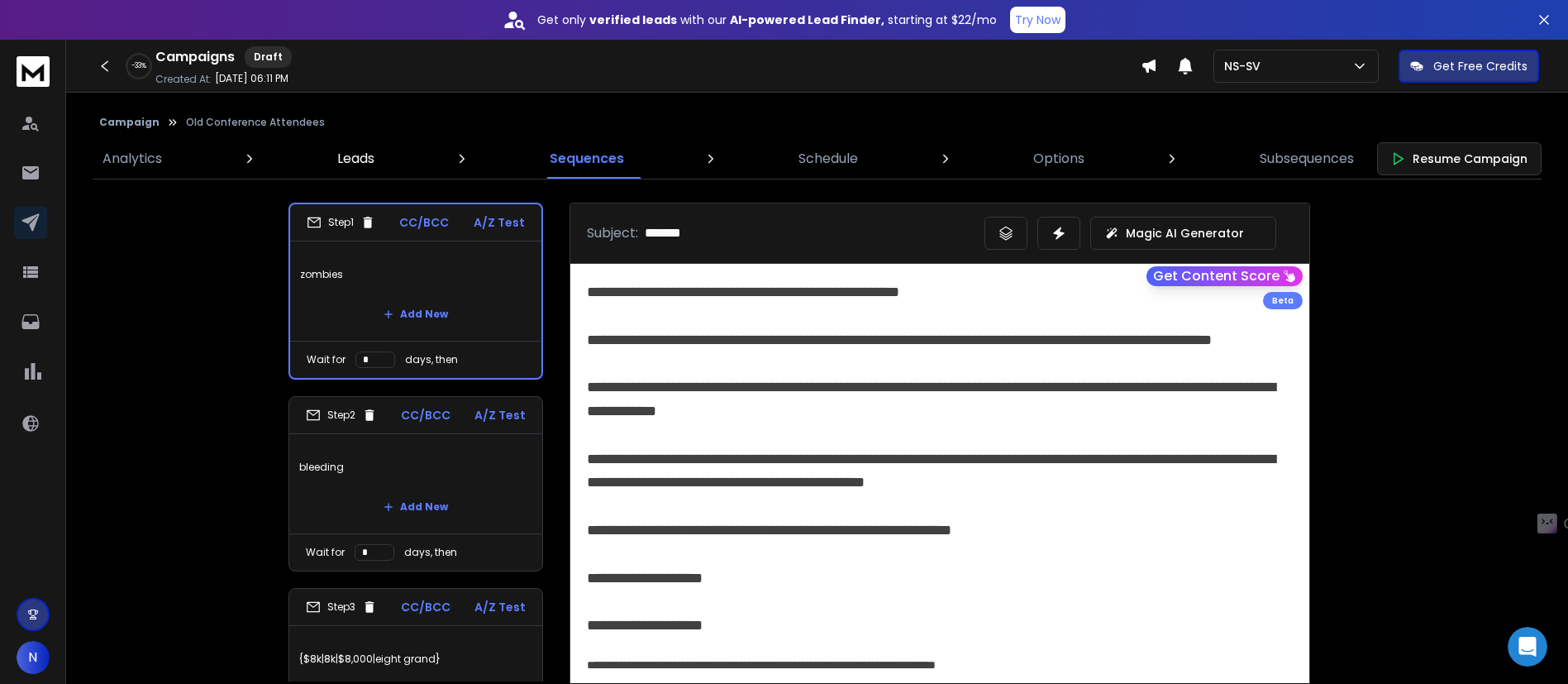
click at [350, 159] on p "Leads" at bounding box center [355, 159] width 37 height 20
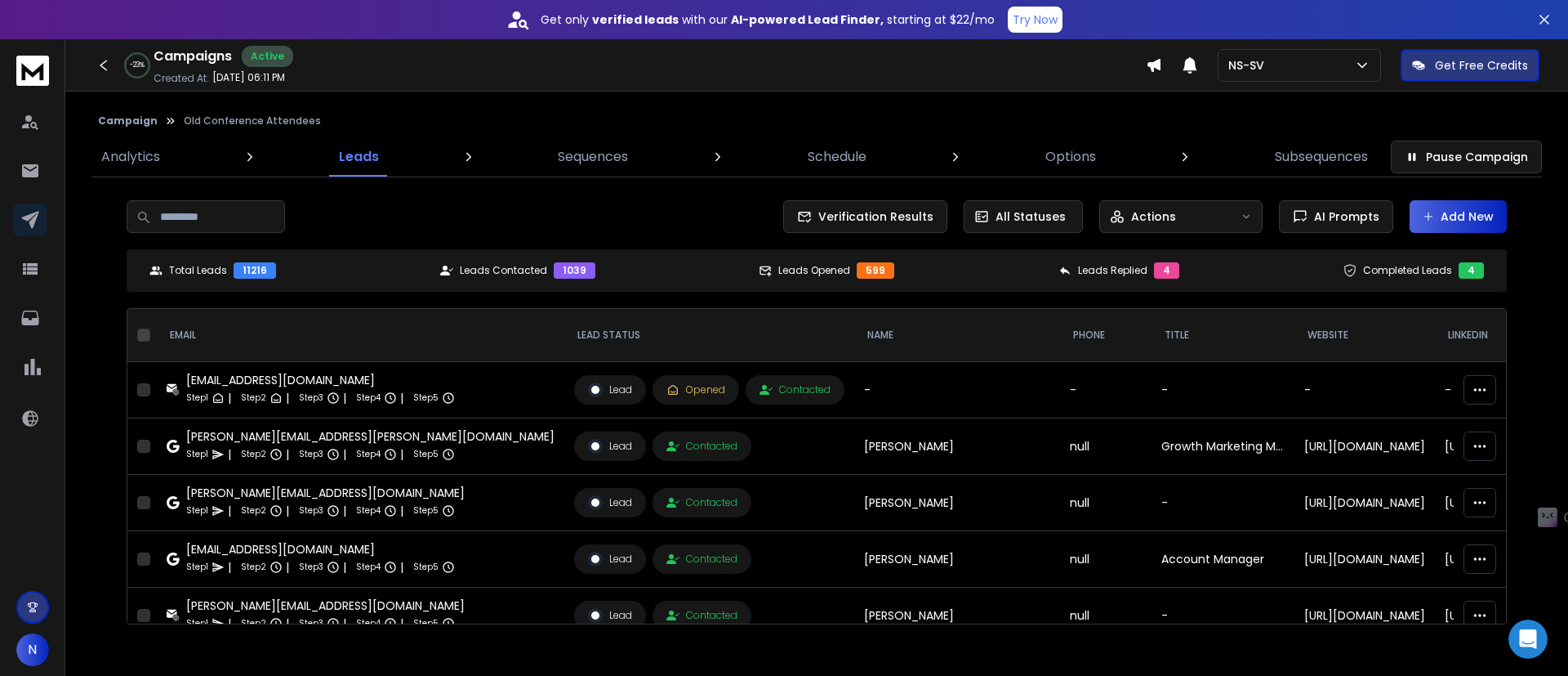
click at [1453, 220] on button "Add New" at bounding box center [1458, 216] width 97 height 32
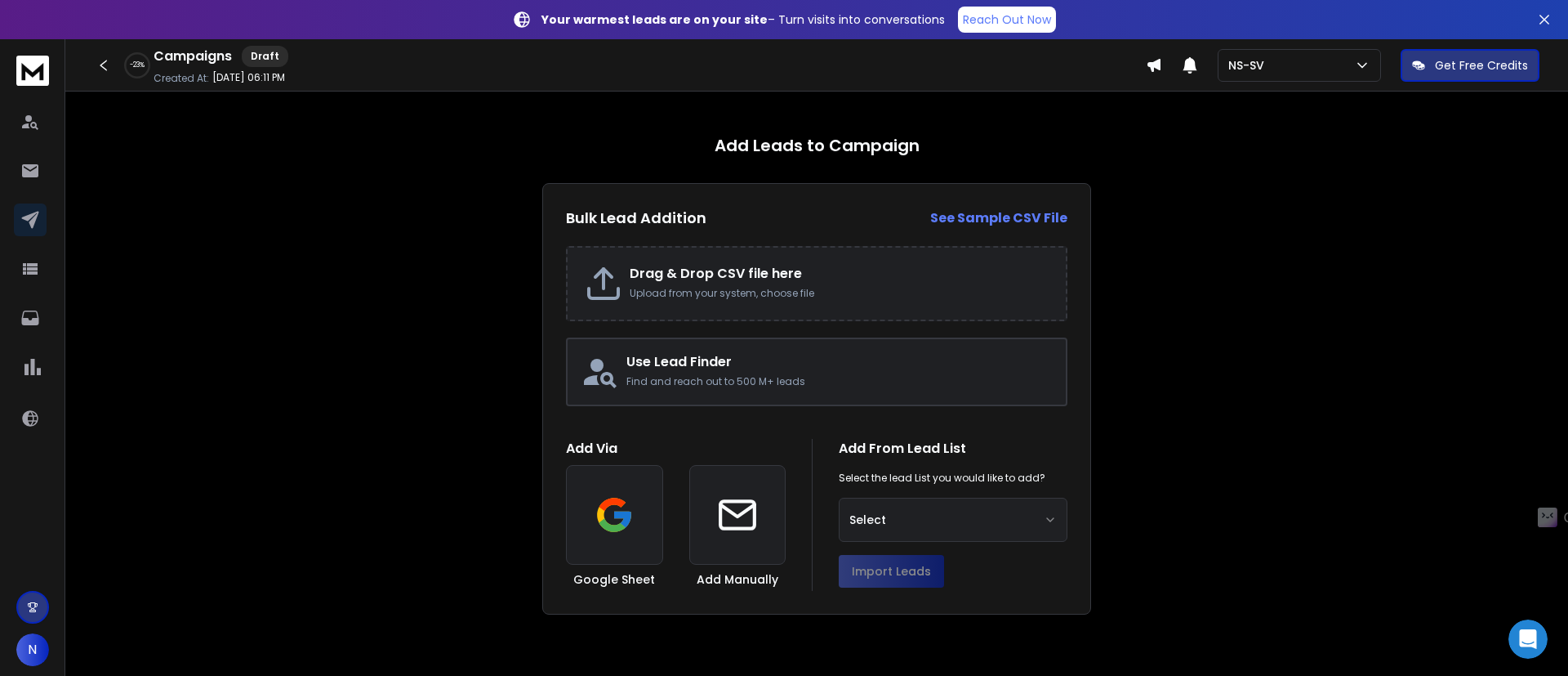
click at [743, 273] on h2 "Drag & Drop CSV file here" at bounding box center [840, 273] width 420 height 20
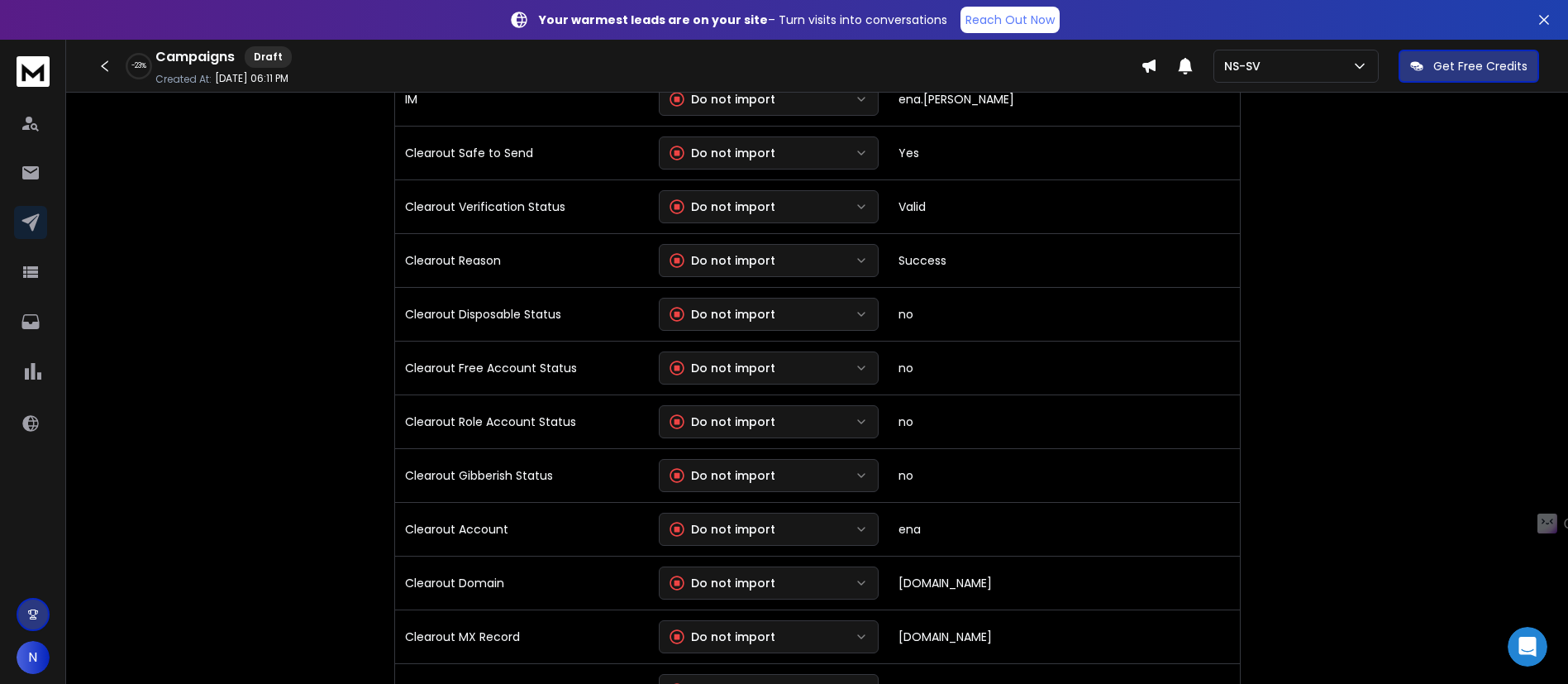
scroll to position [1285, 0]
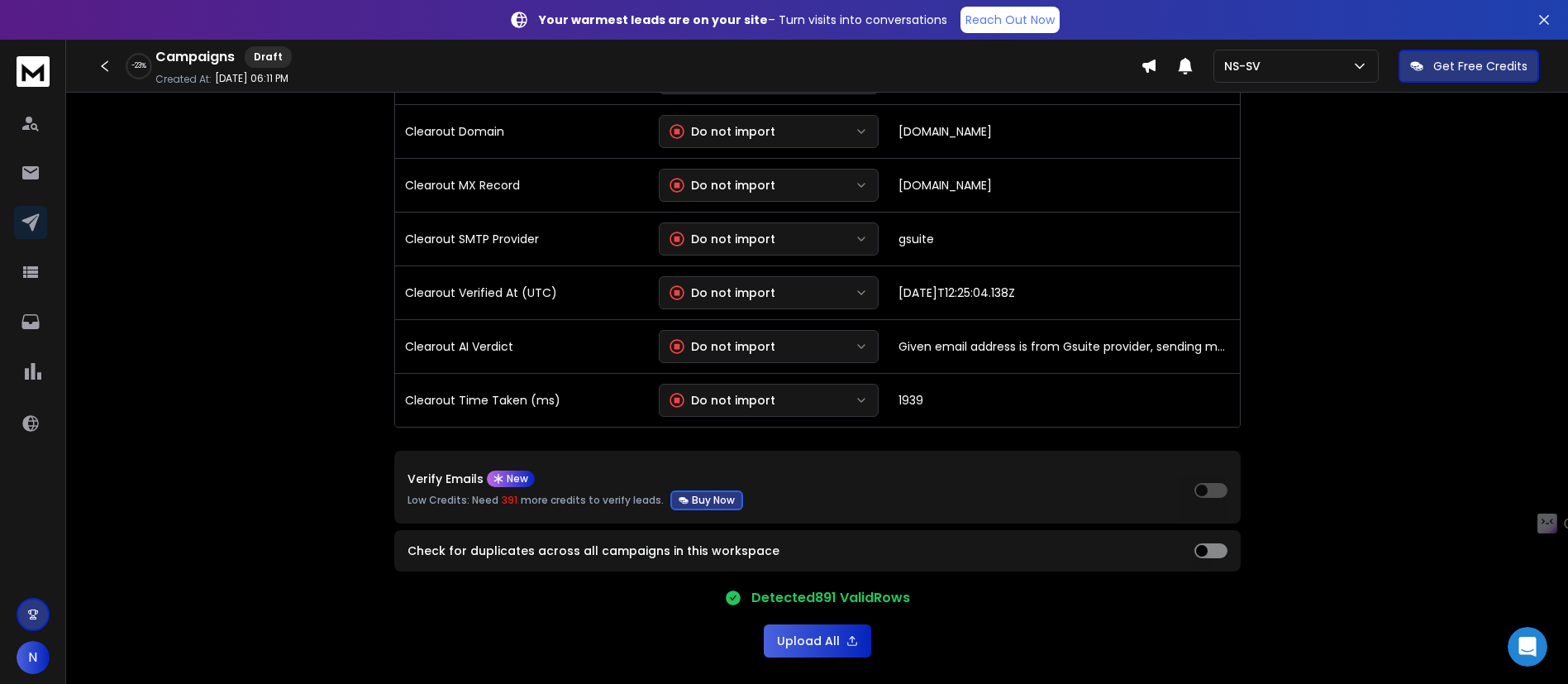
click at [818, 644] on button "Upload All" at bounding box center [817, 640] width 108 height 33
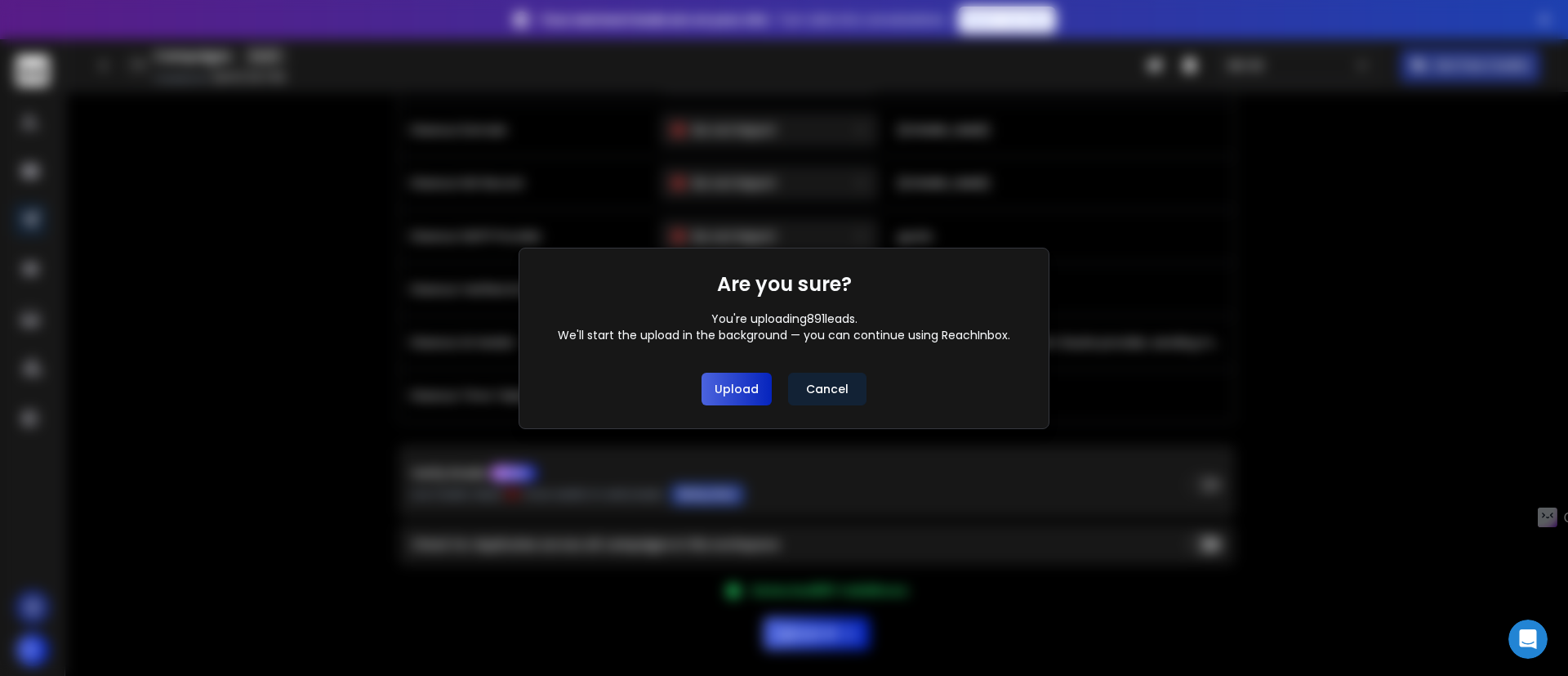
click at [728, 377] on button "Upload" at bounding box center [737, 389] width 70 height 32
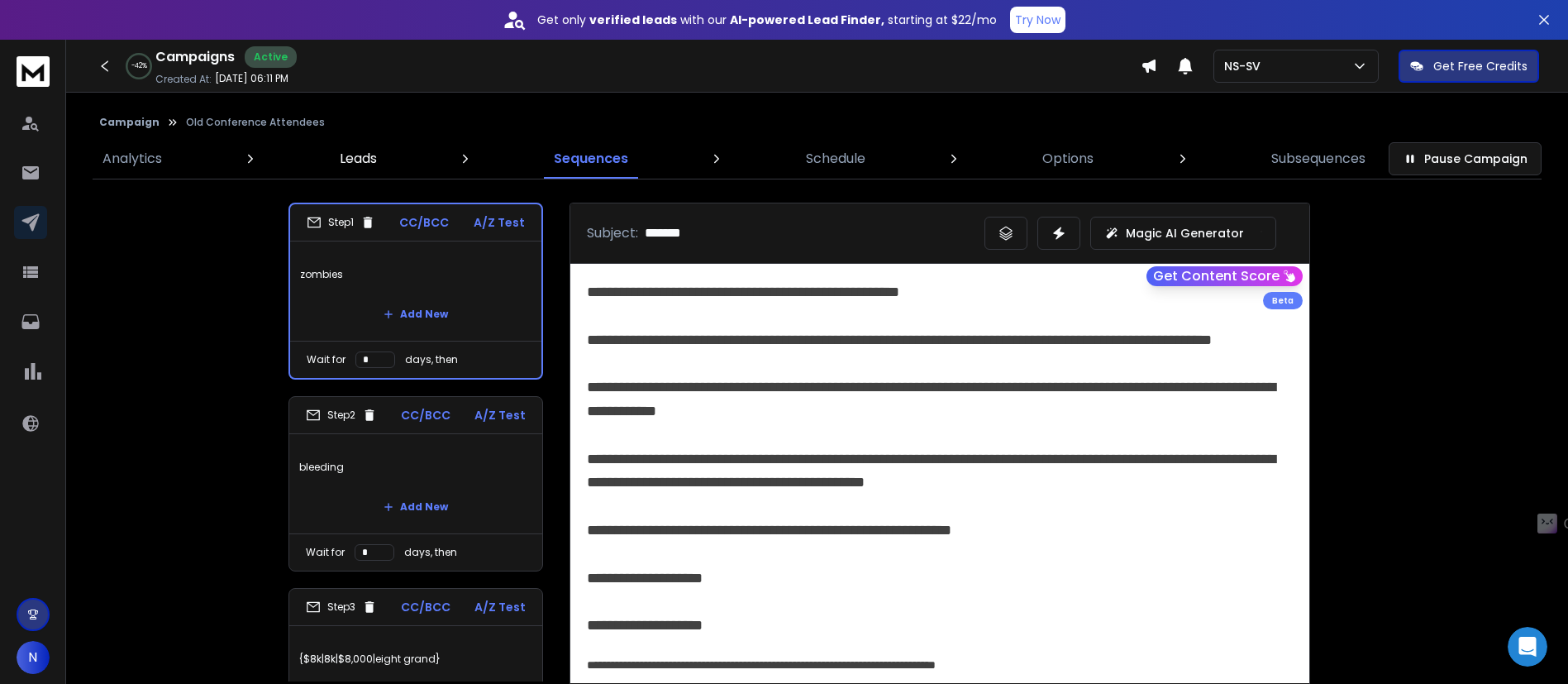
click at [352, 163] on p "Leads" at bounding box center [358, 159] width 37 height 20
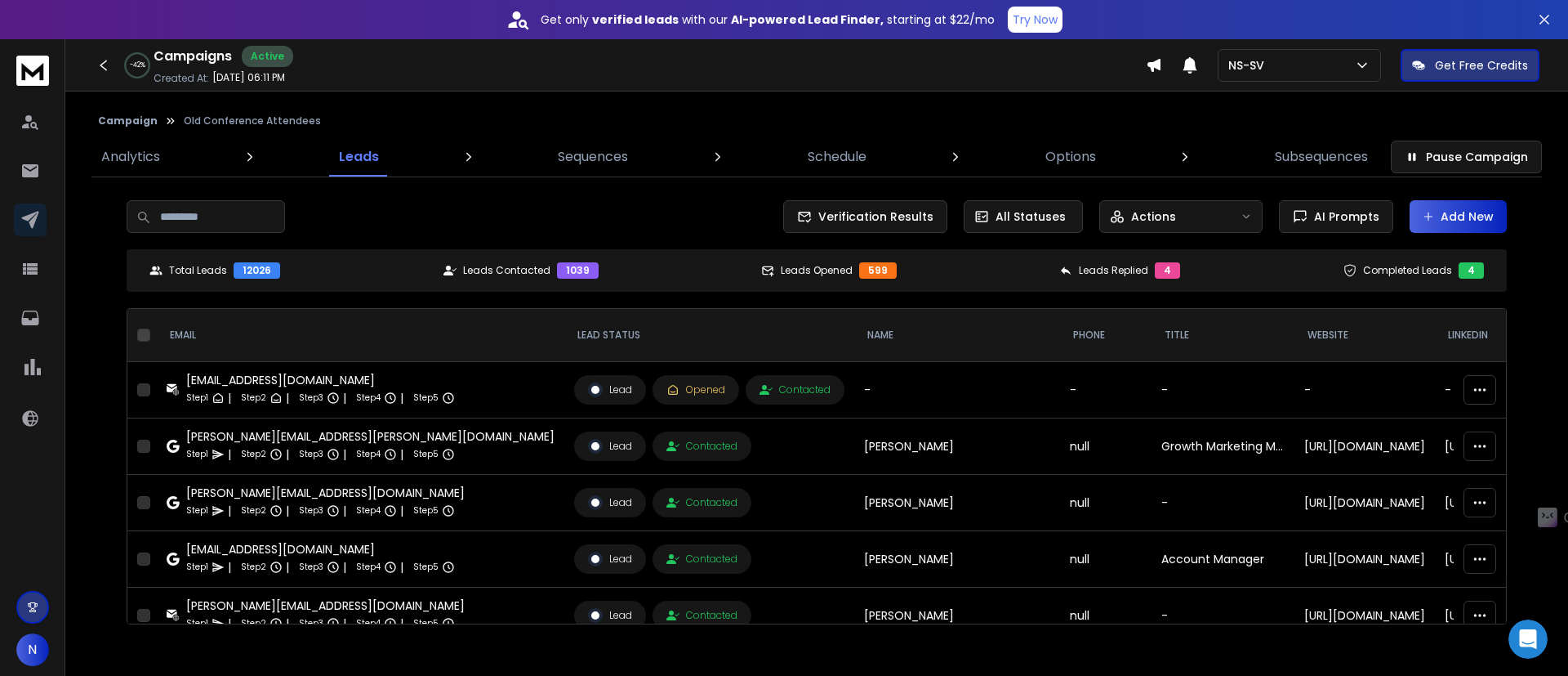
click at [1446, 208] on button "Add New" at bounding box center [1458, 216] width 97 height 32
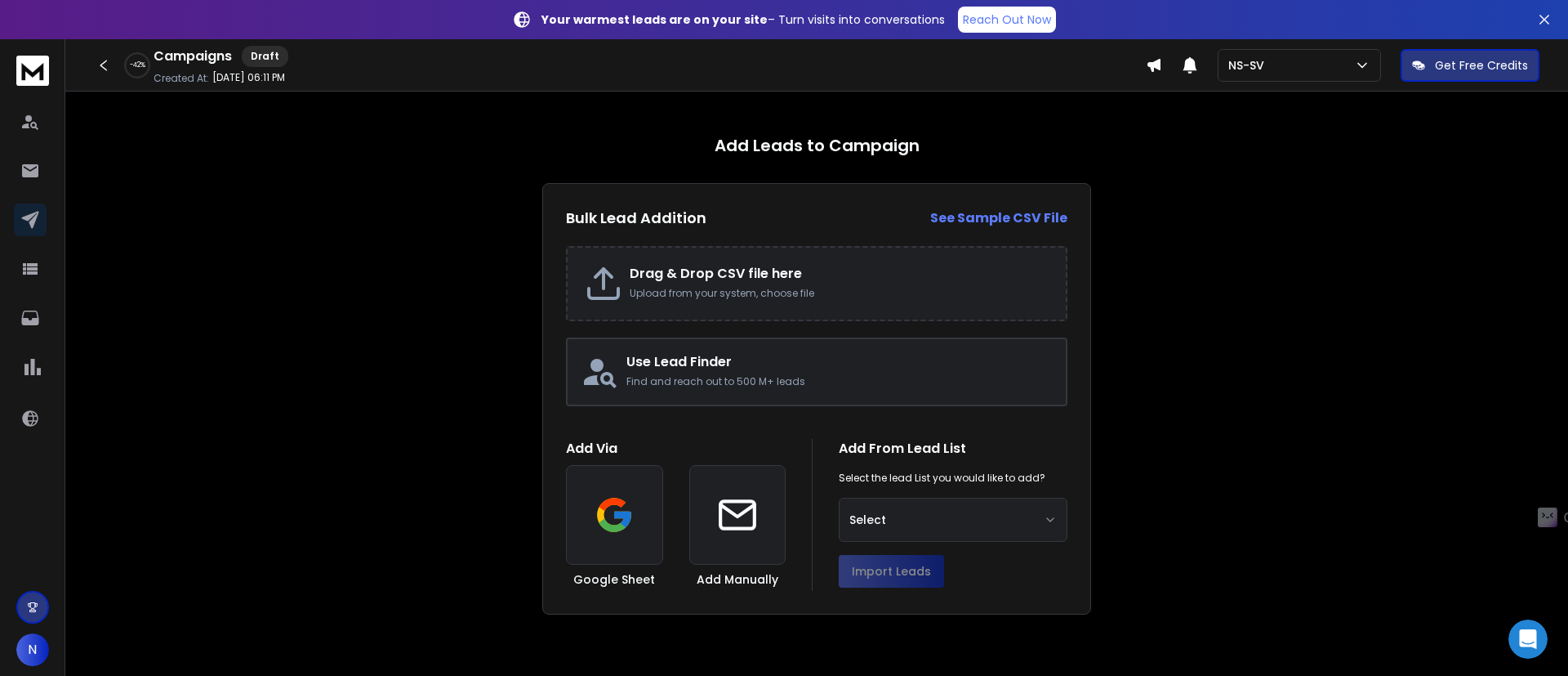
click at [1411, 219] on div "Add Leads to Campaign Bulk Lead Addition See Sample CSV File Drag & Drop CSV fi…" at bounding box center [784, 327] width 1568 height 576
click at [722, 280] on h2 "Drag & Drop CSV file here" at bounding box center [840, 273] width 420 height 20
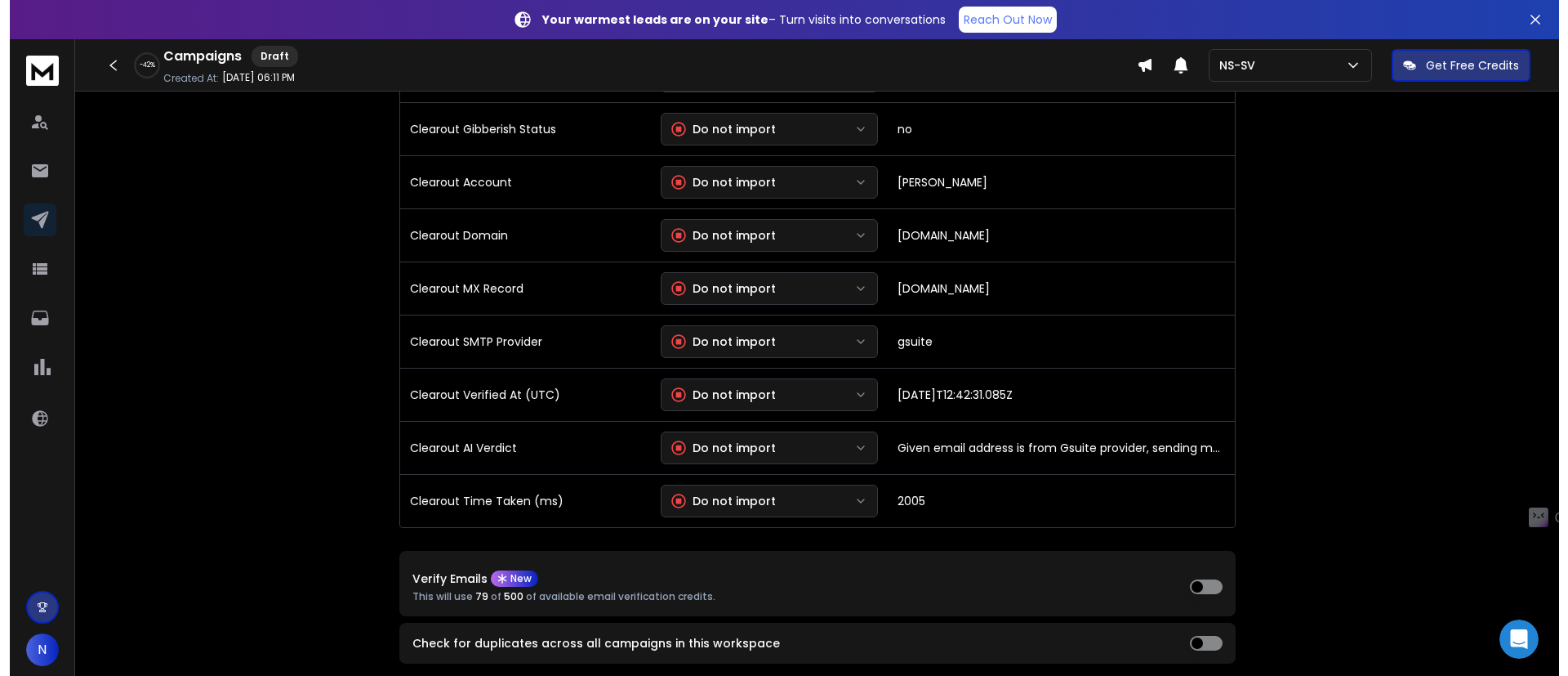
scroll to position [1262, 0]
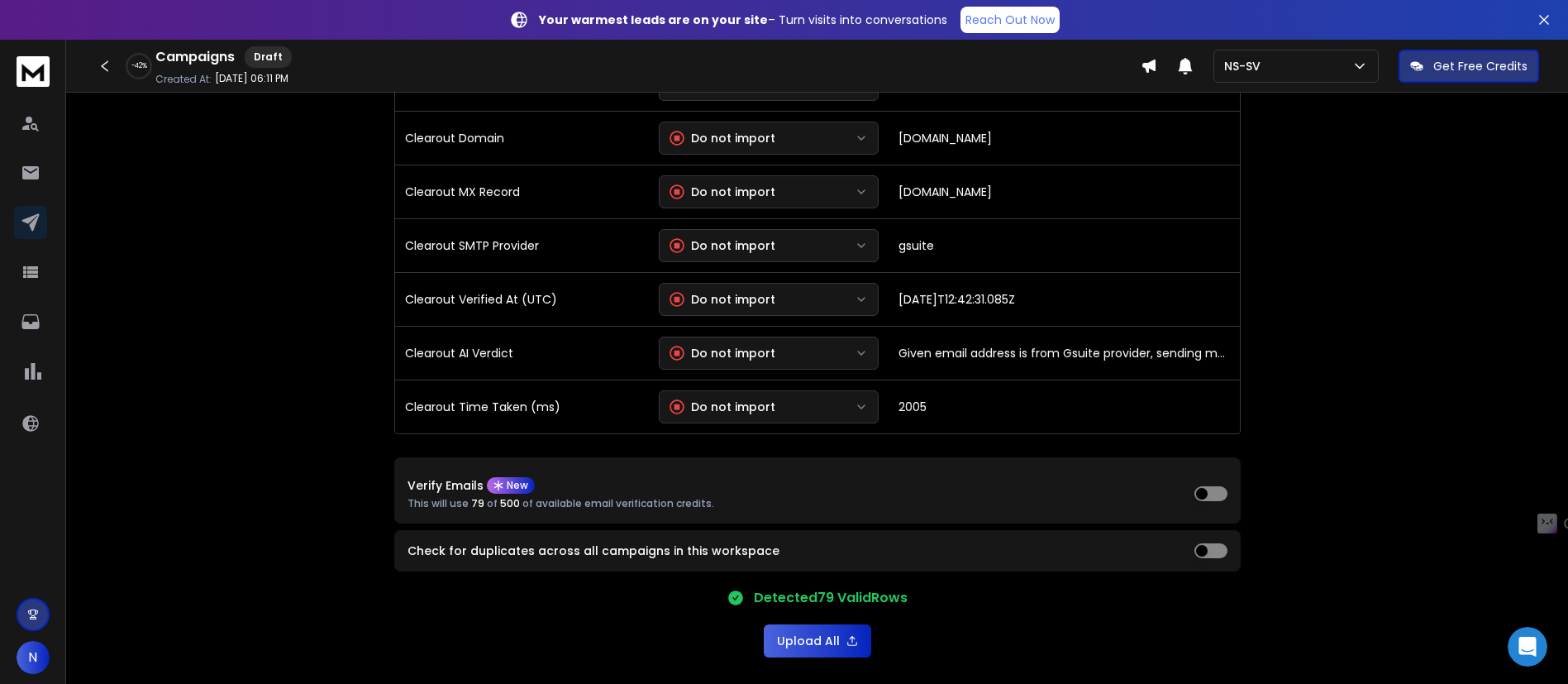
click at [803, 644] on button "Upload All" at bounding box center [817, 640] width 108 height 33
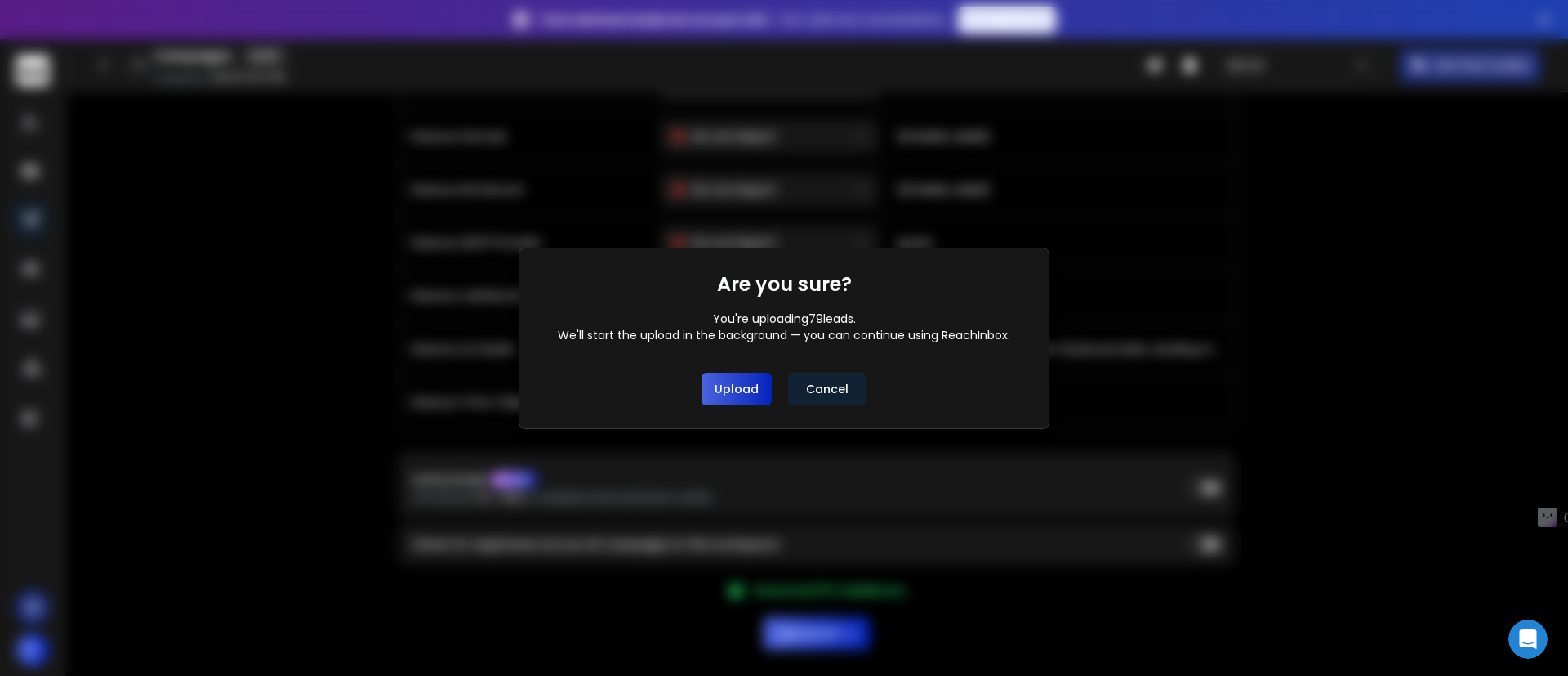
click at [732, 385] on button "Upload" at bounding box center [737, 389] width 70 height 32
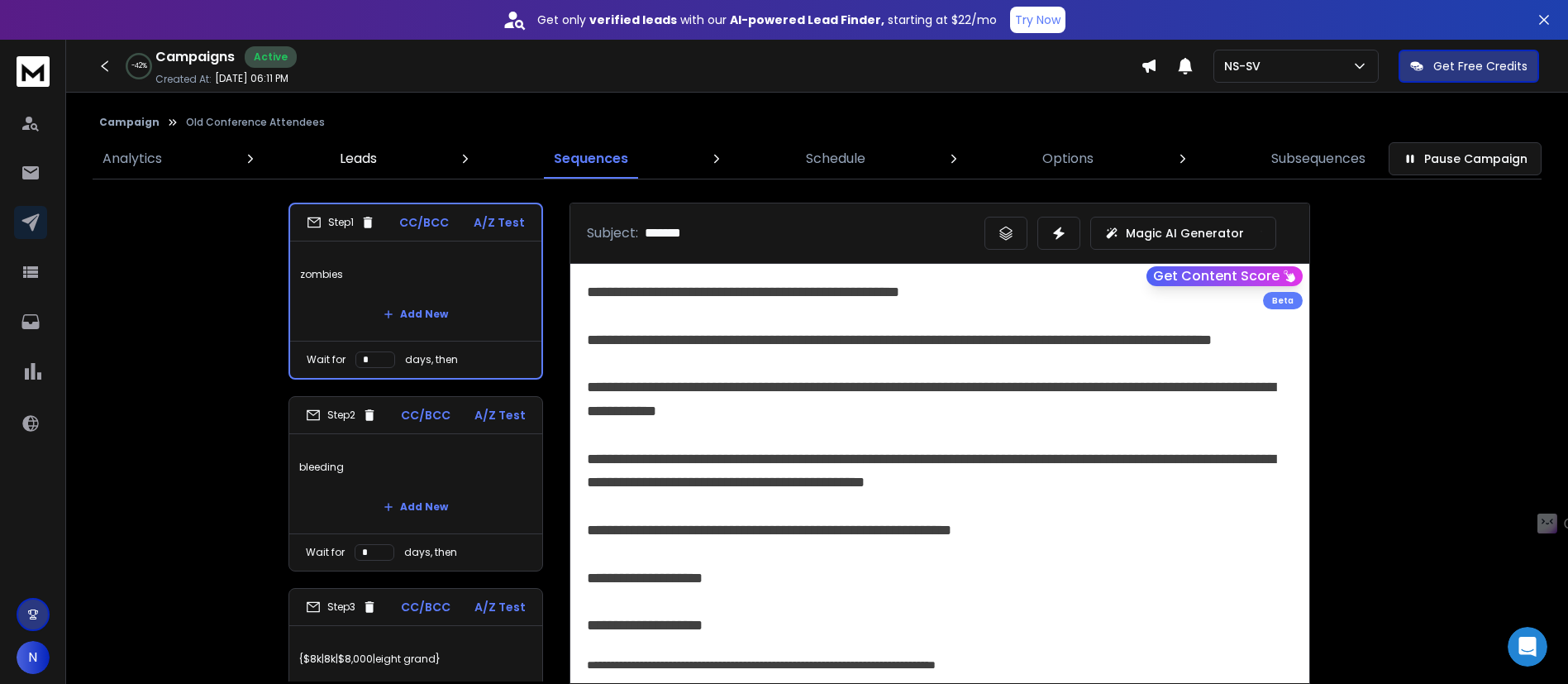
click at [354, 161] on p "Leads" at bounding box center [358, 159] width 37 height 20
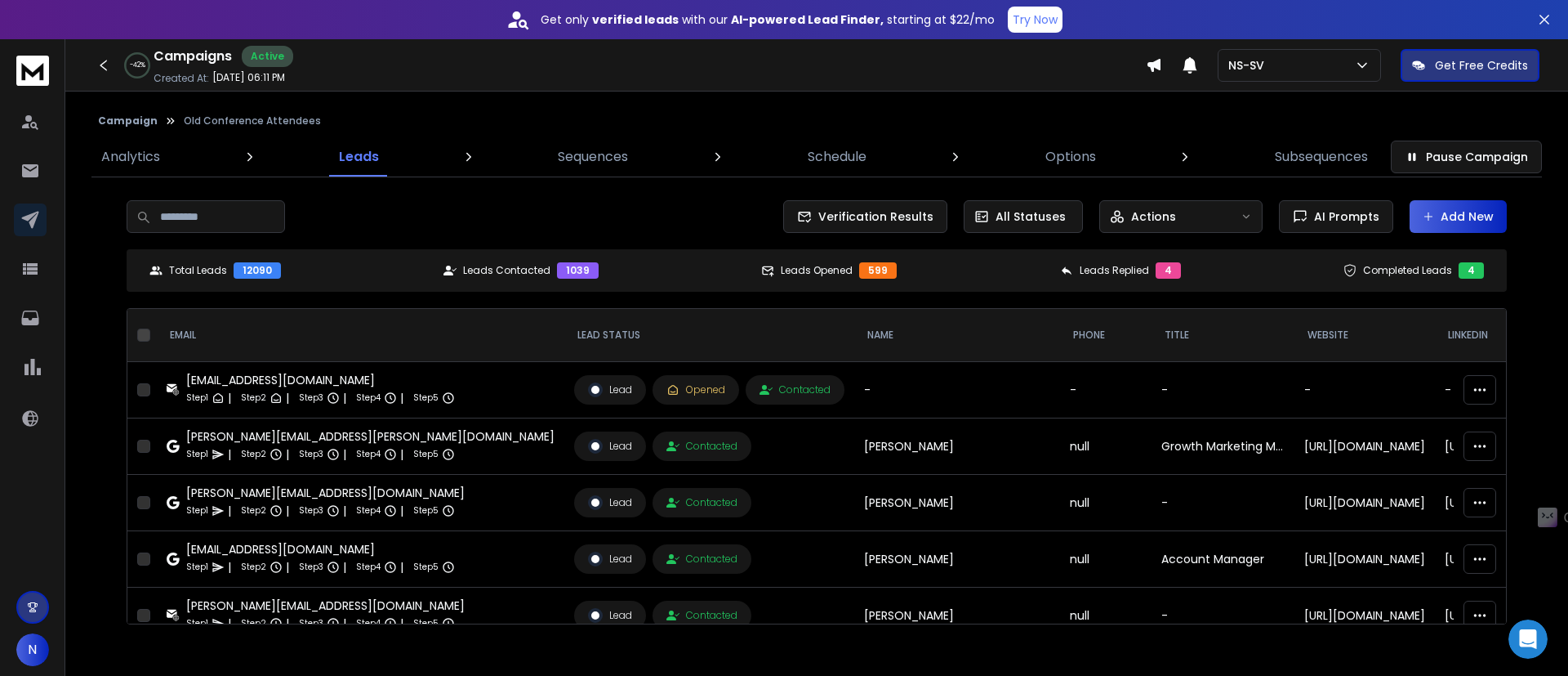
click at [1459, 216] on button "Add New" at bounding box center [1458, 216] width 97 height 32
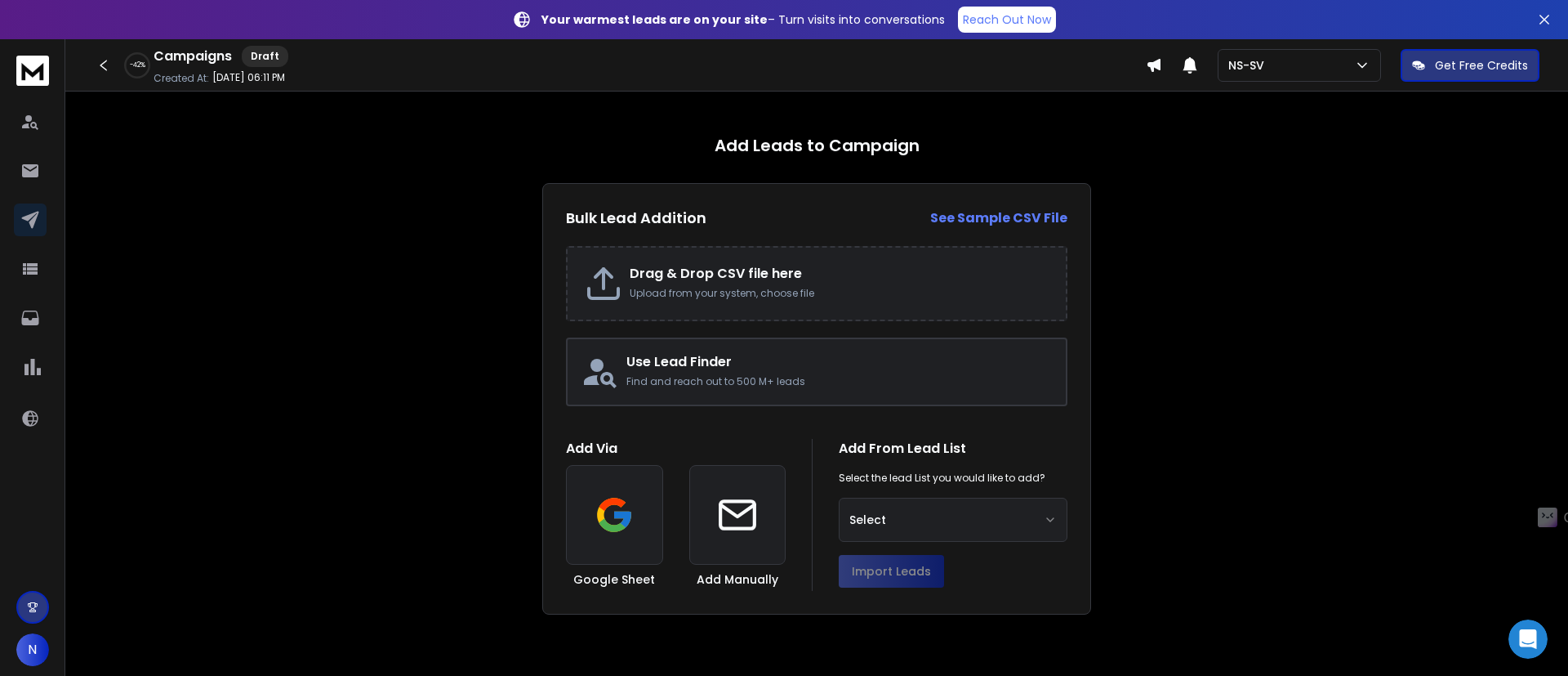
click at [732, 275] on h2 "Drag & Drop CSV file here" at bounding box center [840, 273] width 420 height 20
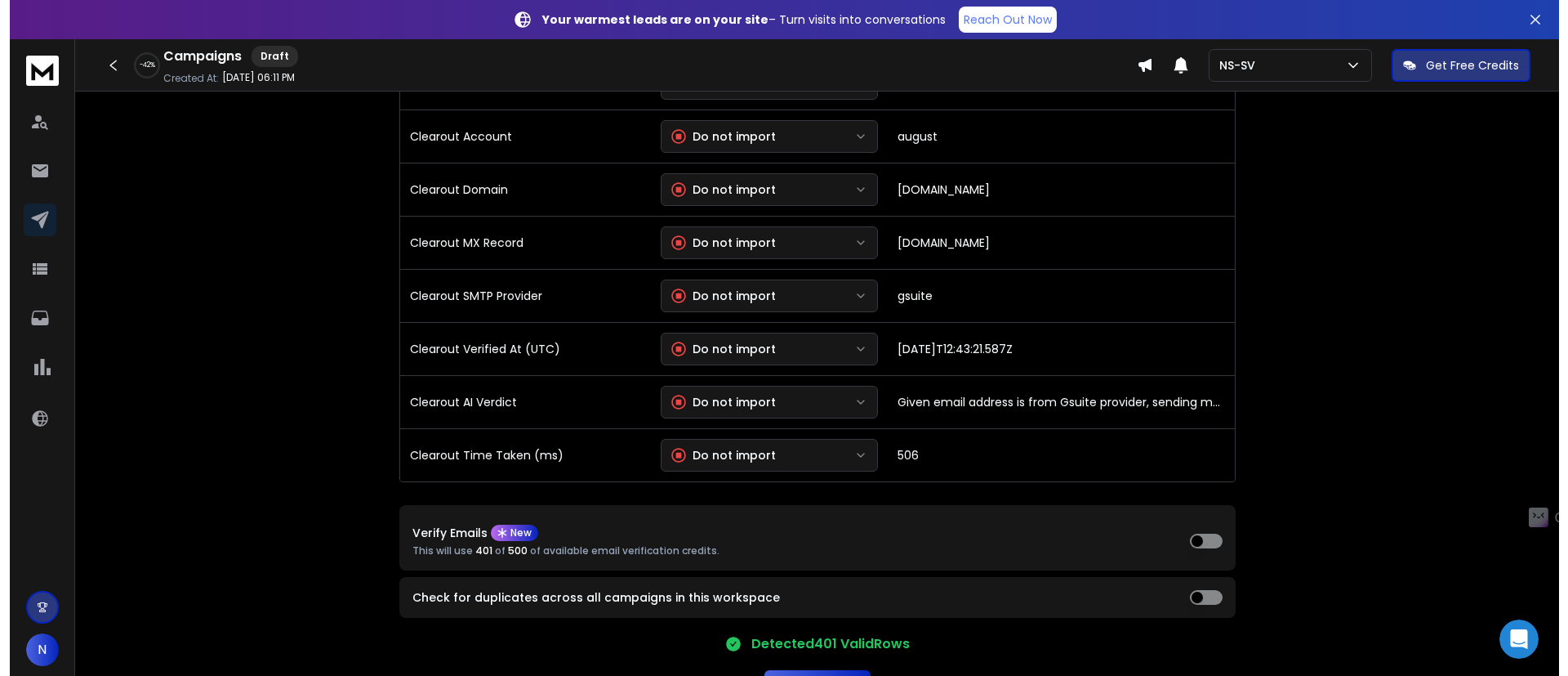
scroll to position [1209, 0]
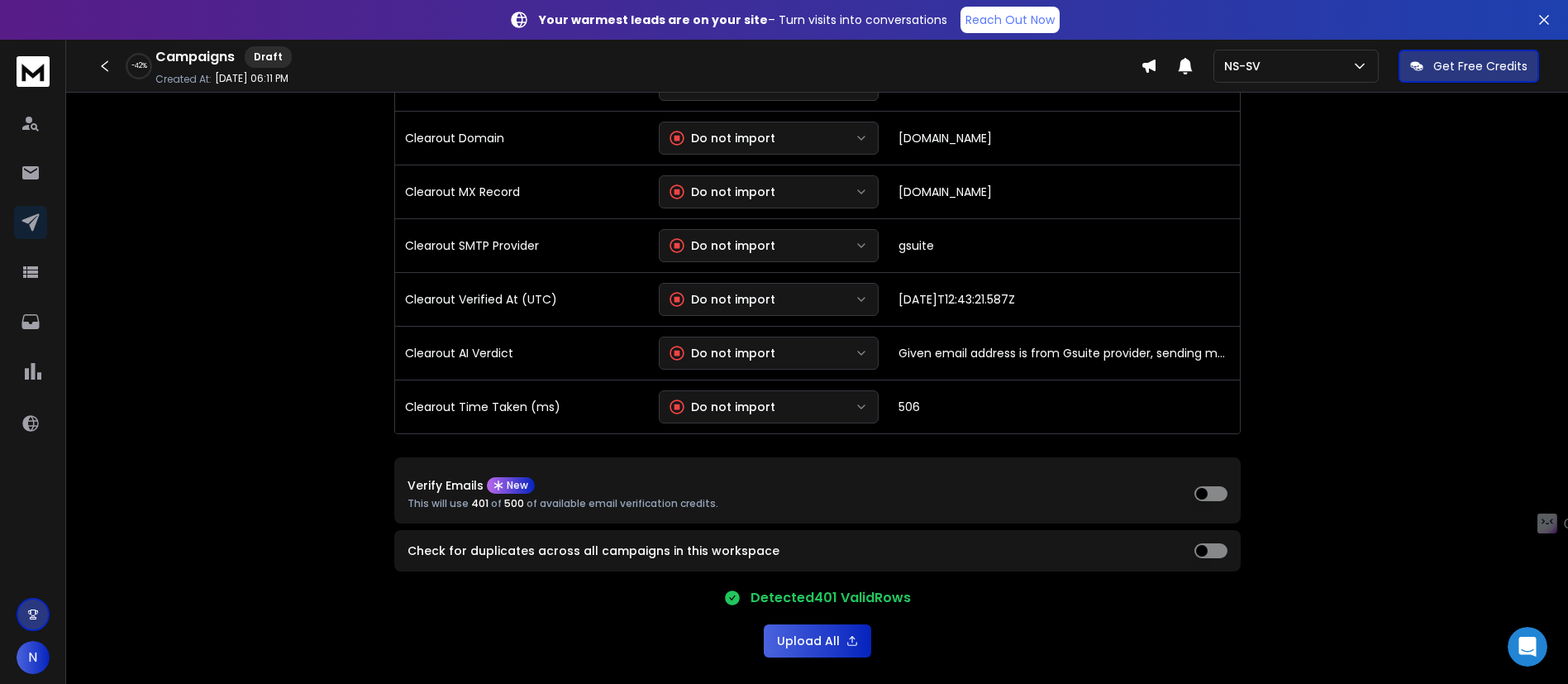
click at [811, 640] on button "Upload All" at bounding box center [817, 640] width 108 height 33
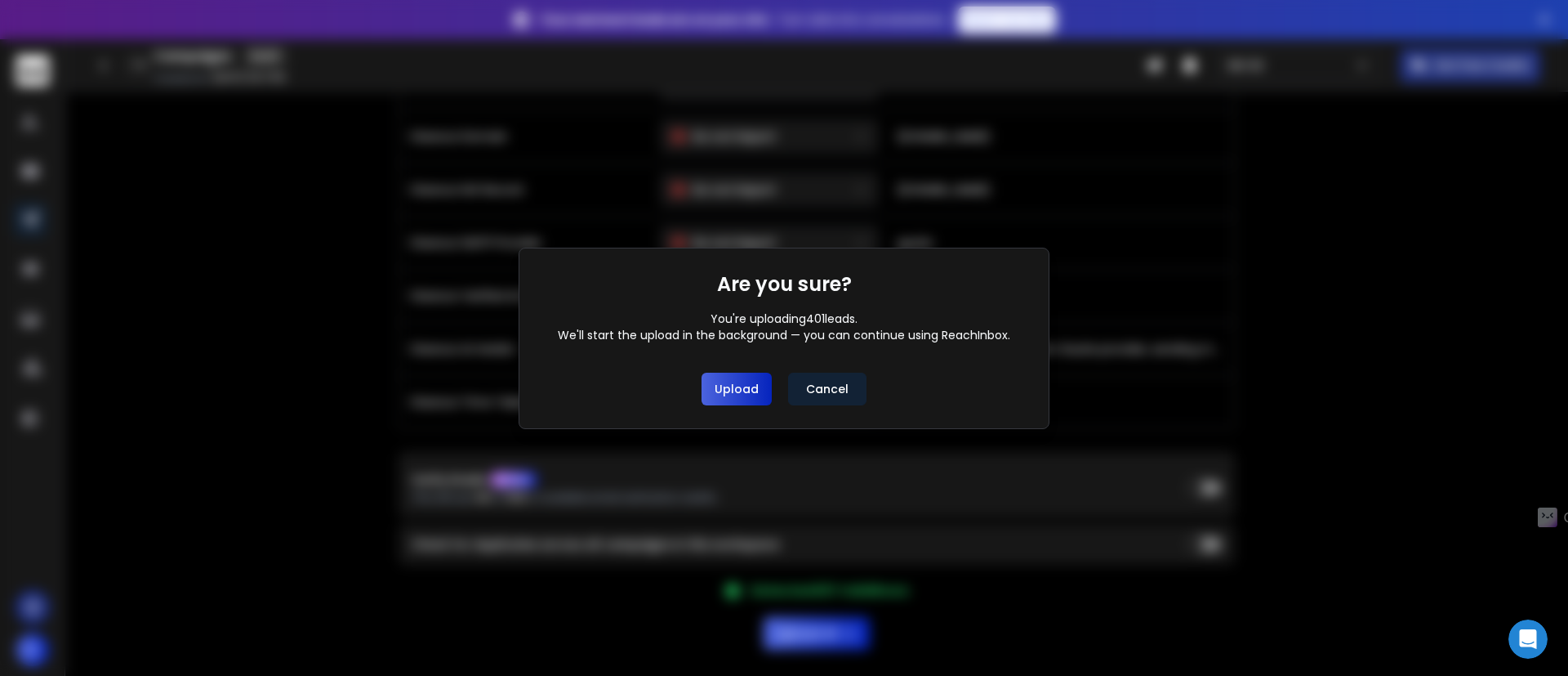
click at [734, 393] on button "Upload" at bounding box center [737, 389] width 70 height 32
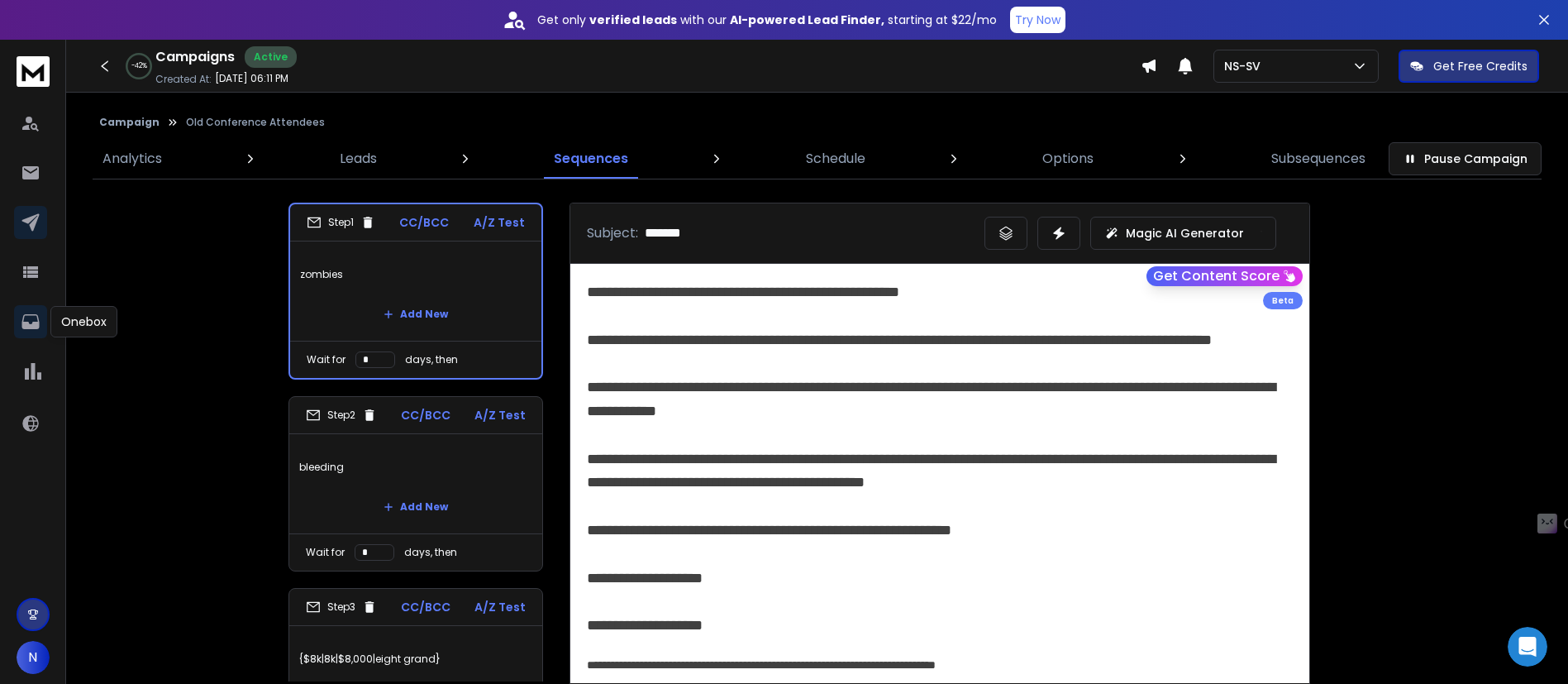
click at [21, 322] on icon at bounding box center [31, 322] width 20 height 20
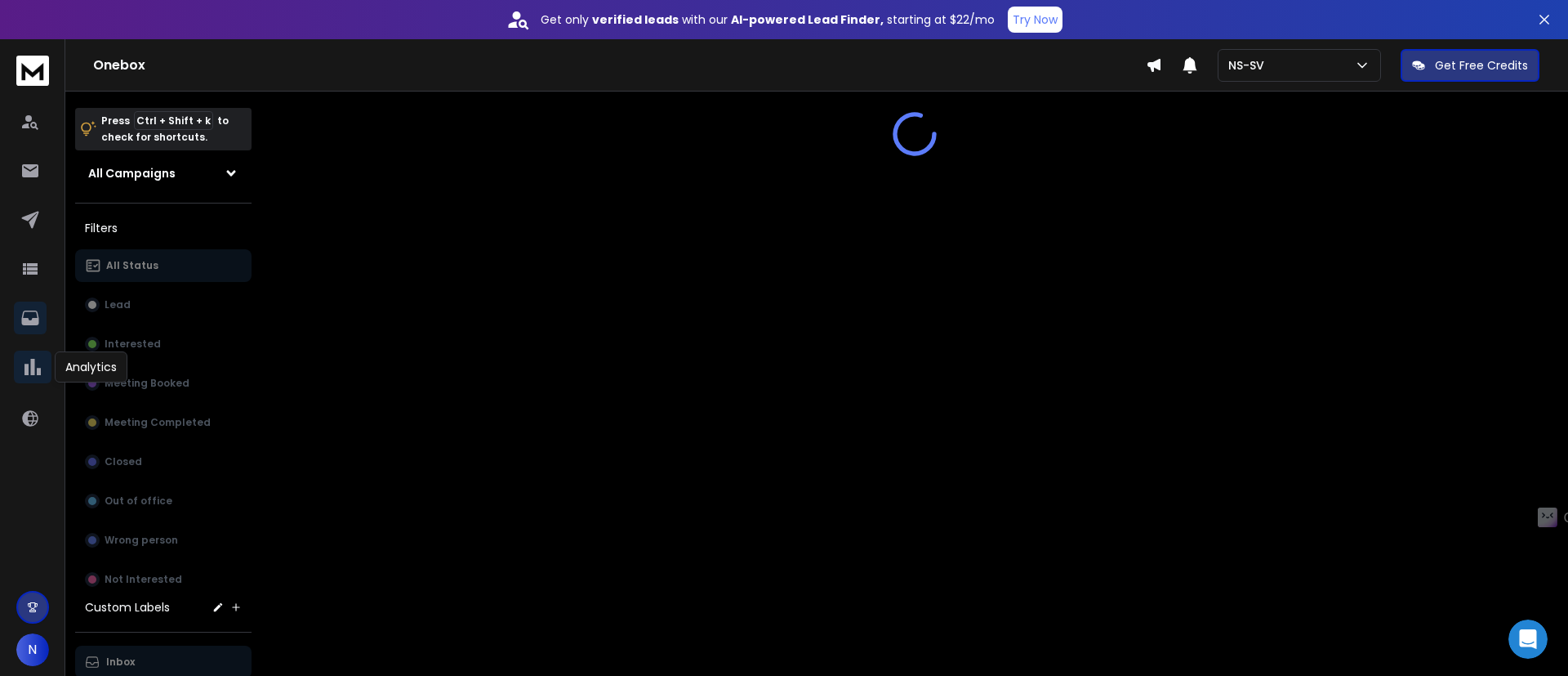
click at [29, 373] on icon at bounding box center [32, 367] width 24 height 24
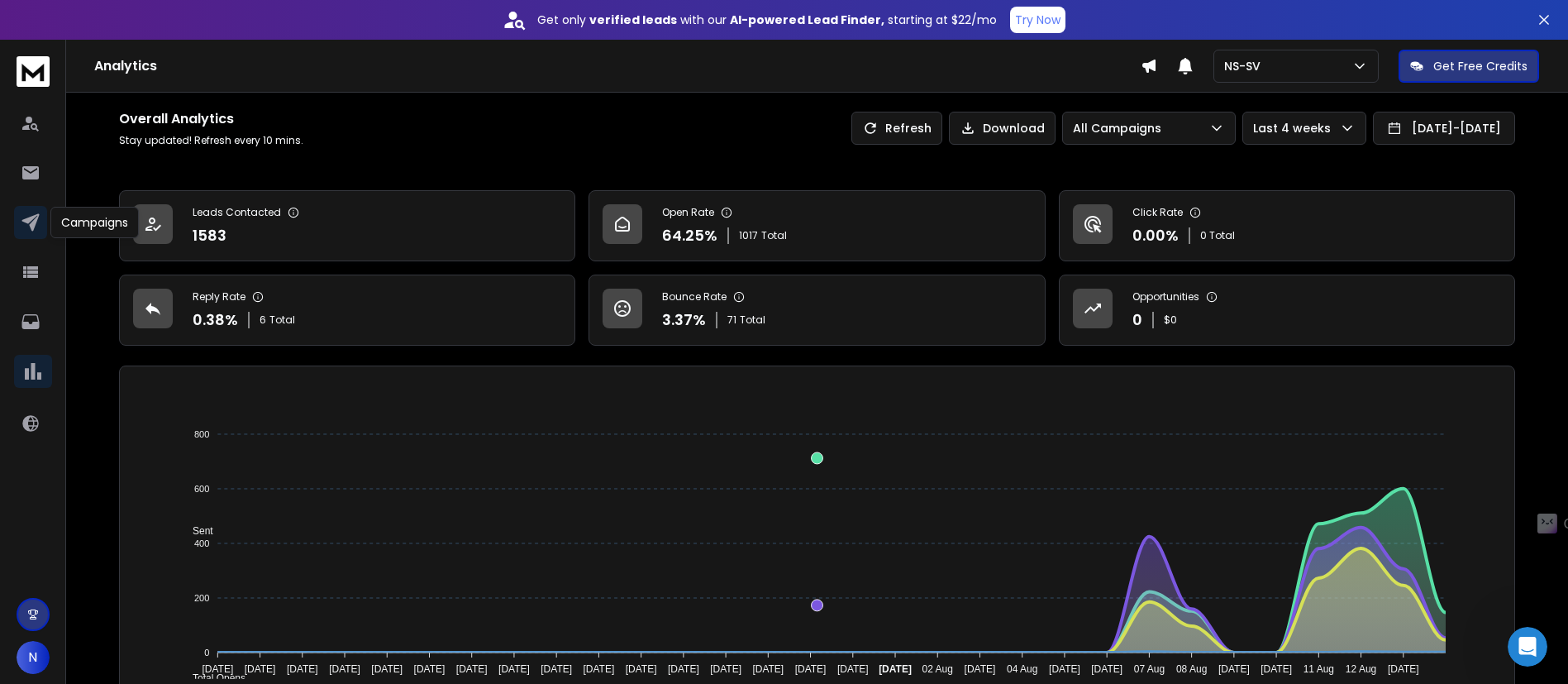
click at [37, 217] on icon at bounding box center [30, 221] width 17 height 17
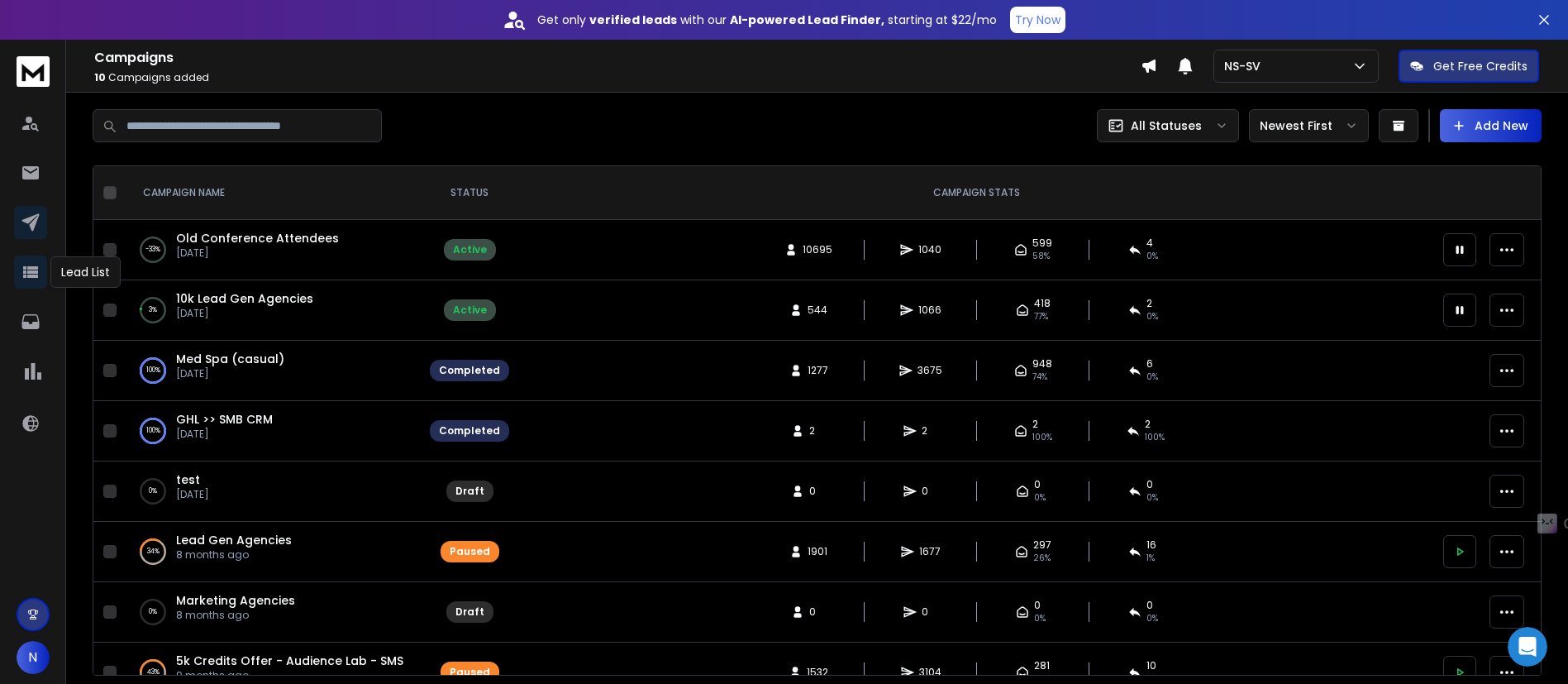
click at [33, 277] on icon at bounding box center [31, 272] width 15 height 12
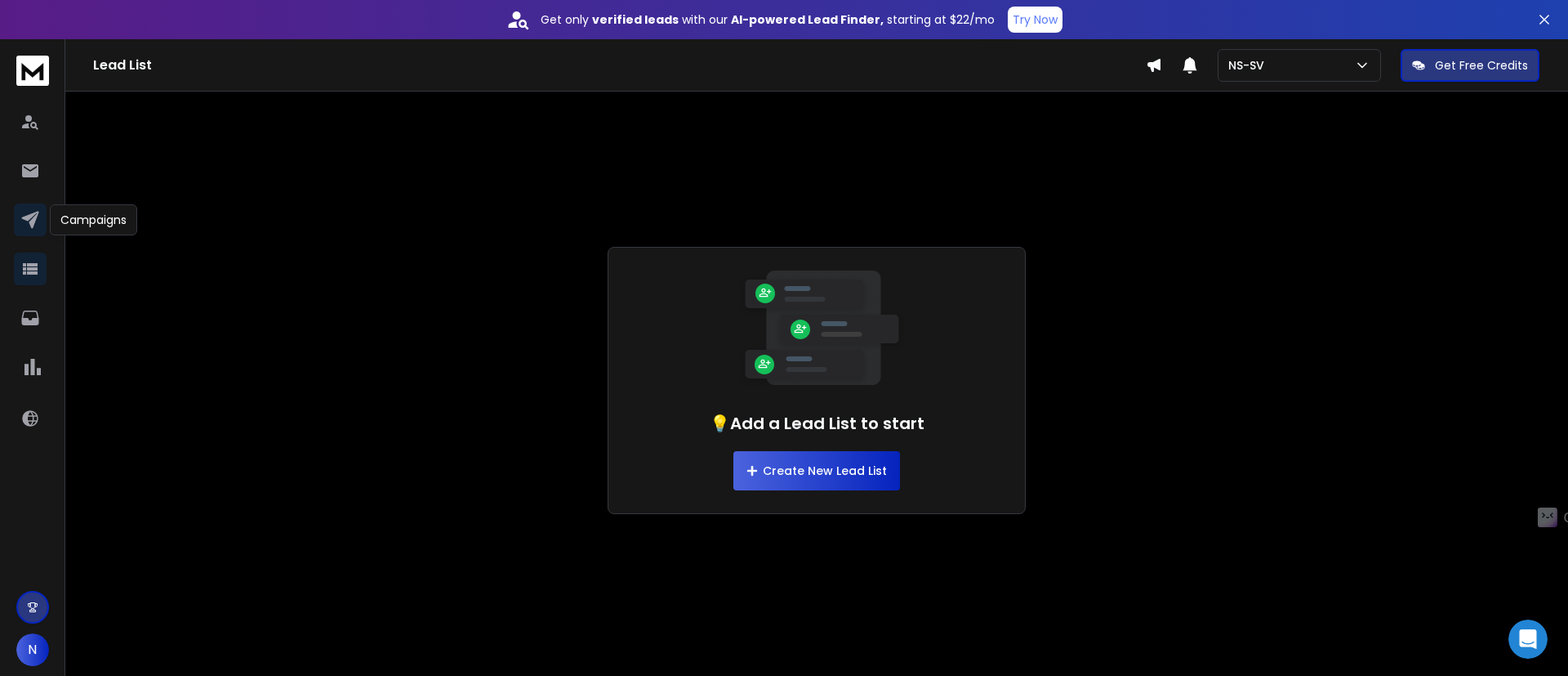
click at [32, 222] on icon at bounding box center [30, 219] width 17 height 17
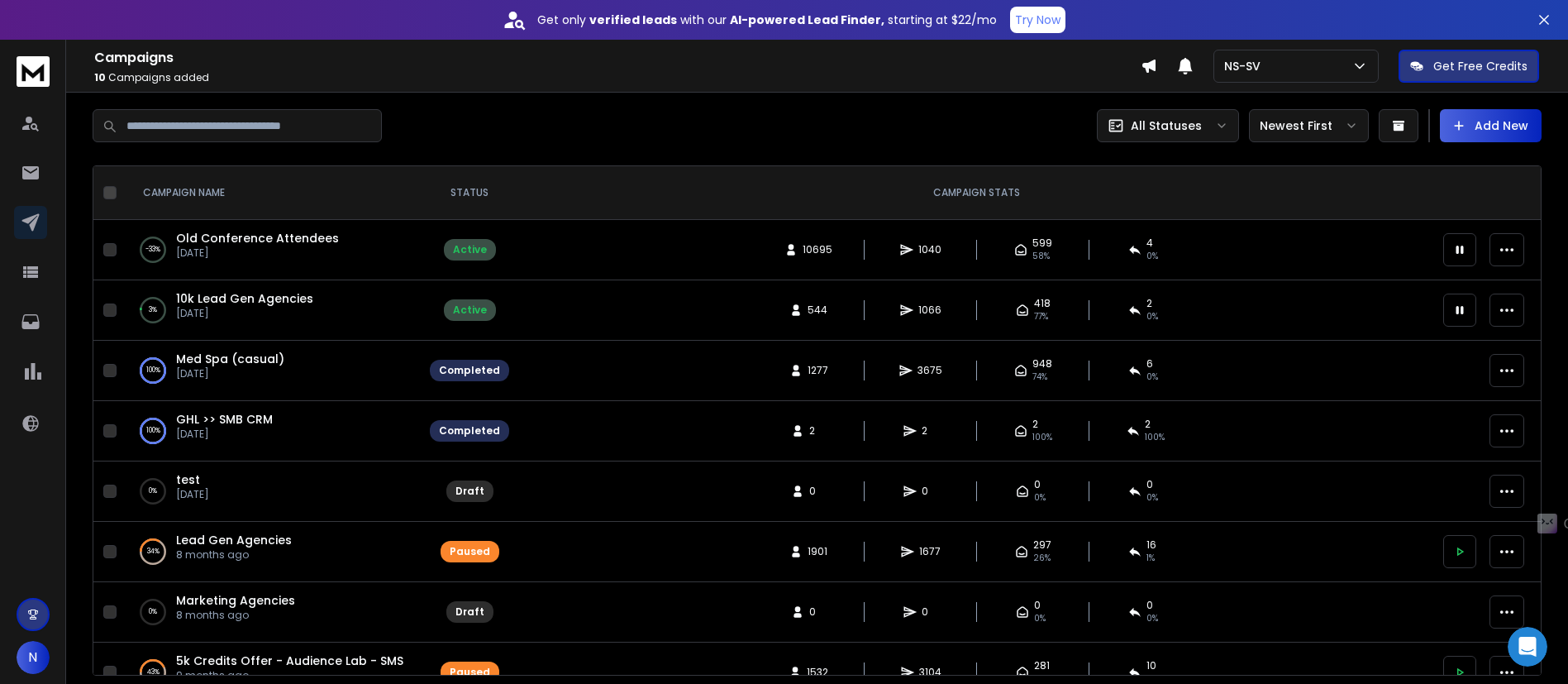
click at [221, 229] on td "-33 % Old Conference Attendees [DATE]" at bounding box center [271, 249] width 297 height 61
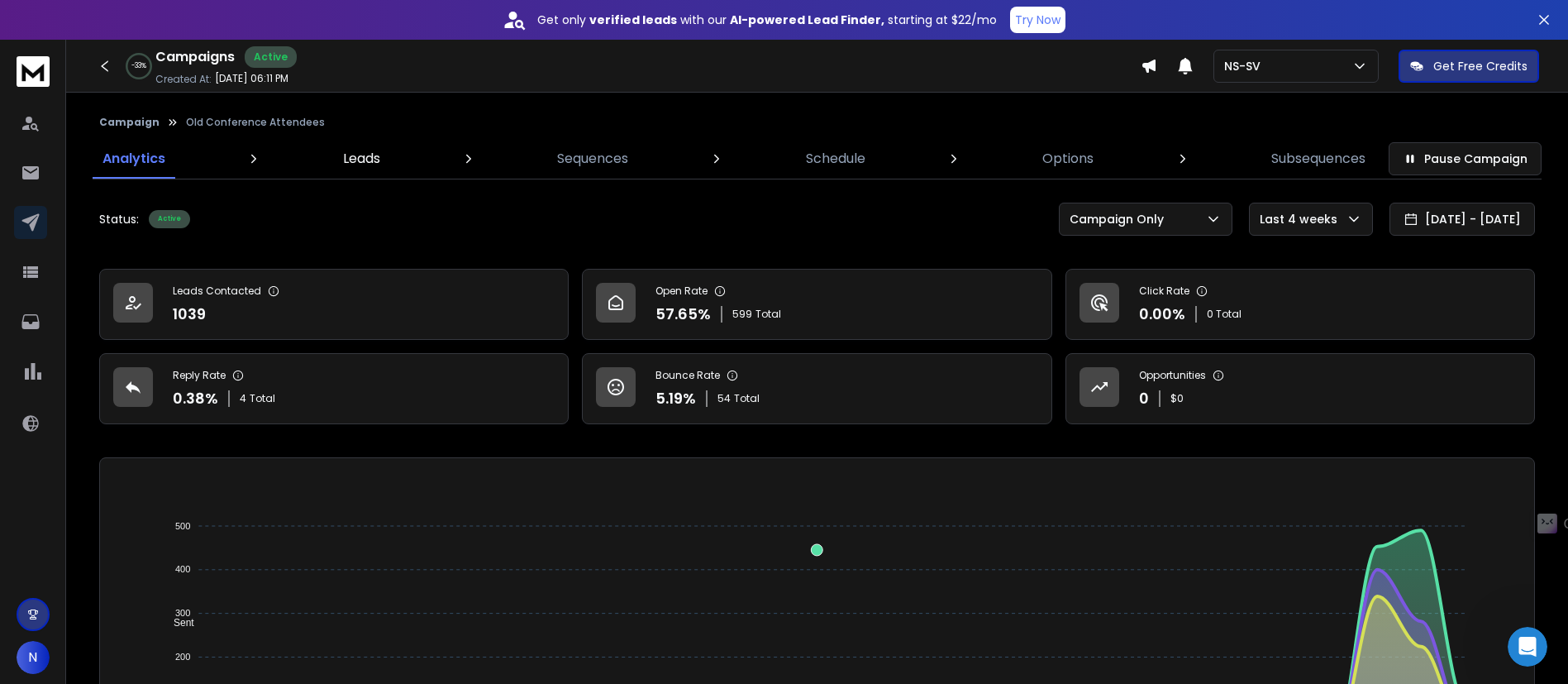
click at [367, 147] on link "Leads" at bounding box center [361, 159] width 57 height 40
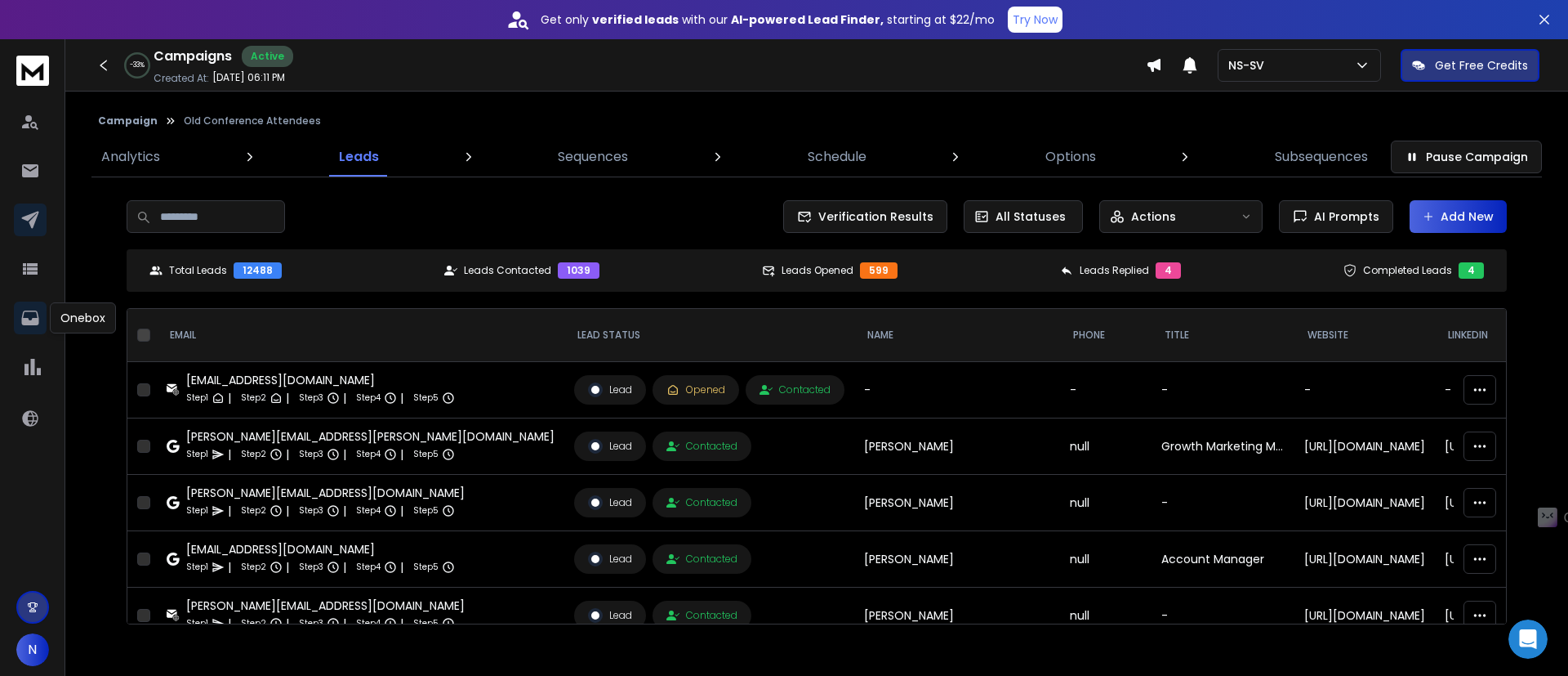
click at [26, 312] on icon at bounding box center [30, 318] width 20 height 20
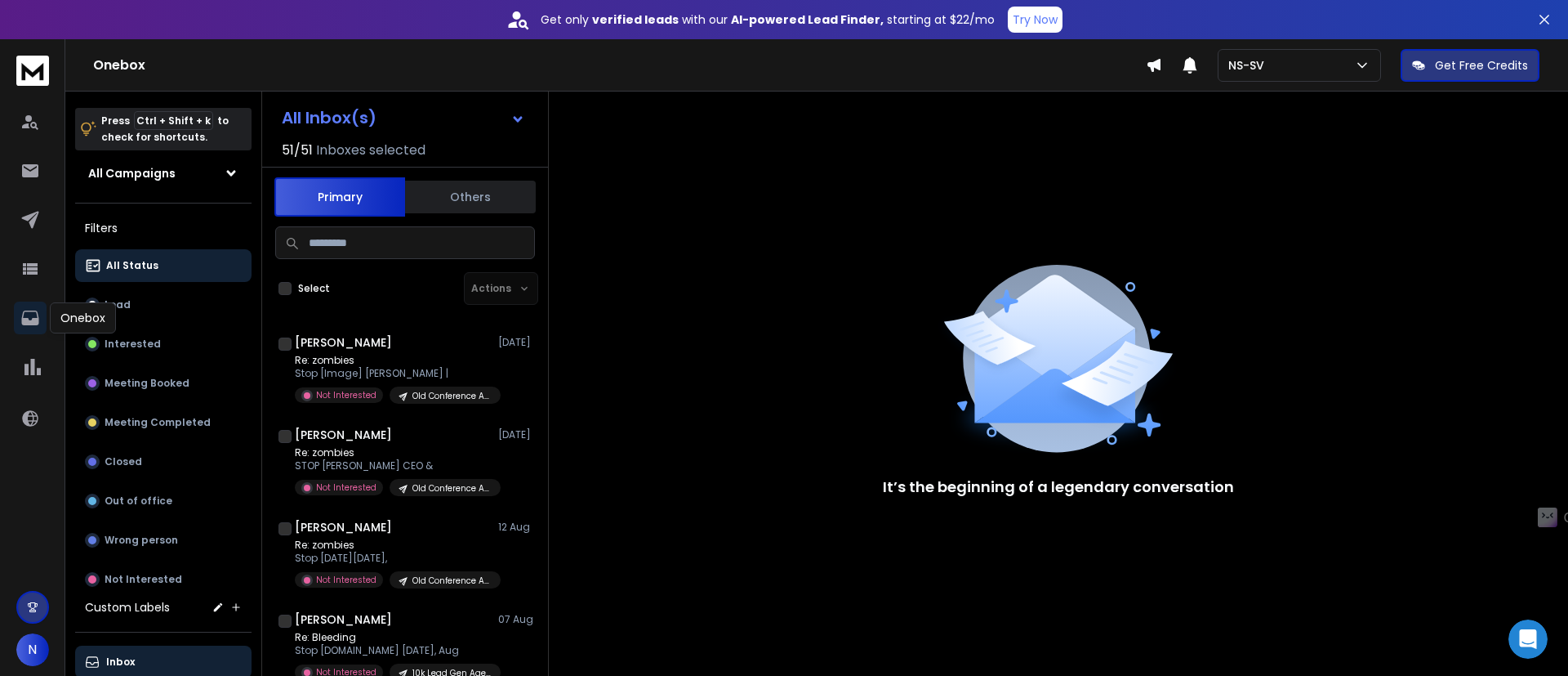
click at [30, 317] on icon at bounding box center [30, 318] width 20 height 20
